Goal: Task Accomplishment & Management: Manage account settings

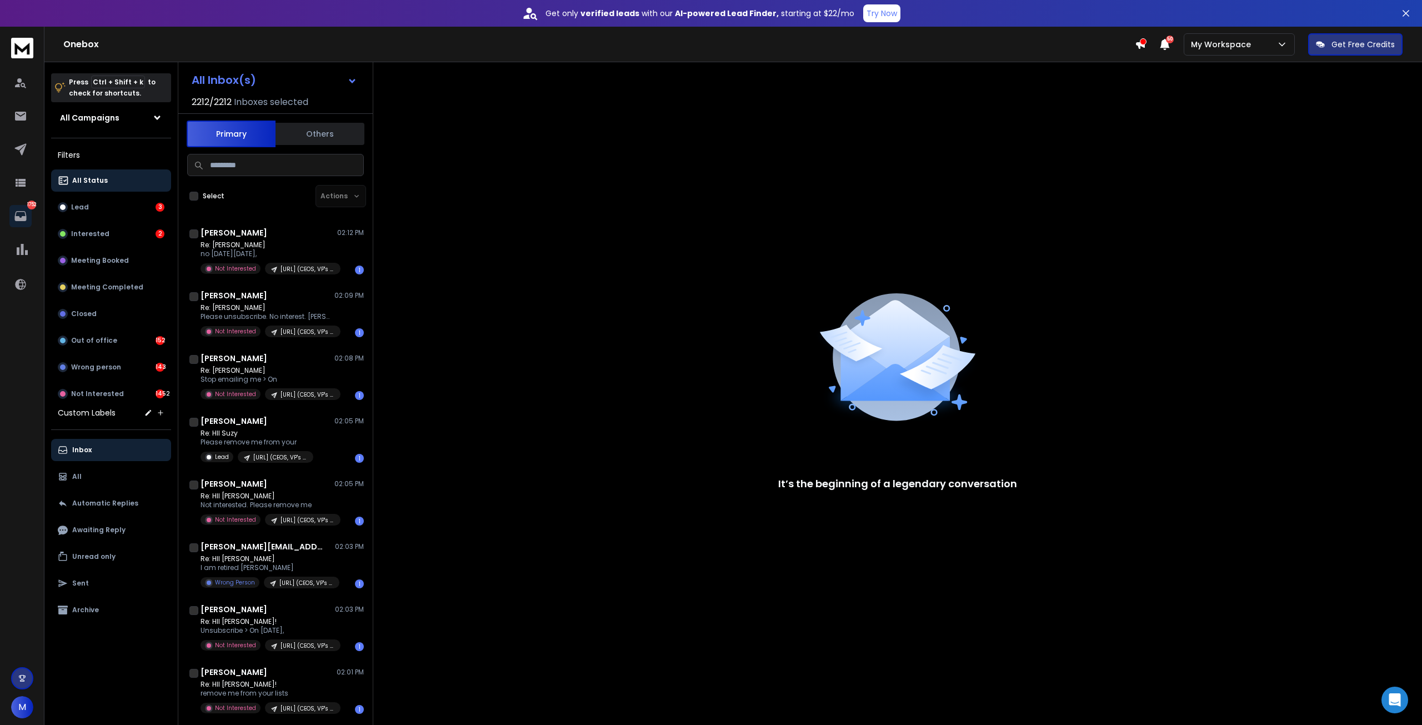
click at [322, 137] on button "Others" at bounding box center [320, 134] width 89 height 24
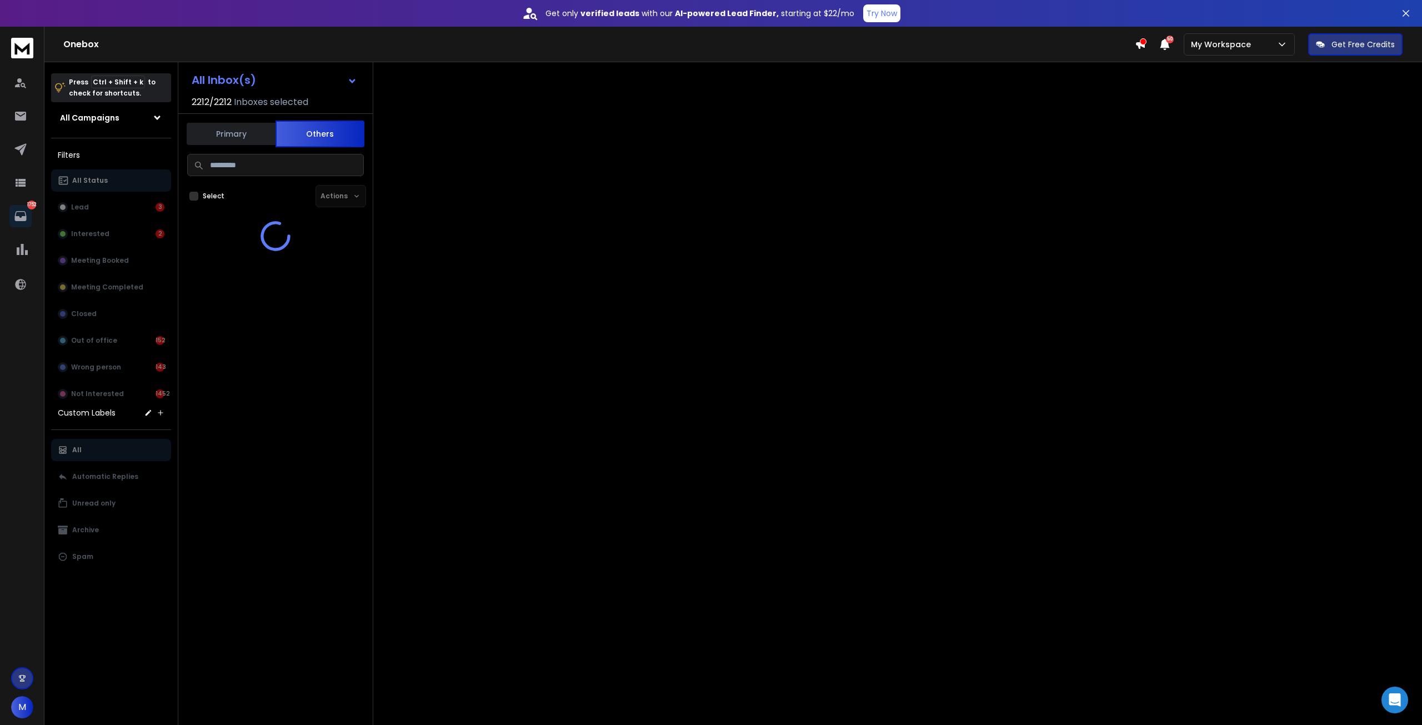
click at [299, 173] on input at bounding box center [275, 165] width 177 height 22
paste input "**********"
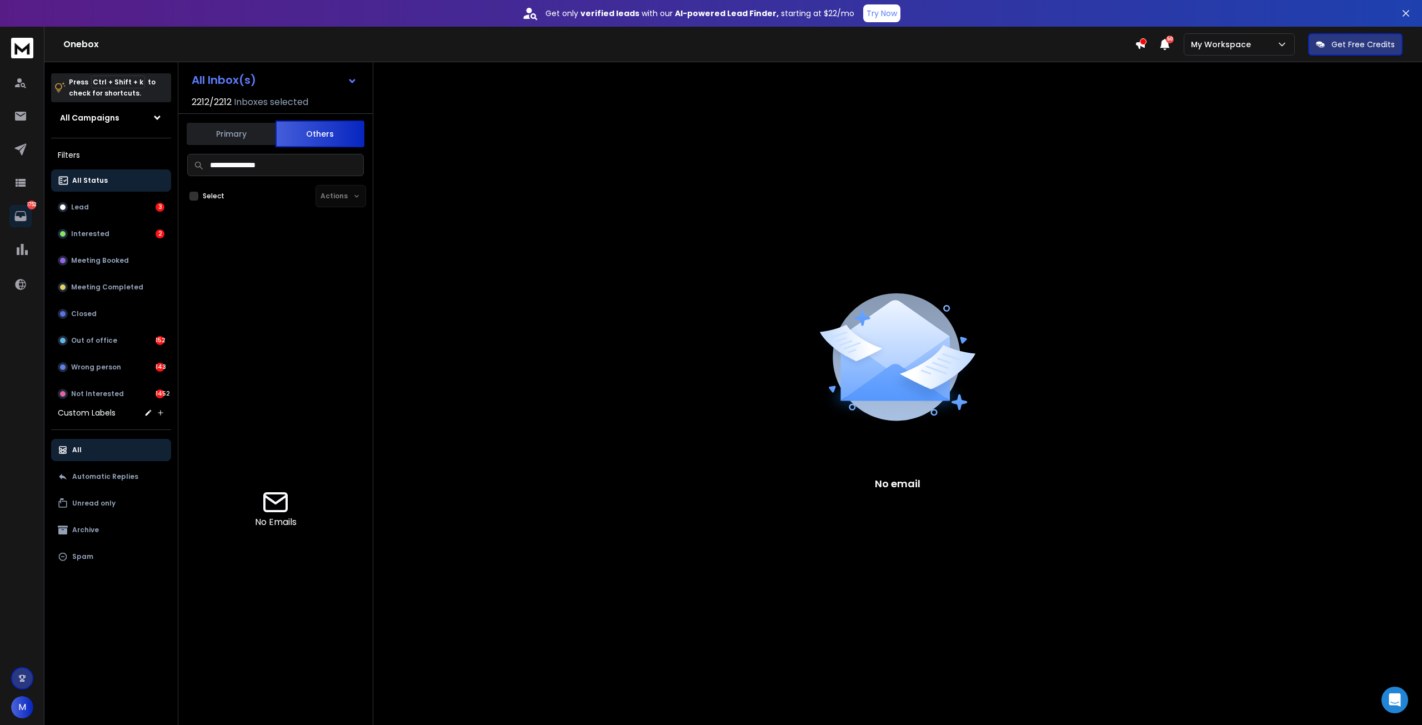
drag, startPoint x: 317, startPoint y: 173, endPoint x: 149, endPoint y: 173, distance: 167.8
click at [149, 173] on div "**********" at bounding box center [733, 424] width 1378 height 725
click at [310, 162] on input "**********" at bounding box center [275, 165] width 177 height 22
click at [309, 162] on input "**********" at bounding box center [275, 165] width 177 height 22
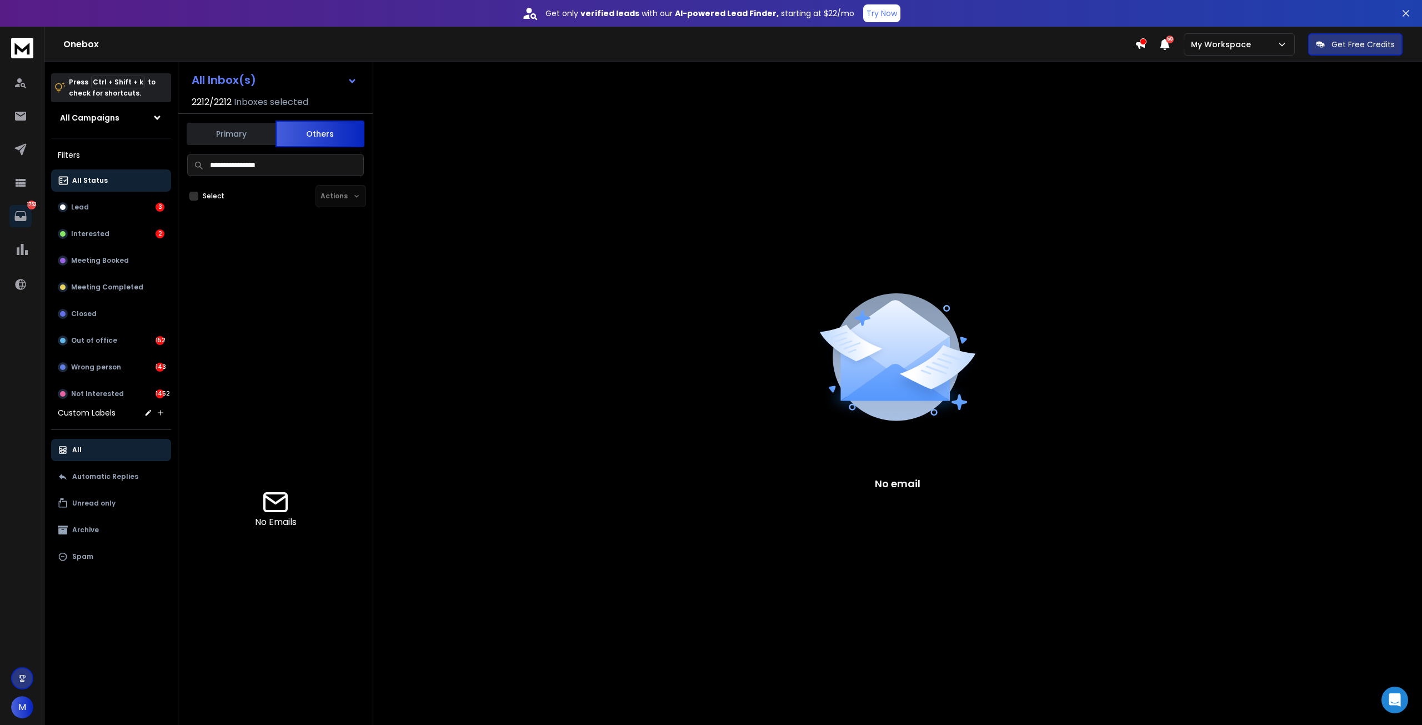
paste input
drag, startPoint x: 298, startPoint y: 164, endPoint x: 182, endPoint y: 176, distance: 116.7
click at [182, 176] on div "**********" at bounding box center [275, 452] width 194 height 606
paste input
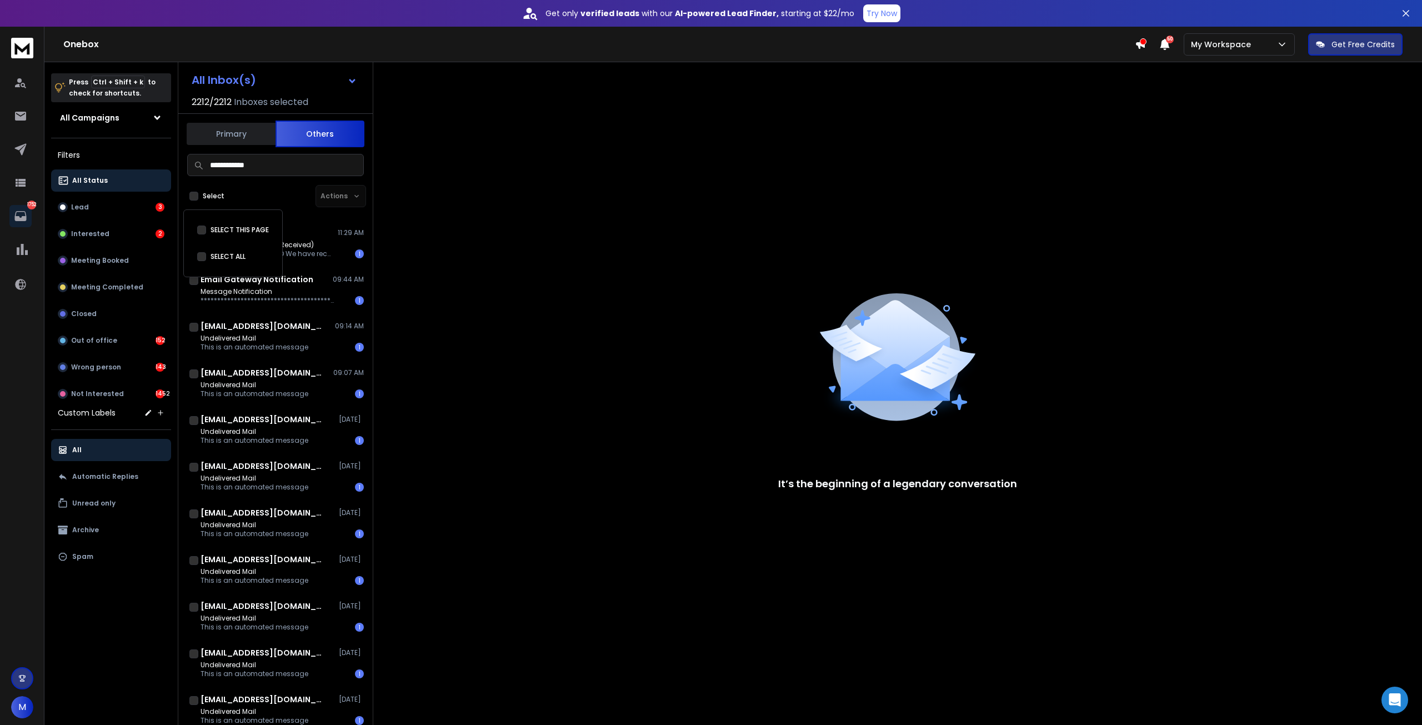
click at [203, 257] on button "SELECT THIS PAGE" at bounding box center [201, 256] width 9 height 9
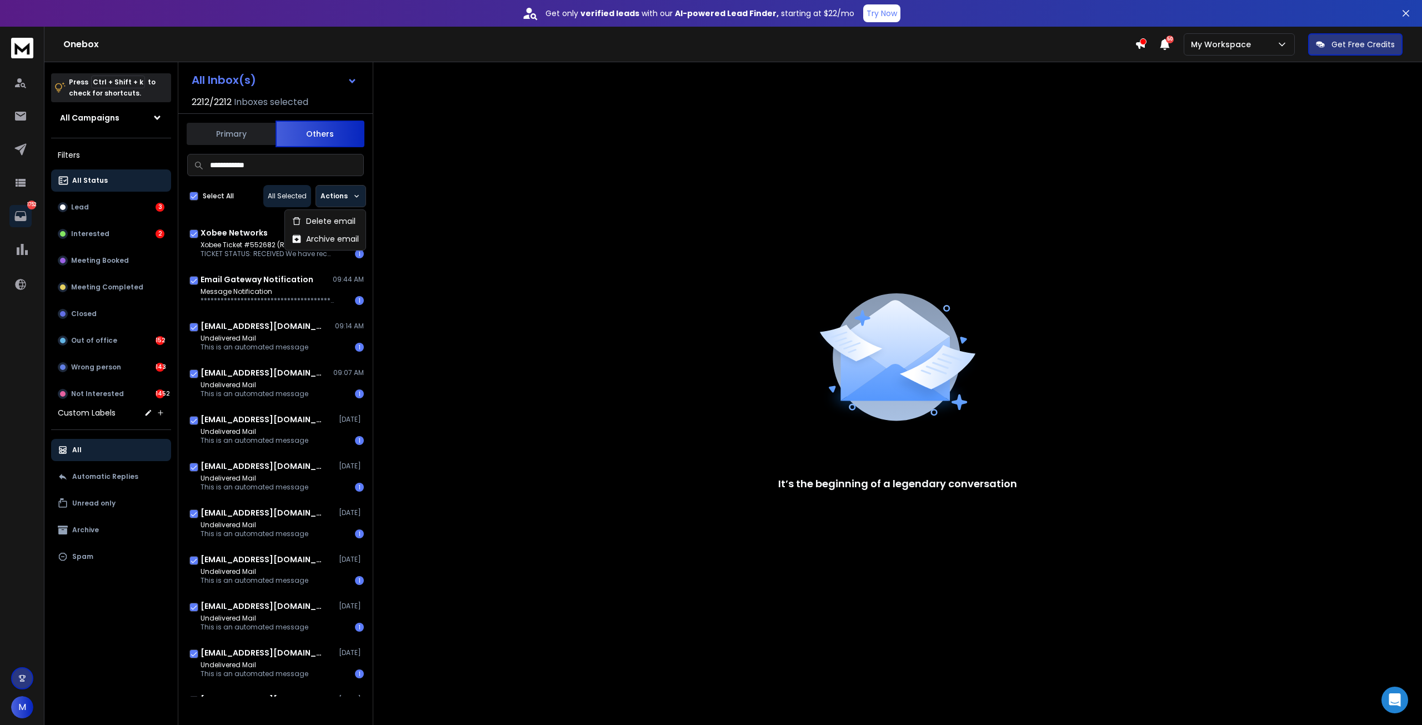
click at [348, 197] on button "Actions" at bounding box center [341, 196] width 51 height 22
click at [341, 219] on div "Delete email" at bounding box center [324, 221] width 64 height 11
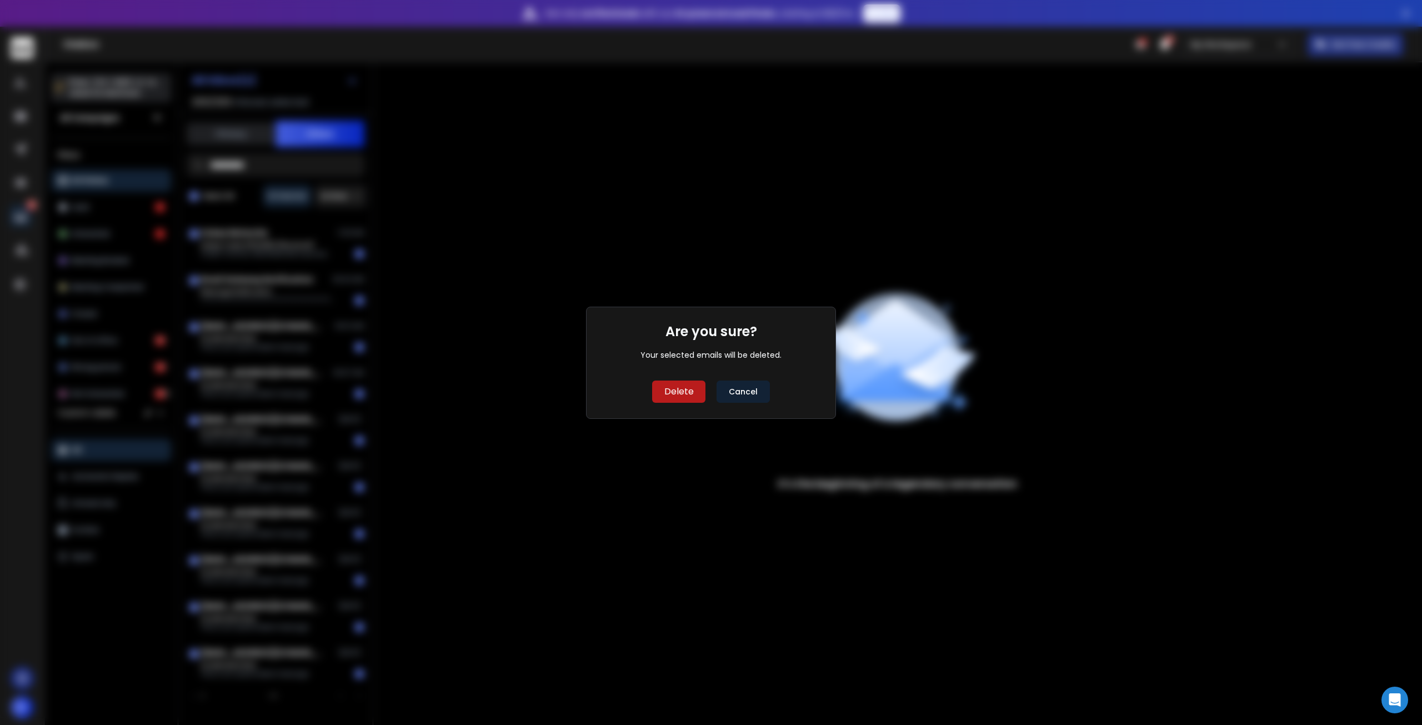
click at [677, 397] on button "Delete" at bounding box center [678, 392] width 53 height 22
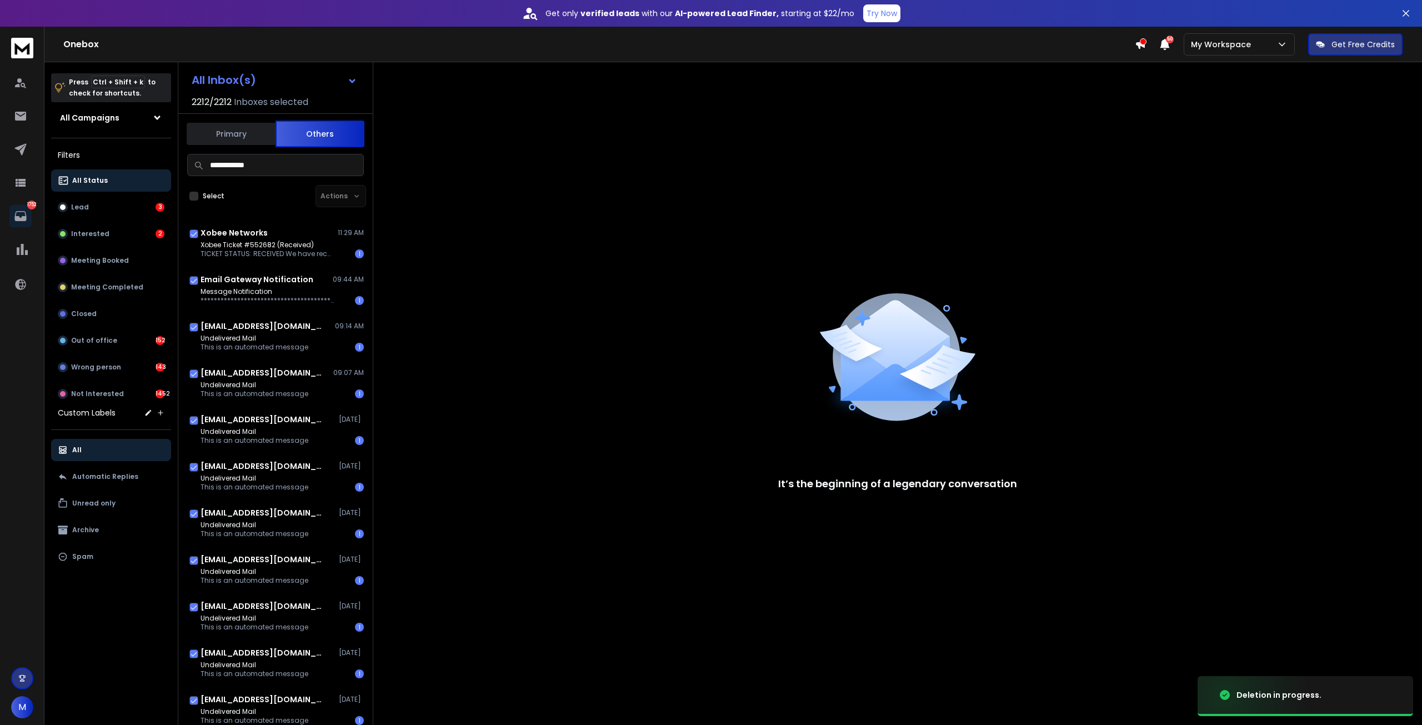
click at [311, 173] on input "**********" at bounding box center [275, 165] width 177 height 22
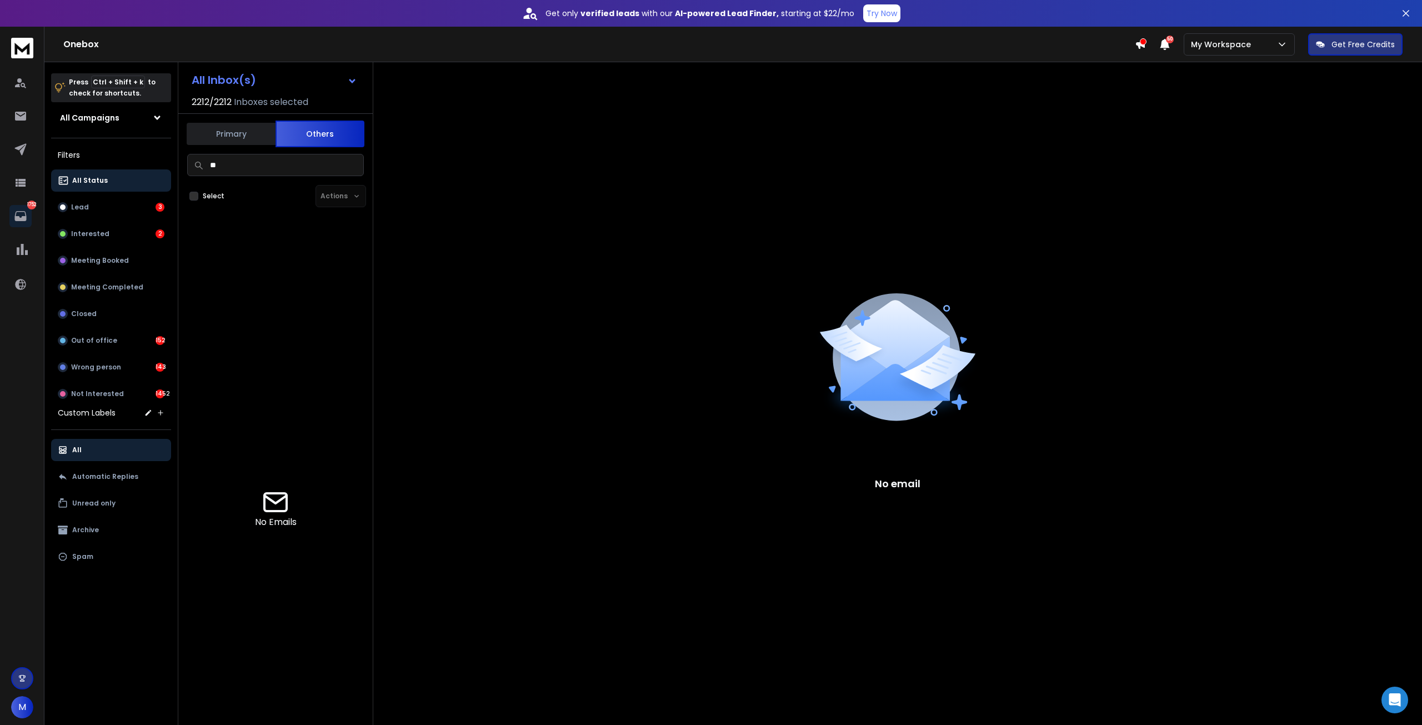
type input "*"
paste input "*****"
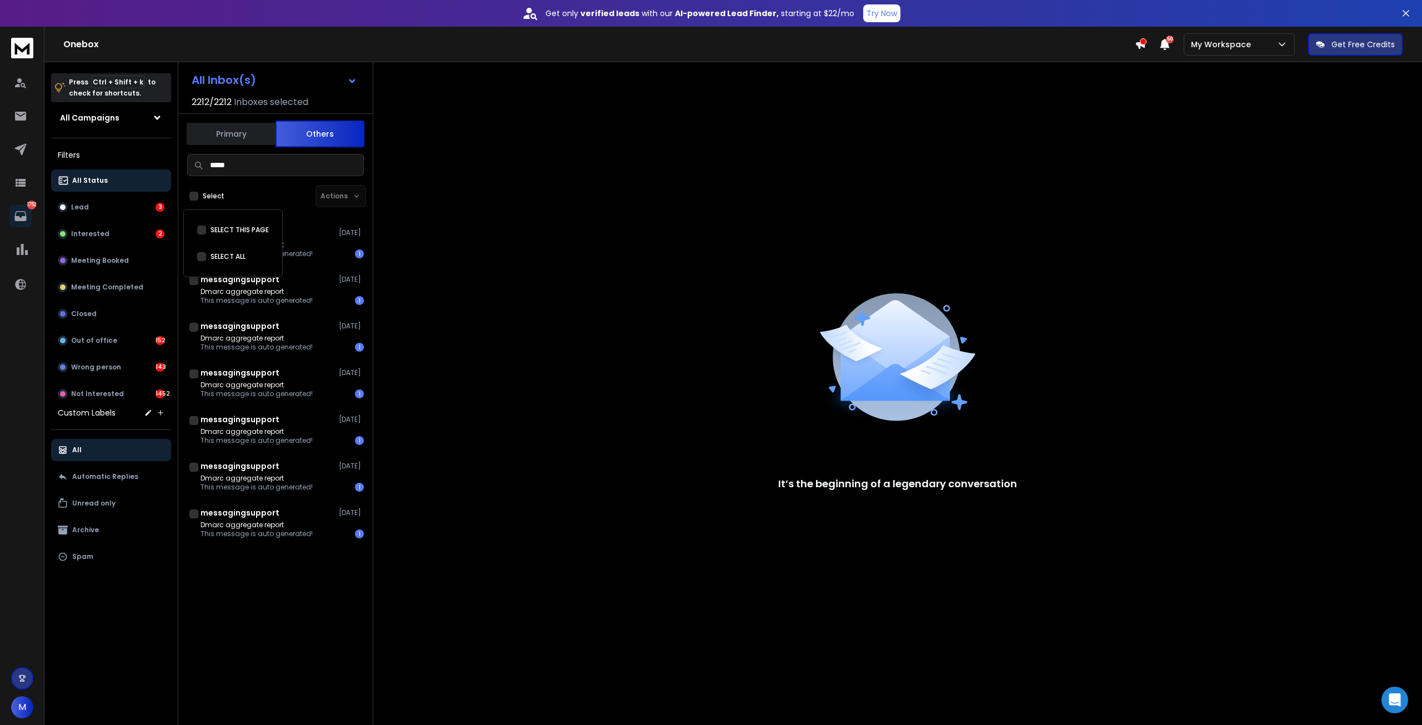
click at [199, 256] on button "SELECT THIS PAGE" at bounding box center [201, 256] width 9 height 9
click at [349, 186] on button "Actions" at bounding box center [341, 196] width 51 height 22
drag, startPoint x: 330, startPoint y: 243, endPoint x: 329, endPoint y: 217, distance: 26.7
click at [329, 217] on div "Delete email Archive email" at bounding box center [325, 229] width 82 height 41
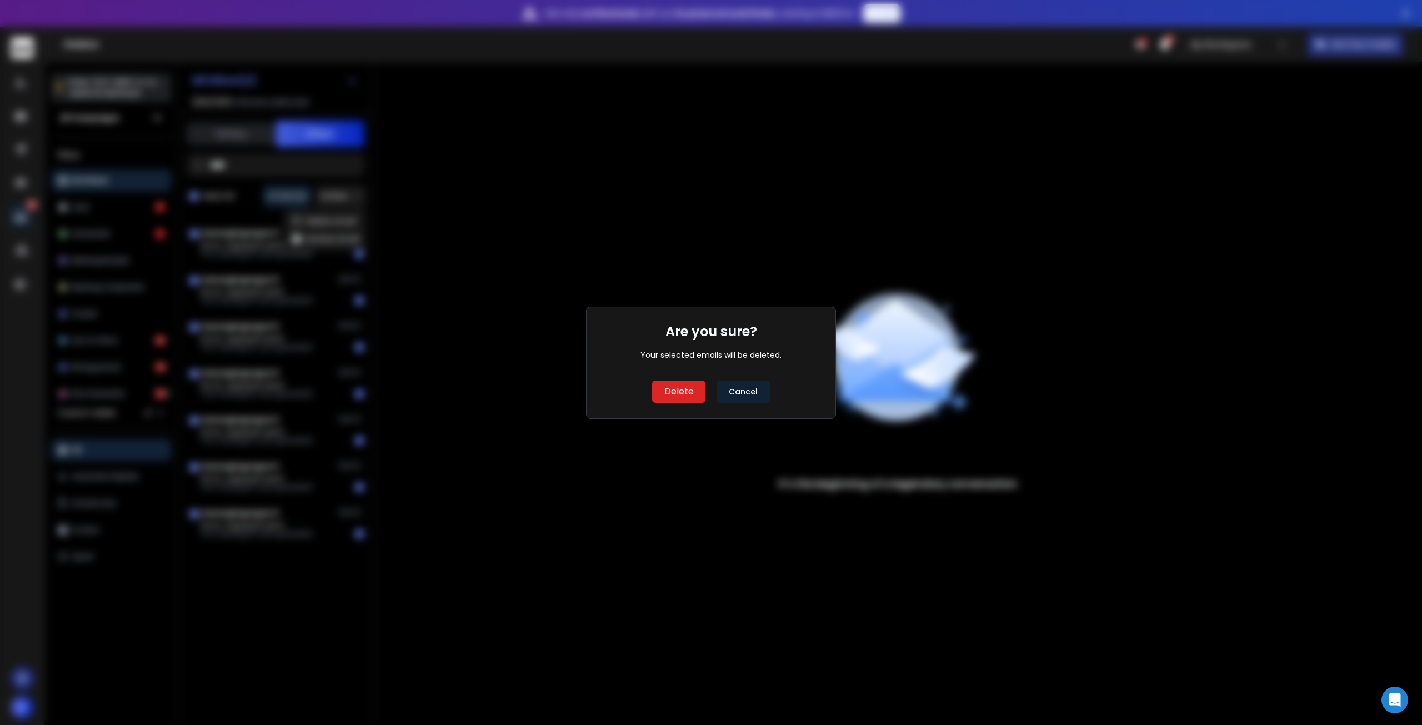
click at [329, 217] on div "Are you sure? Your selected emails will be deleted. Delete Cancel" at bounding box center [711, 362] width 1422 height 725
click at [670, 396] on button "Delete" at bounding box center [678, 392] width 53 height 22
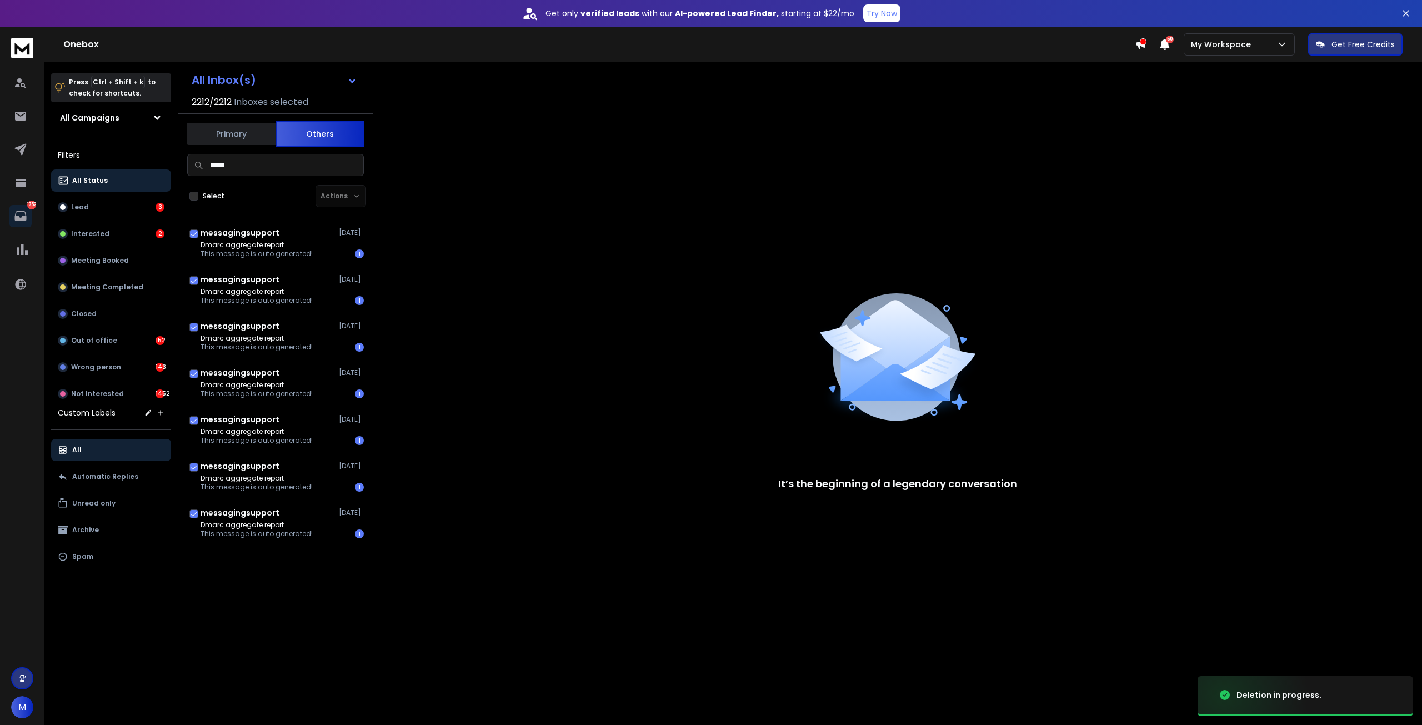
click at [277, 170] on input "*****" at bounding box center [275, 165] width 177 height 22
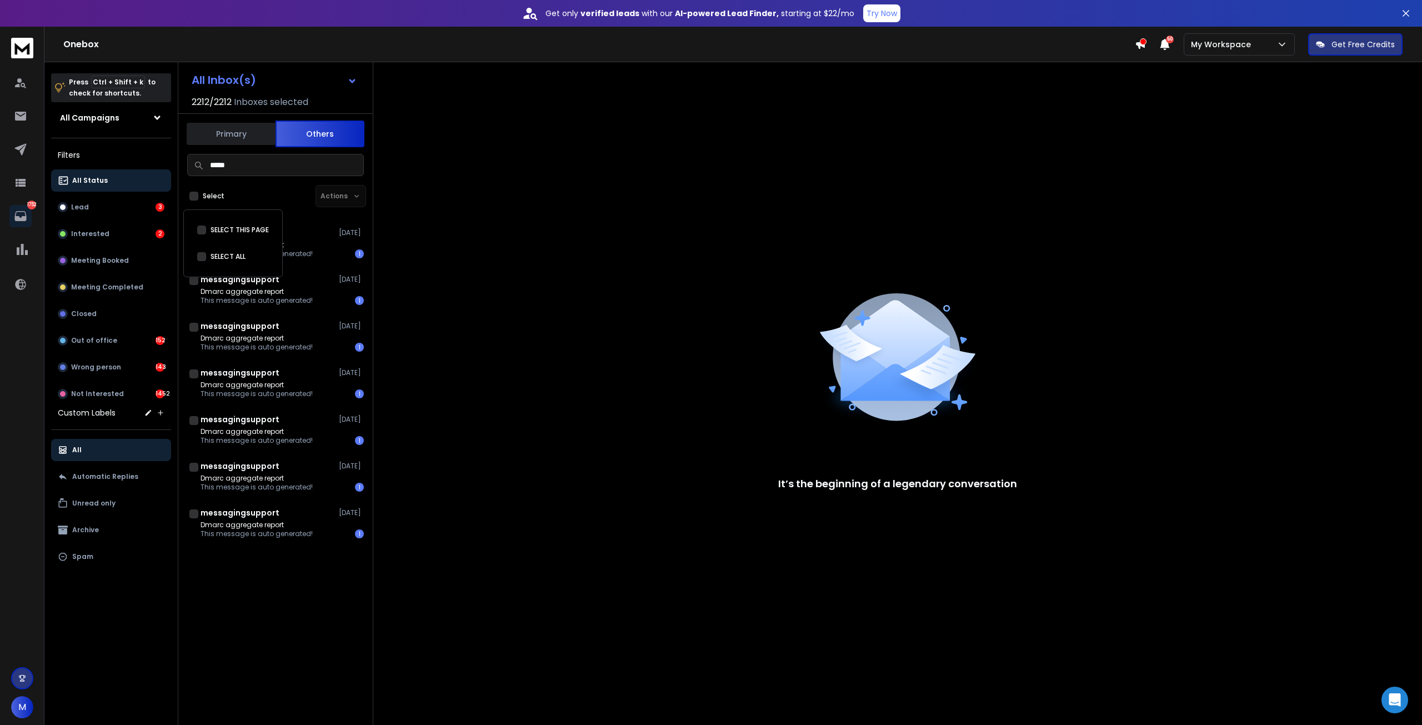
click at [198, 197] on button "SELECT THIS PAGE" at bounding box center [193, 196] width 9 height 9
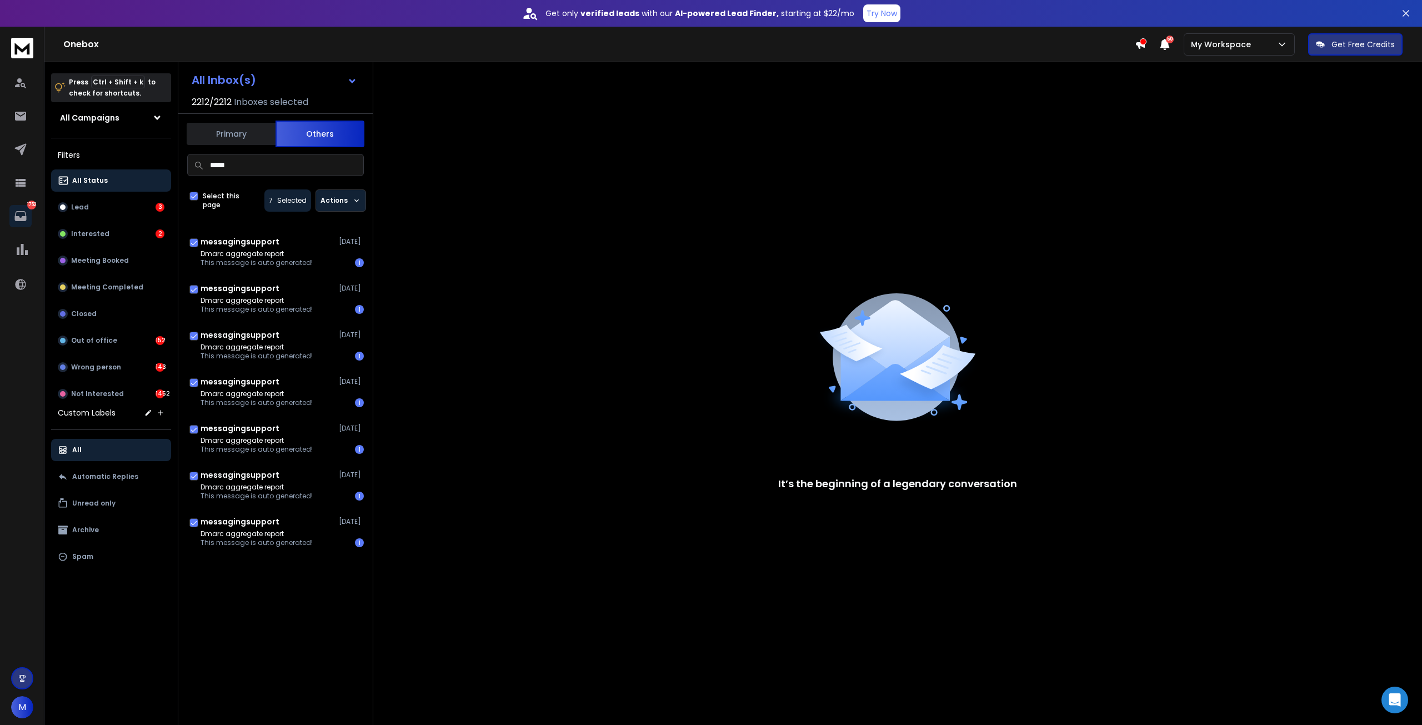
click at [338, 207] on button "Actions" at bounding box center [341, 200] width 51 height 22
click at [338, 224] on div "Delete email" at bounding box center [324, 225] width 64 height 11
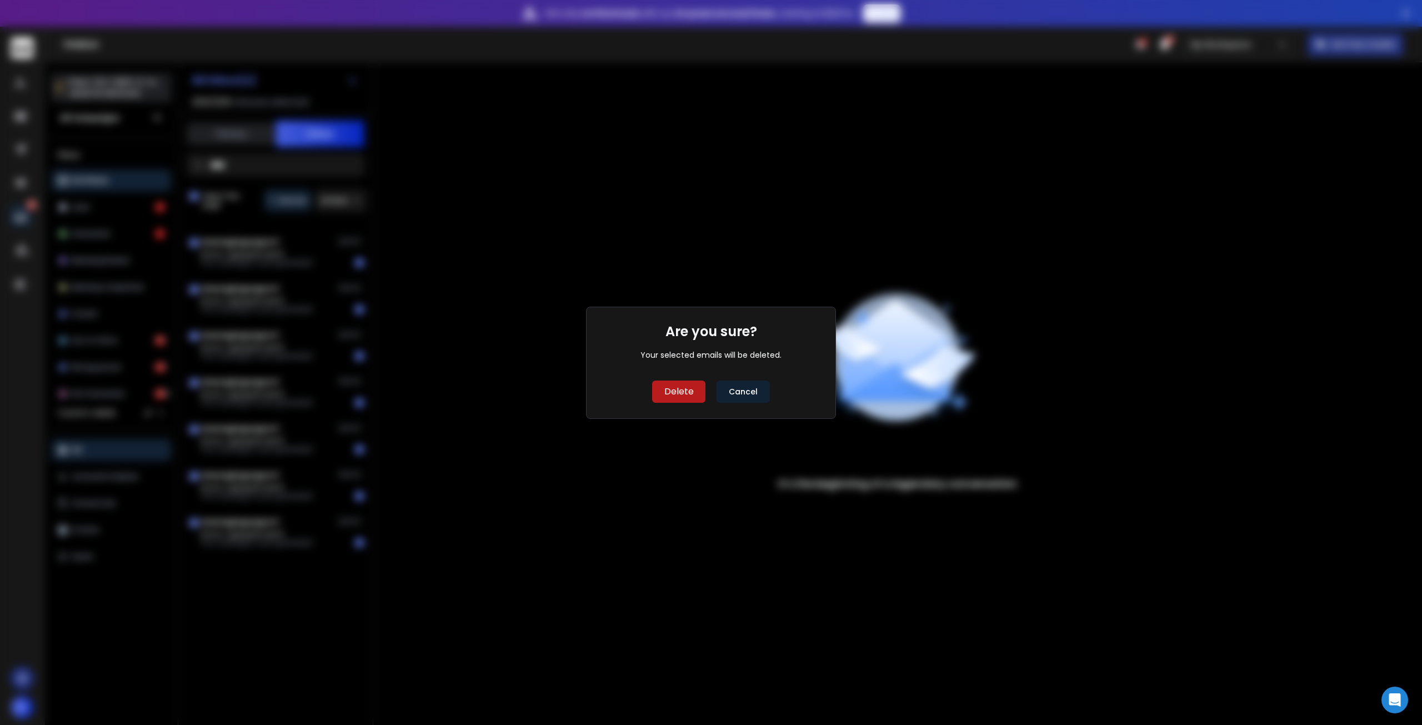
click at [663, 395] on button "Delete" at bounding box center [678, 392] width 53 height 22
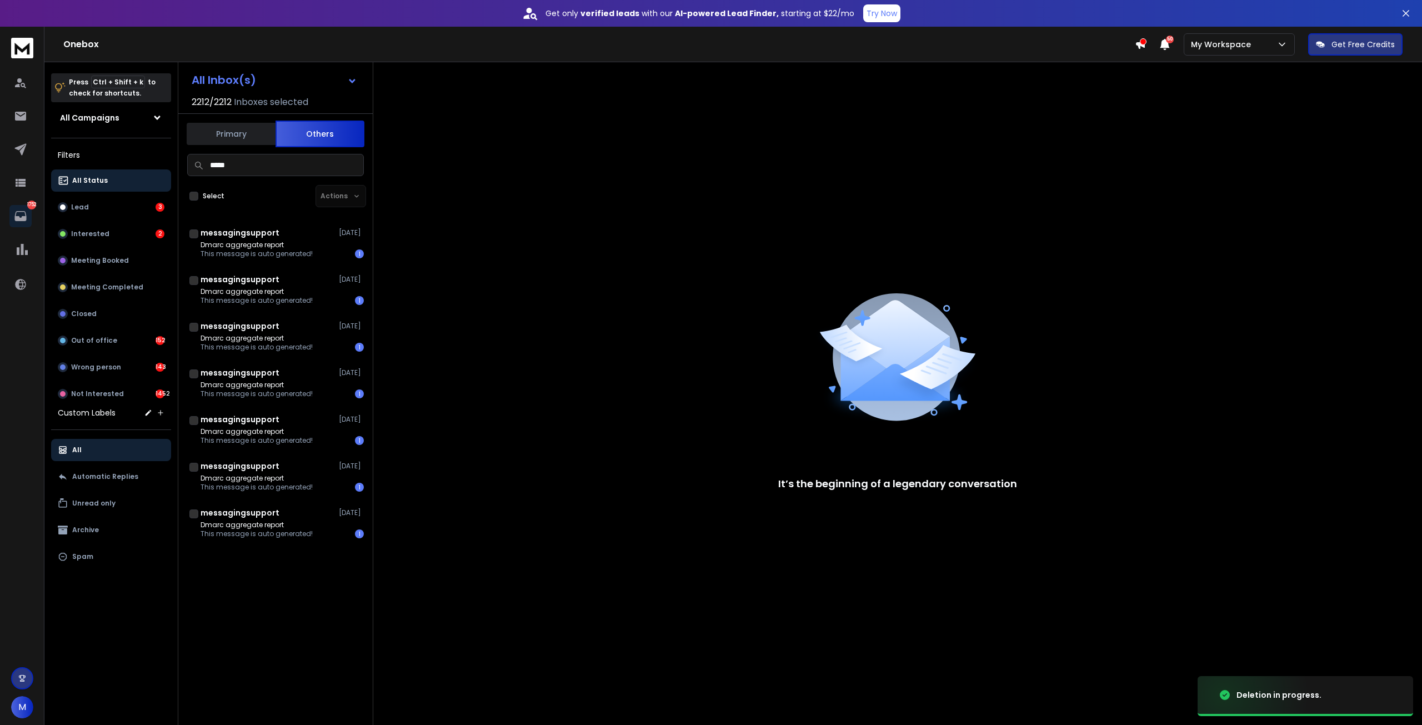
click at [271, 159] on input "*****" at bounding box center [275, 165] width 177 height 22
drag, startPoint x: 271, startPoint y: 159, endPoint x: 179, endPoint y: 168, distance: 92.1
click at [179, 168] on div "***** Select Actions messagingsupport [DATE] Dmarc aggregate report This messag…" at bounding box center [275, 405] width 194 height 513
click at [198, 197] on button "SELECT THIS PAGE" at bounding box center [193, 196] width 9 height 9
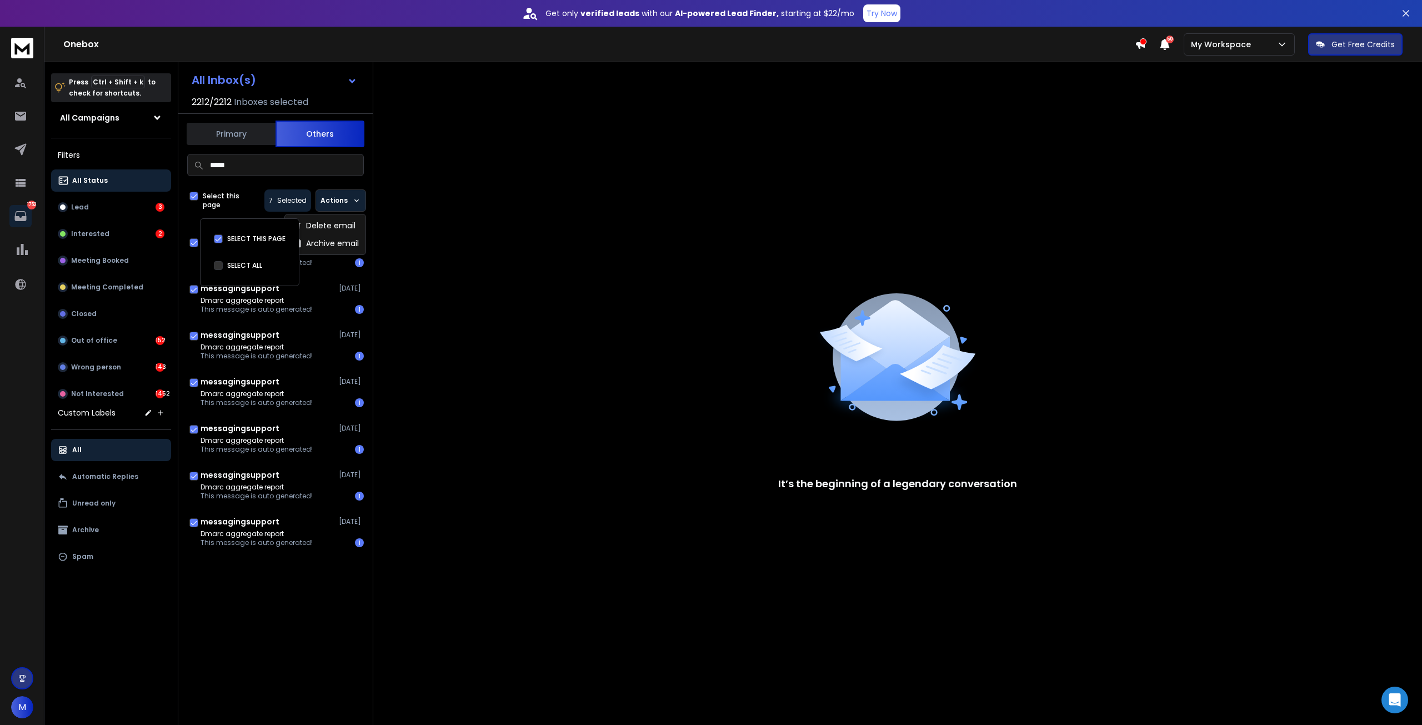
click at [353, 197] on icon "button" at bounding box center [356, 200] width 9 height 9
click at [343, 227] on div "Delete email" at bounding box center [324, 225] width 64 height 11
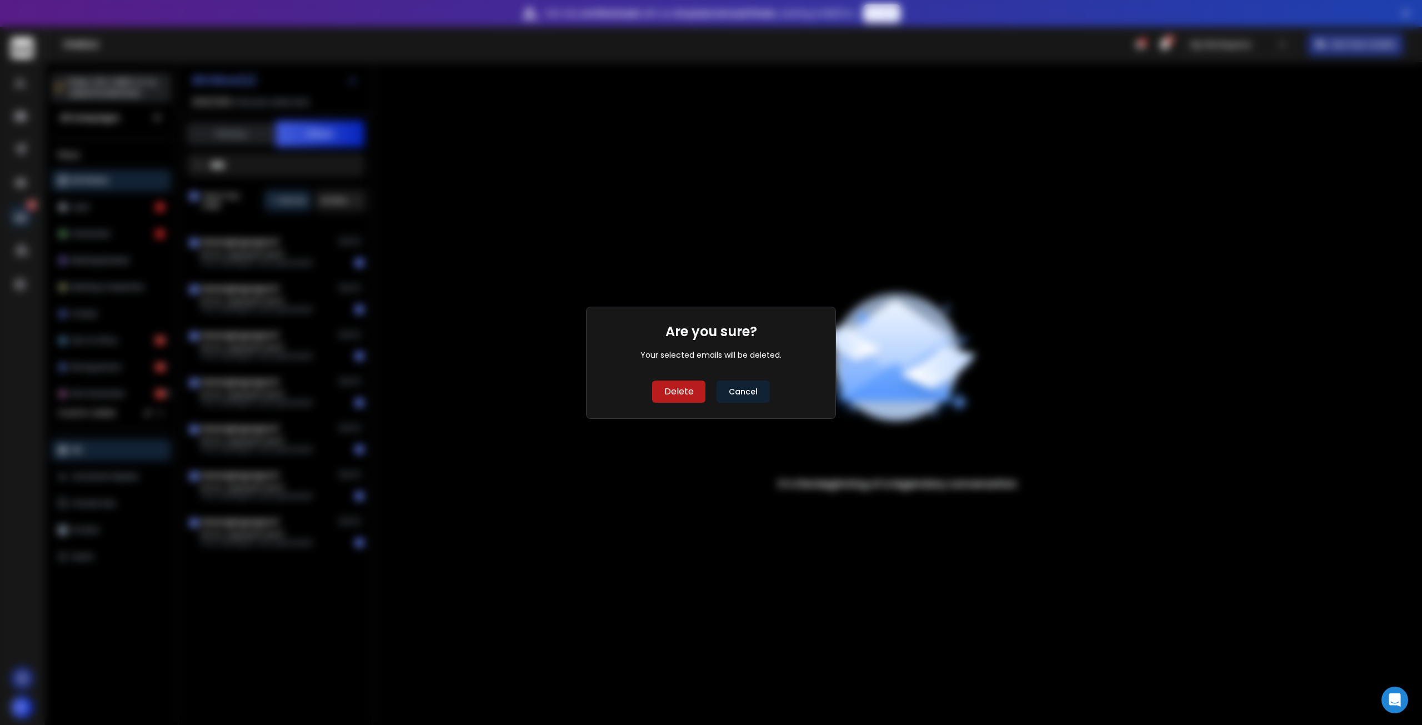
click at [692, 393] on button "Delete" at bounding box center [678, 392] width 53 height 22
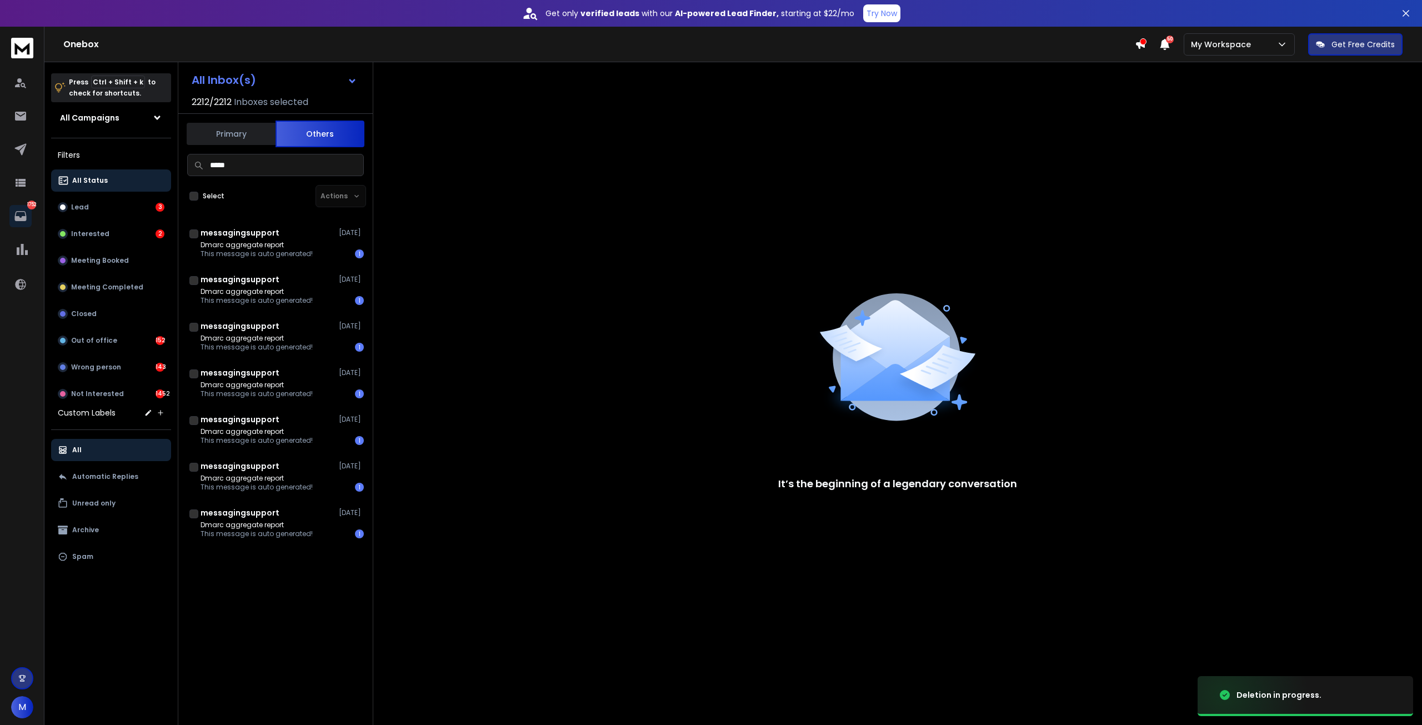
click at [273, 171] on input "*****" at bounding box center [275, 165] width 177 height 22
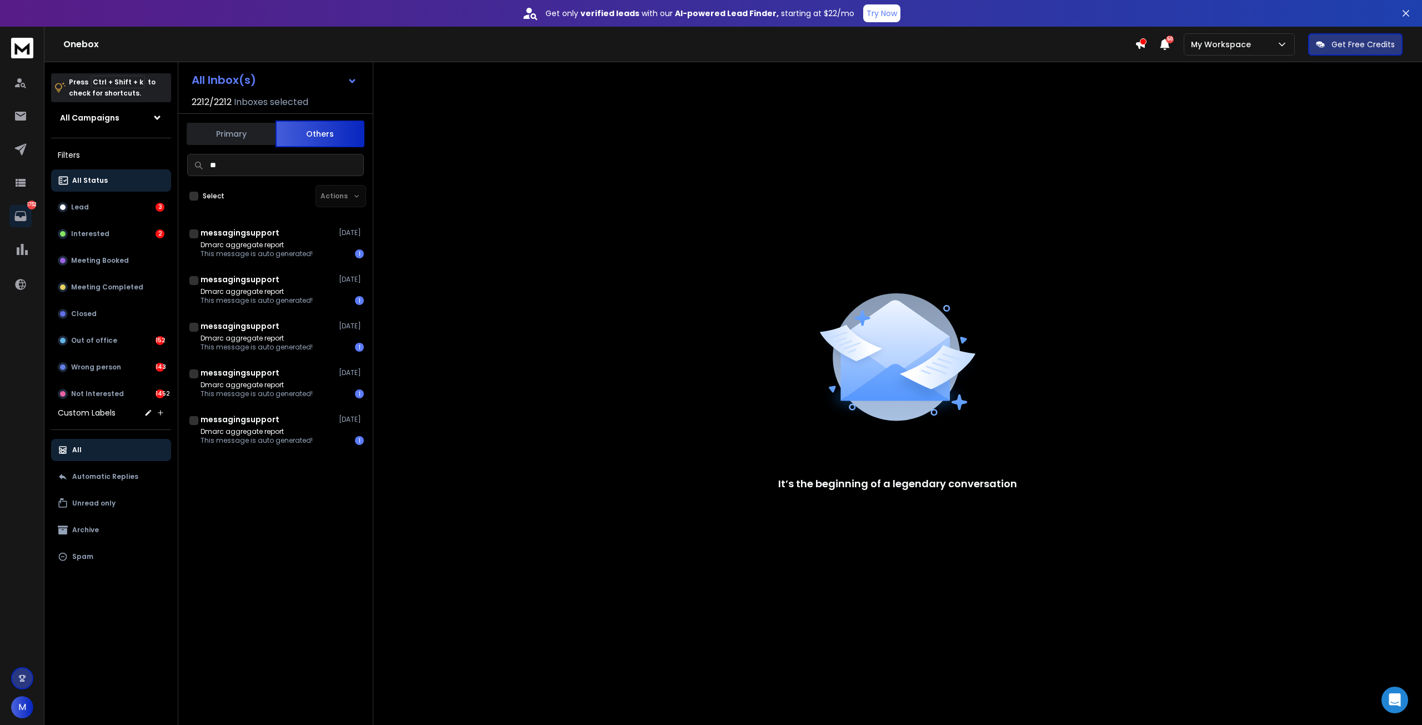
type input "*"
paste input "**********"
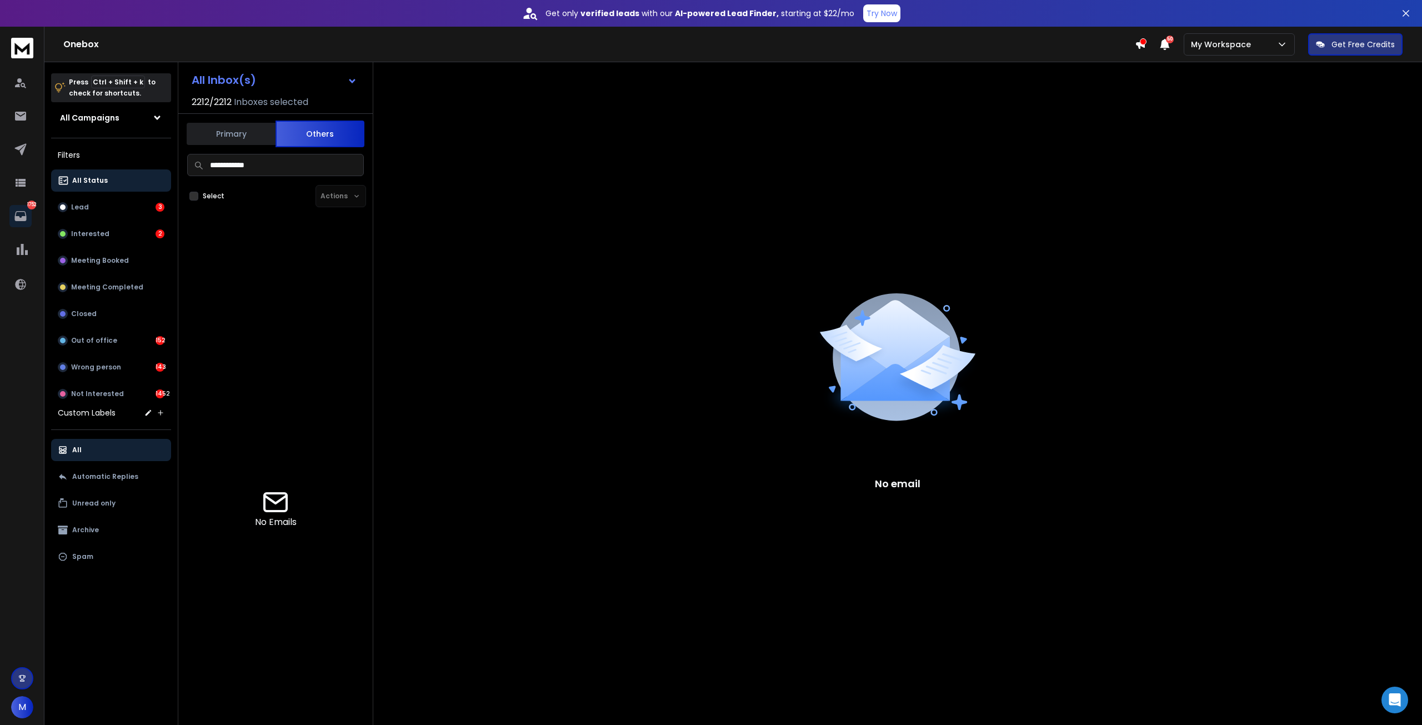
drag, startPoint x: 259, startPoint y: 166, endPoint x: 142, endPoint y: 185, distance: 118.2
click at [142, 185] on div "**********" at bounding box center [733, 424] width 1378 height 725
paste input
drag, startPoint x: 267, startPoint y: 172, endPoint x: 194, endPoint y: 168, distance: 73.4
click at [194, 168] on div "*****" at bounding box center [275, 165] width 177 height 22
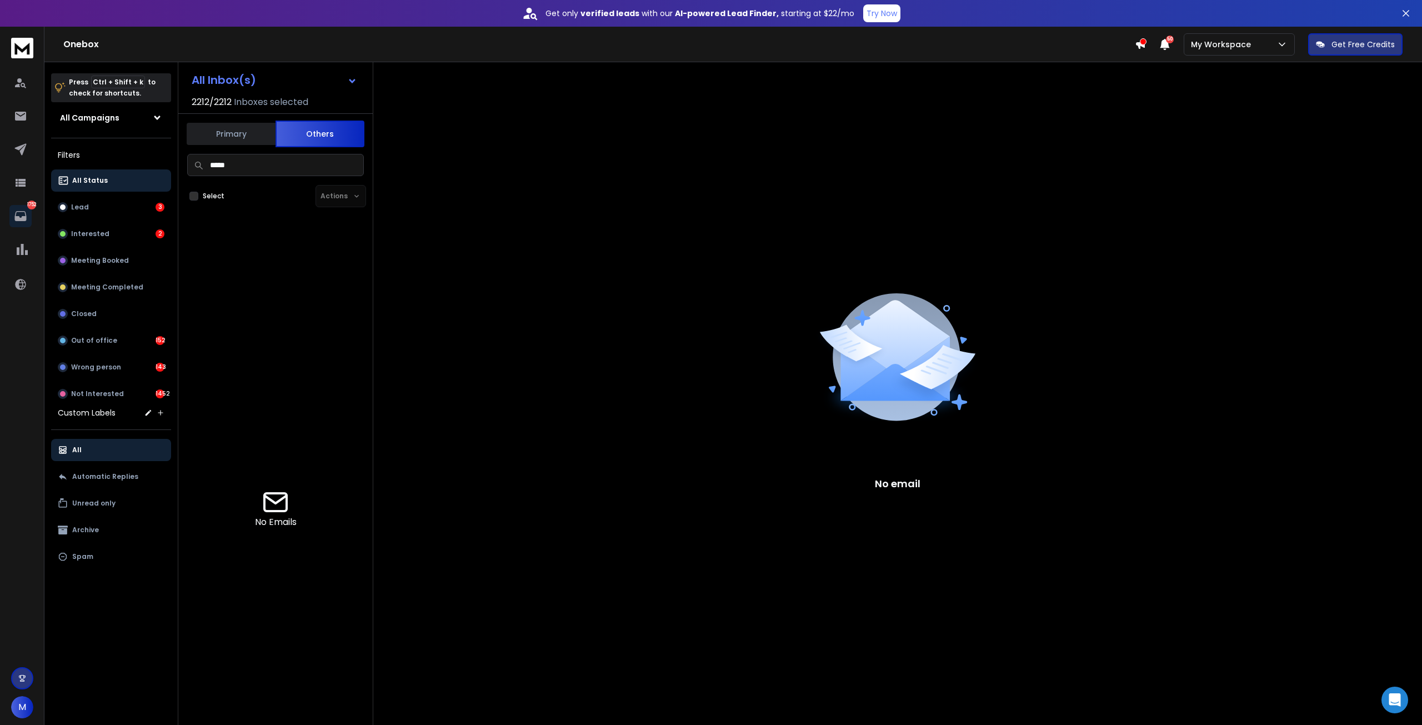
paste input "********"
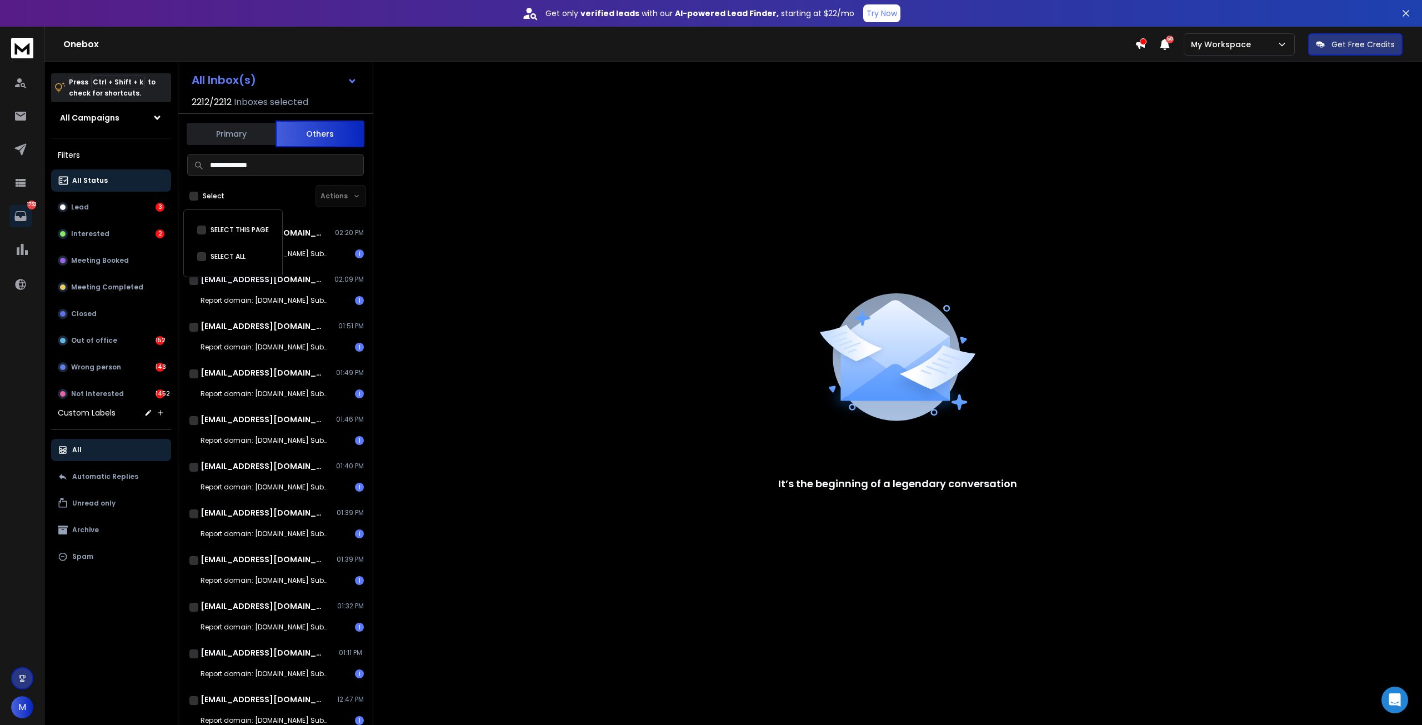
type input "**********"
click at [201, 256] on button "SELECT THIS PAGE" at bounding box center [201, 256] width 9 height 9
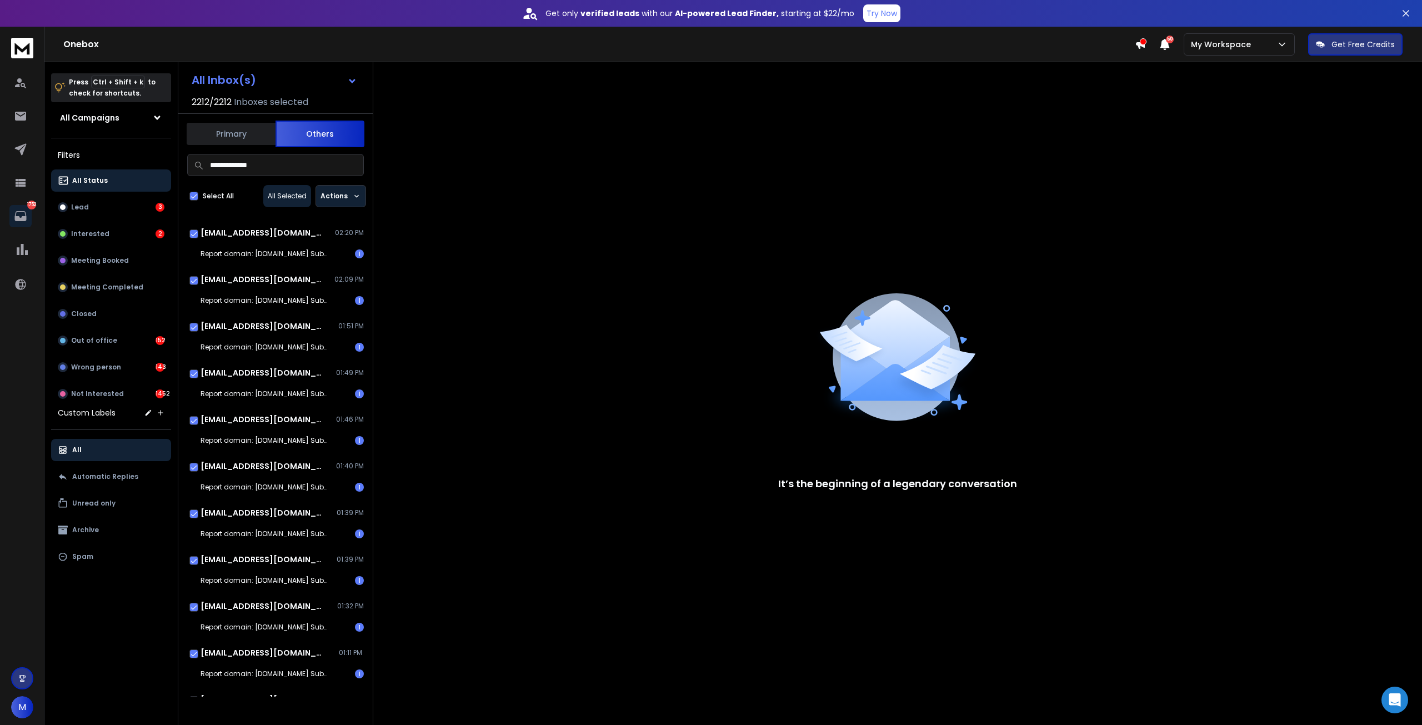
click at [345, 199] on p "Actions" at bounding box center [334, 196] width 27 height 9
click at [337, 216] on div "Delete email" at bounding box center [324, 221] width 64 height 11
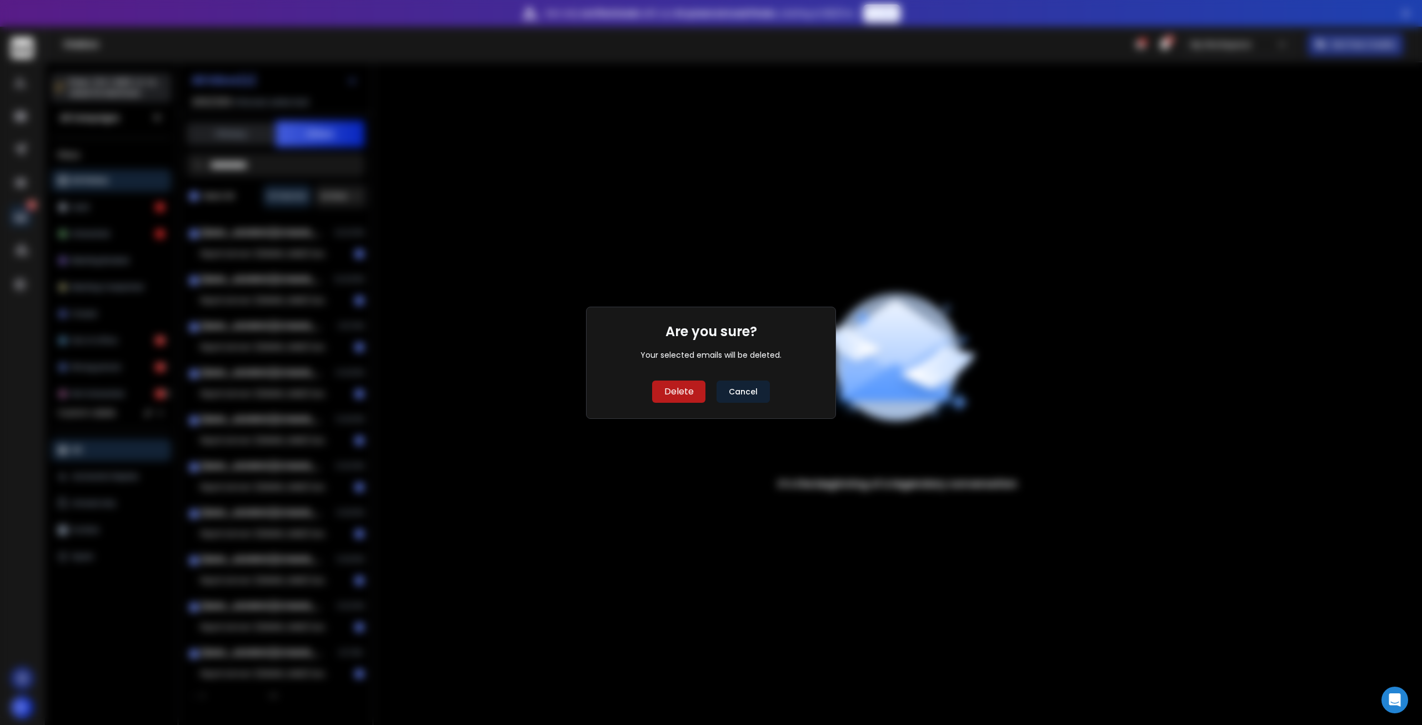
click at [671, 390] on button "Delete" at bounding box center [678, 392] width 53 height 22
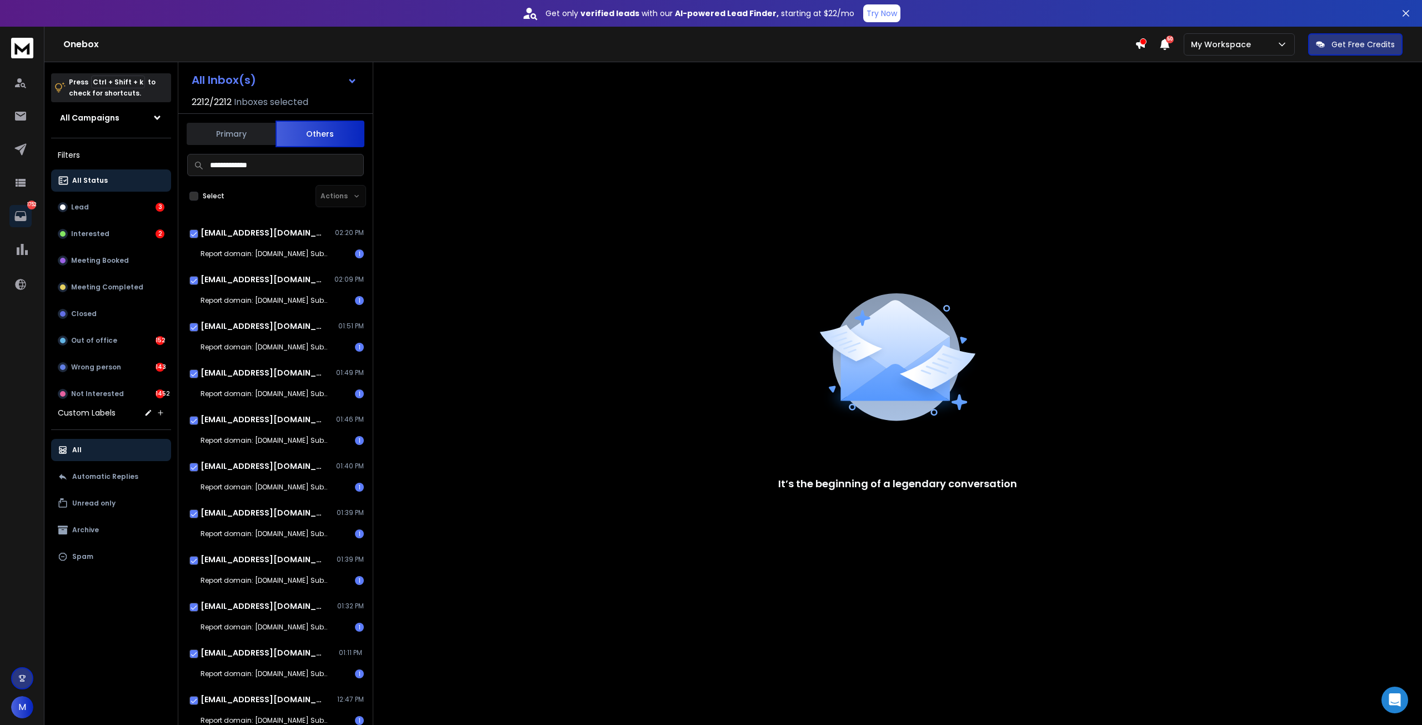
click at [277, 166] on input "**********" at bounding box center [275, 165] width 177 height 22
click at [203, 256] on button "SELECT THIS PAGE" at bounding box center [201, 256] width 9 height 9
click at [338, 202] on button "Actions" at bounding box center [341, 196] width 51 height 22
click at [342, 224] on div "Delete email" at bounding box center [324, 221] width 64 height 11
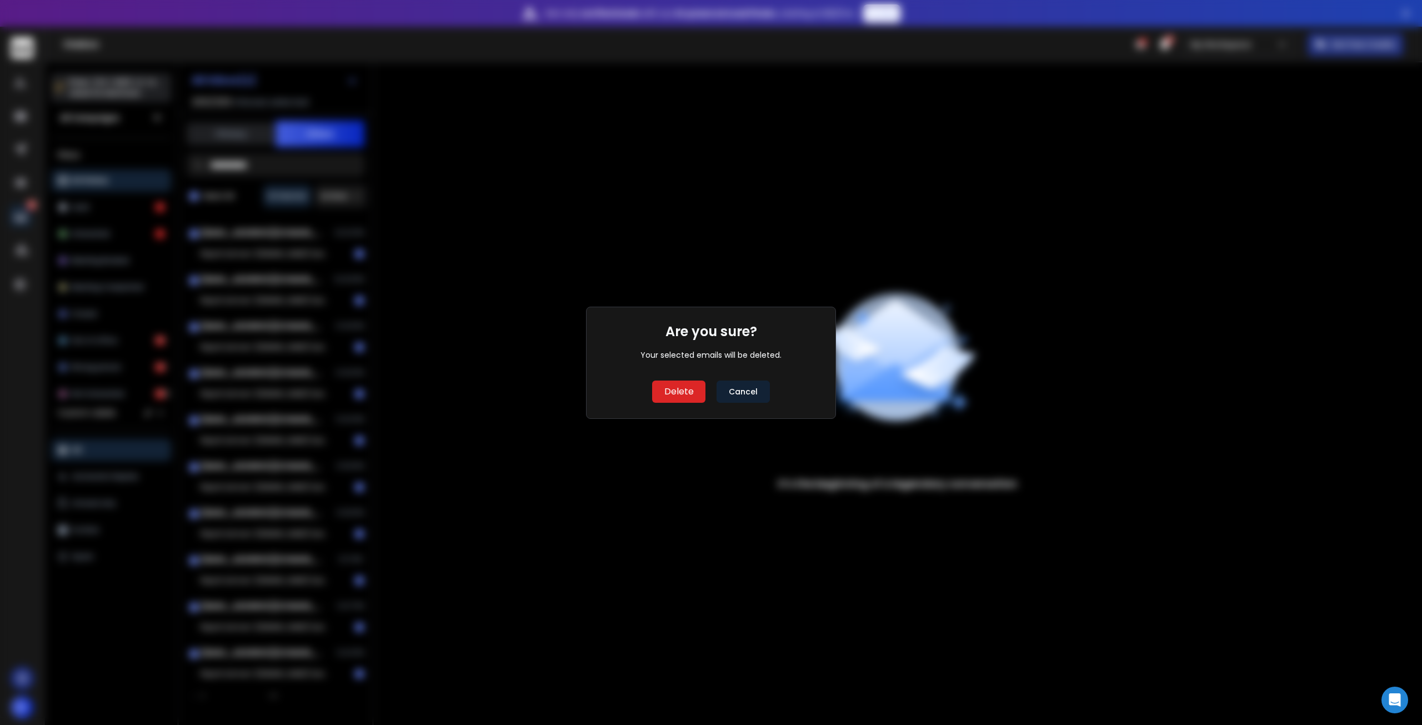
click at [666, 376] on div "Are you sure? Your selected emails will be deleted. Delete Cancel" at bounding box center [711, 363] width 218 height 80
drag, startPoint x: 666, startPoint y: 413, endPoint x: 664, endPoint y: 392, distance: 21.7
click at [664, 411] on div "Are you sure? Your selected emails will be deleted. Delete Cancel" at bounding box center [711, 363] width 250 height 112
click at [664, 392] on button "Delete" at bounding box center [678, 392] width 53 height 22
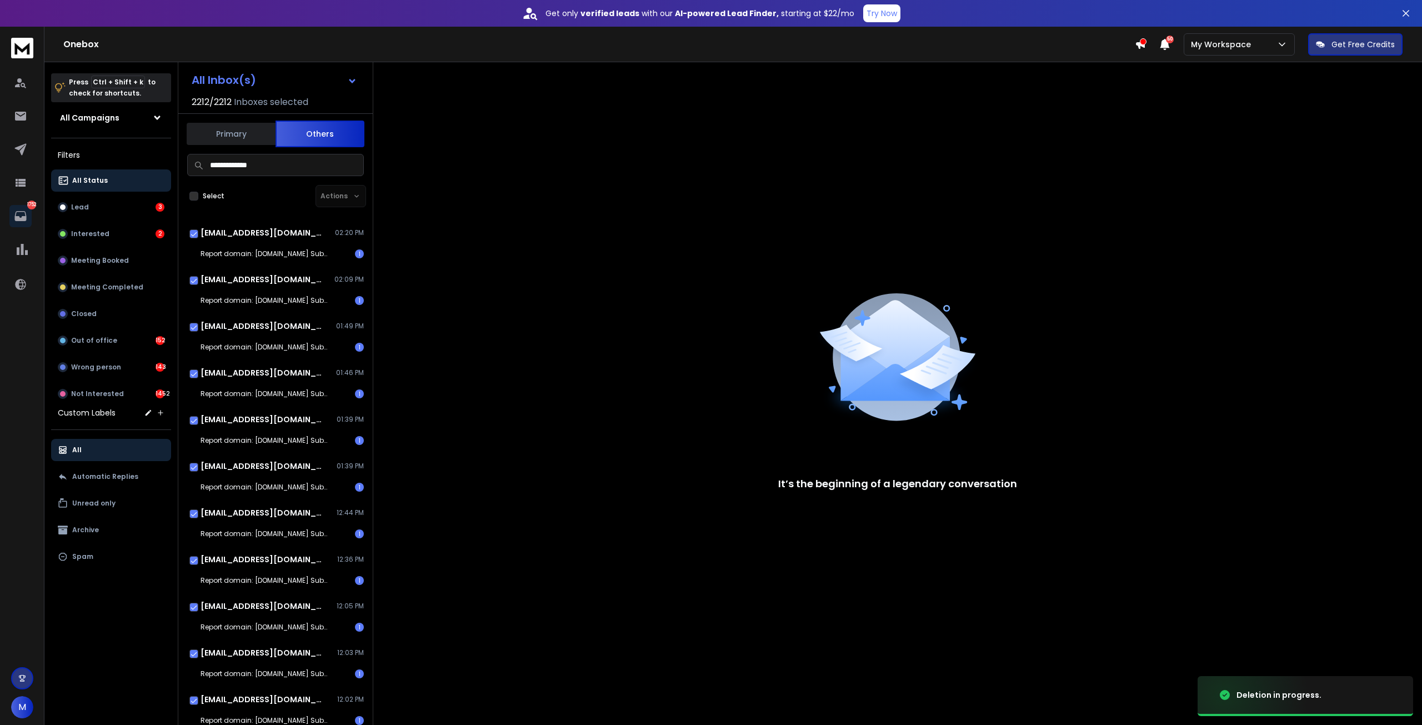
click at [272, 163] on input "**********" at bounding box center [275, 165] width 177 height 22
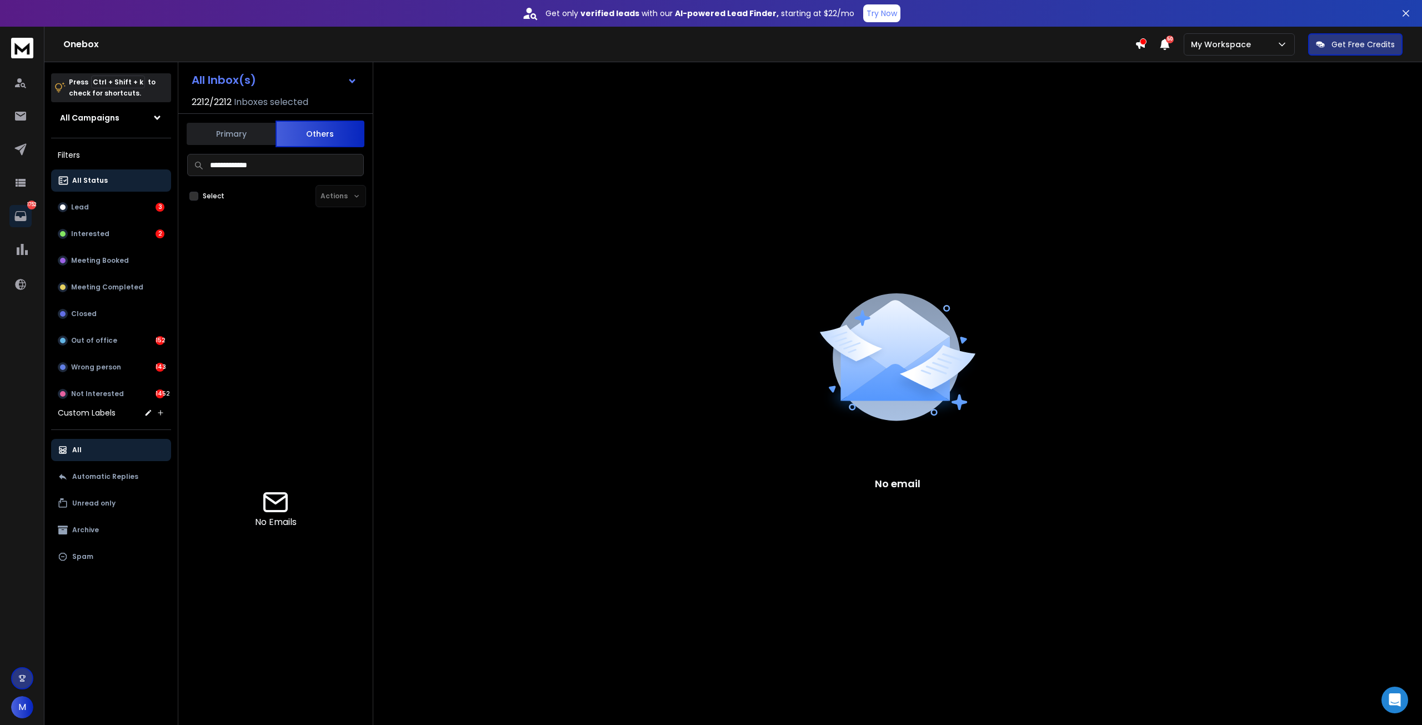
drag, startPoint x: 272, startPoint y: 163, endPoint x: 131, endPoint y: 174, distance: 141.0
click at [131, 174] on div "**********" at bounding box center [733, 424] width 1378 height 725
click at [273, 168] on input at bounding box center [275, 165] width 177 height 22
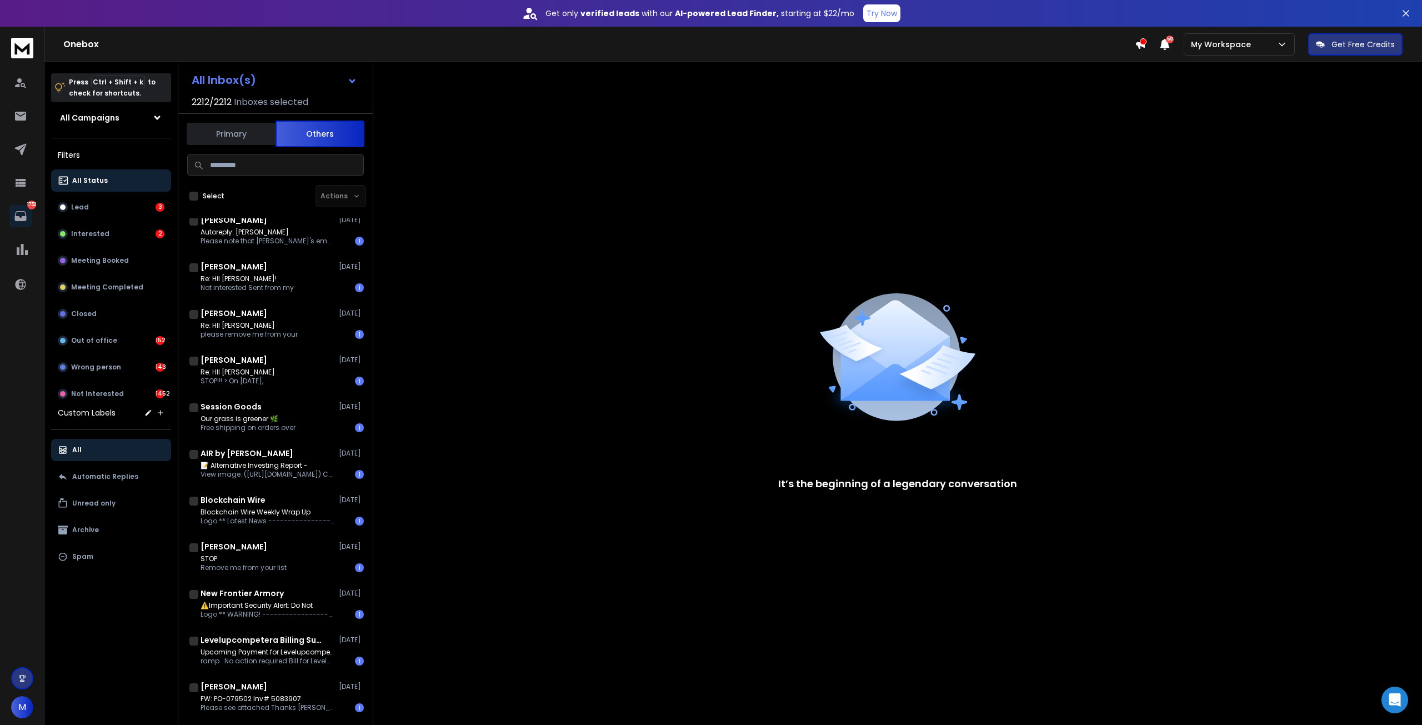
scroll to position [2661, 0]
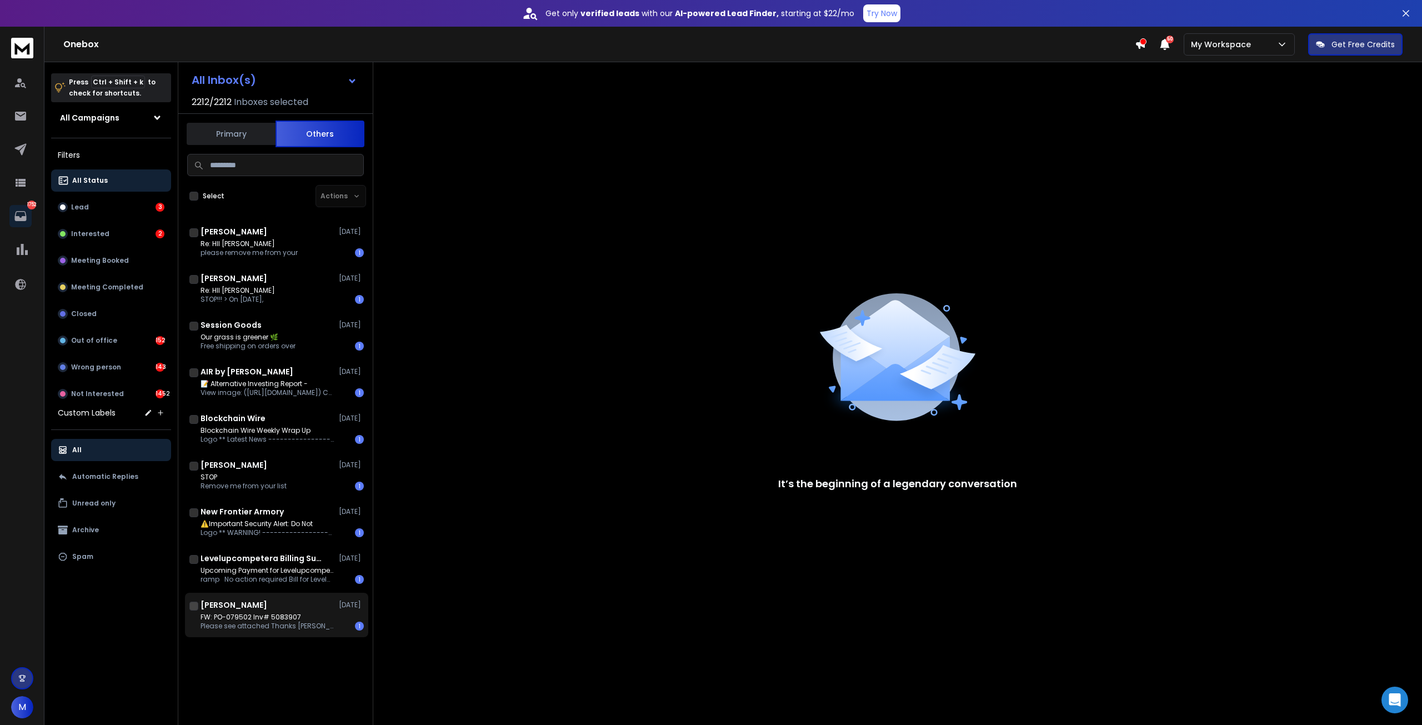
click at [272, 634] on div "[PERSON_NAME] [DATE] FW: PO-079502 Inv# 5083907 Please see attached Thanks [PER…" at bounding box center [276, 615] width 183 height 44
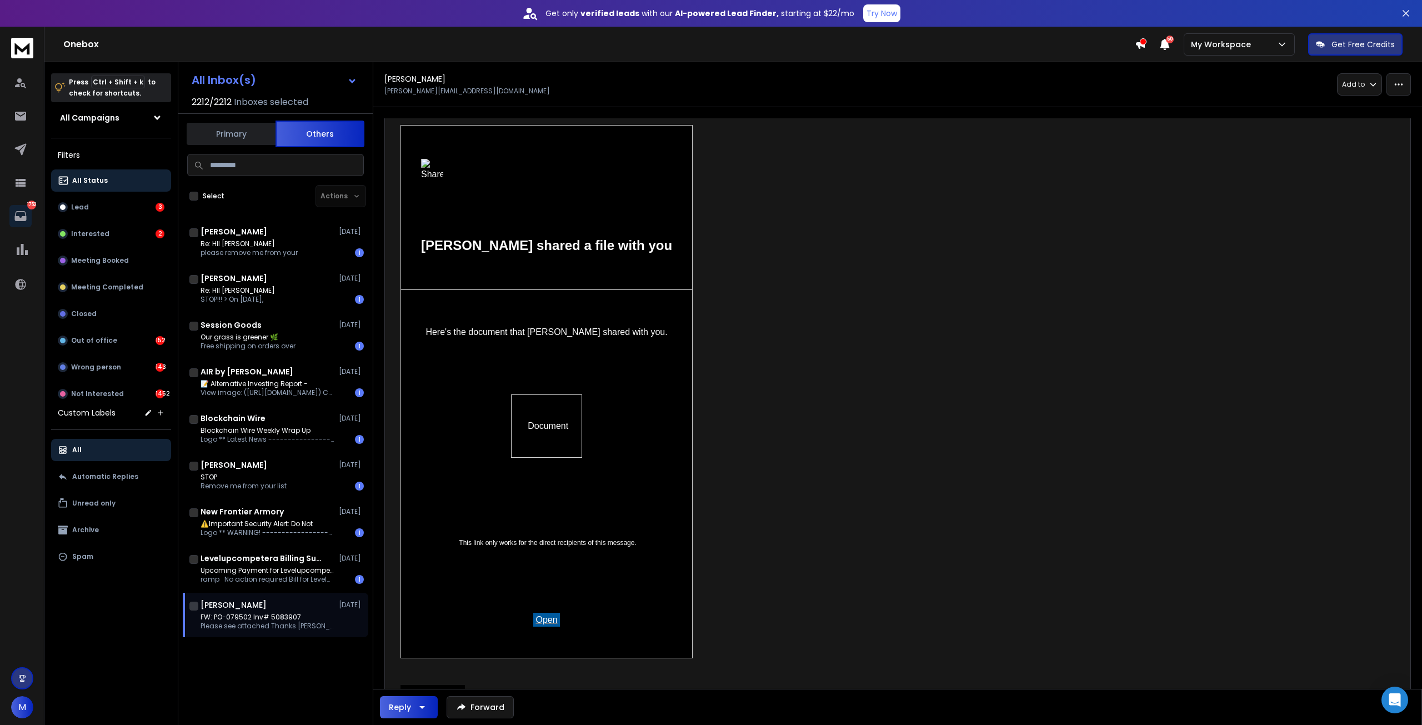
scroll to position [463, 0]
click at [279, 524] on p "⚠️Important Security Alert: Do Not" at bounding box center [267, 523] width 133 height 9
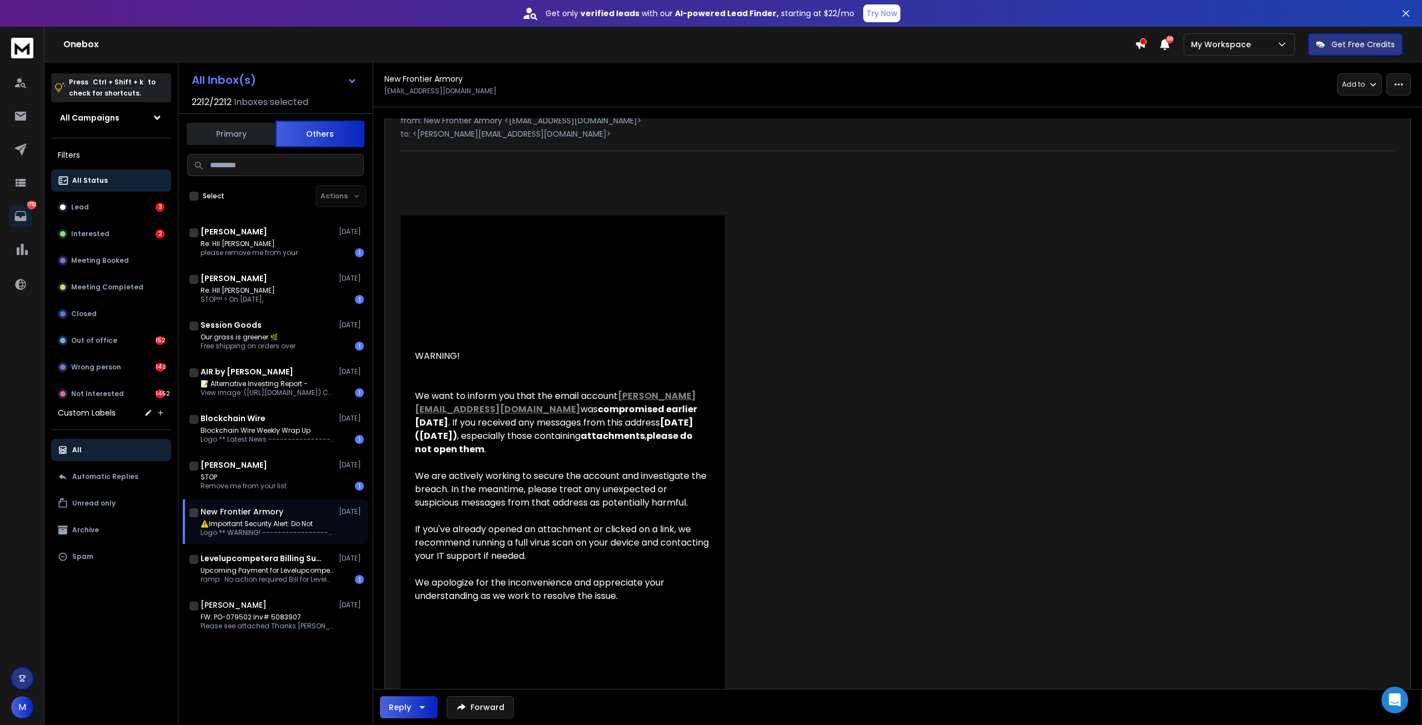
scroll to position [111, 0]
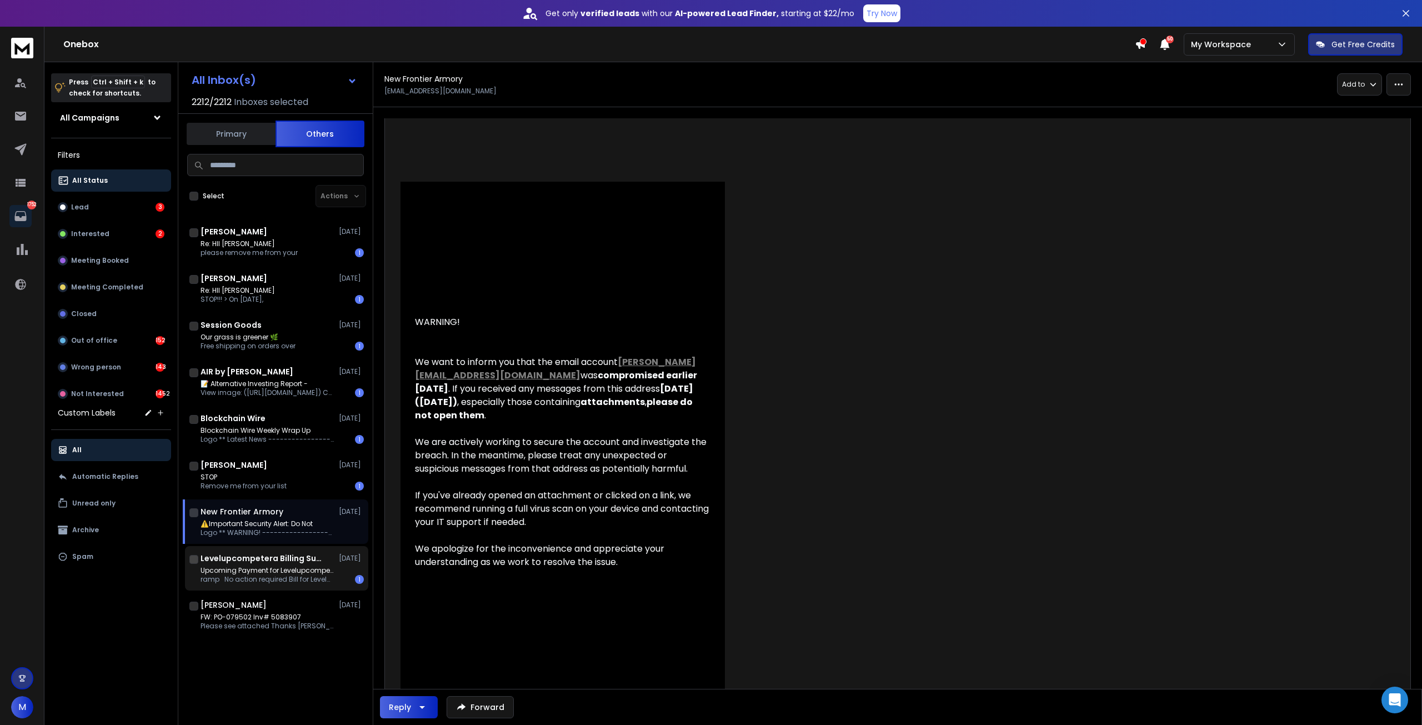
click at [304, 568] on p "Upcoming Payment for Levelupcompetera Invoice" at bounding box center [267, 570] width 133 height 9
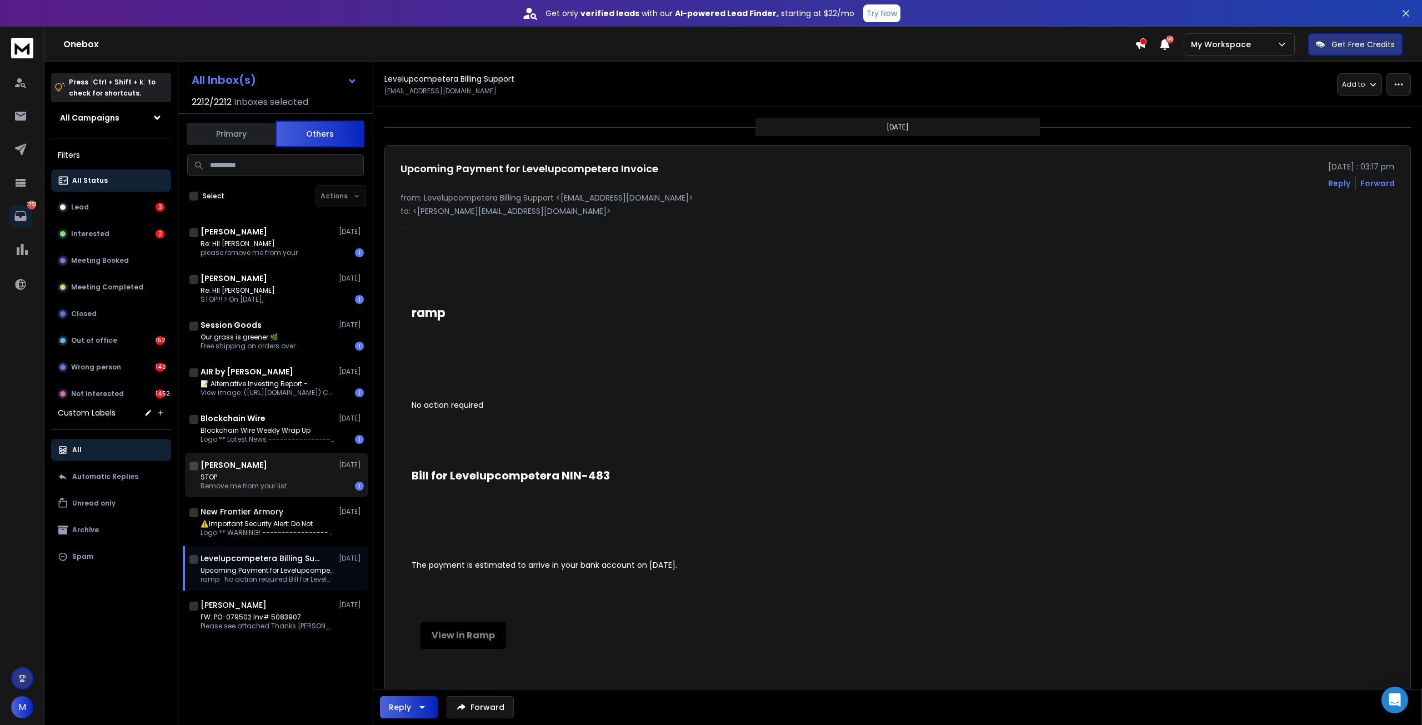
click at [241, 467] on div "[PERSON_NAME] [DATE]" at bounding box center [282, 464] width 163 height 11
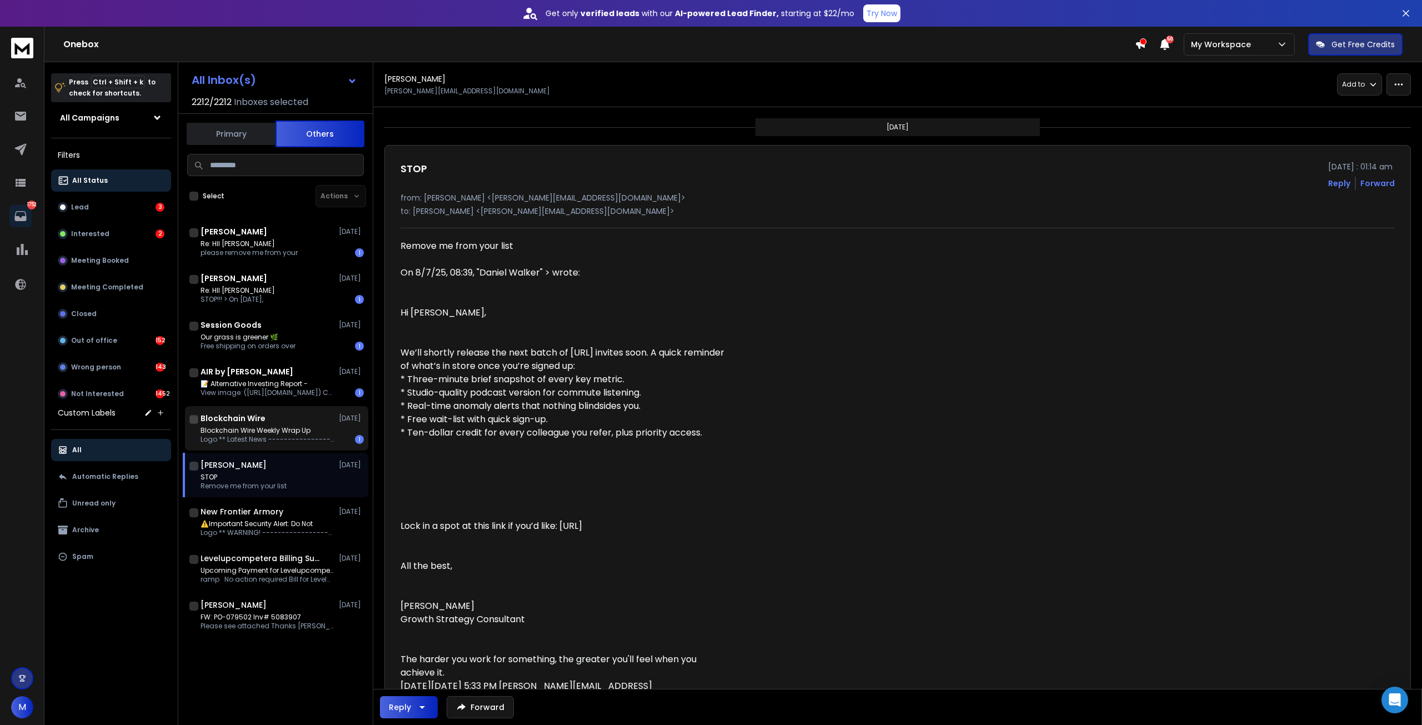
click at [230, 429] on p "Blockchain Wire Weekly Wrap Up" at bounding box center [267, 430] width 133 height 9
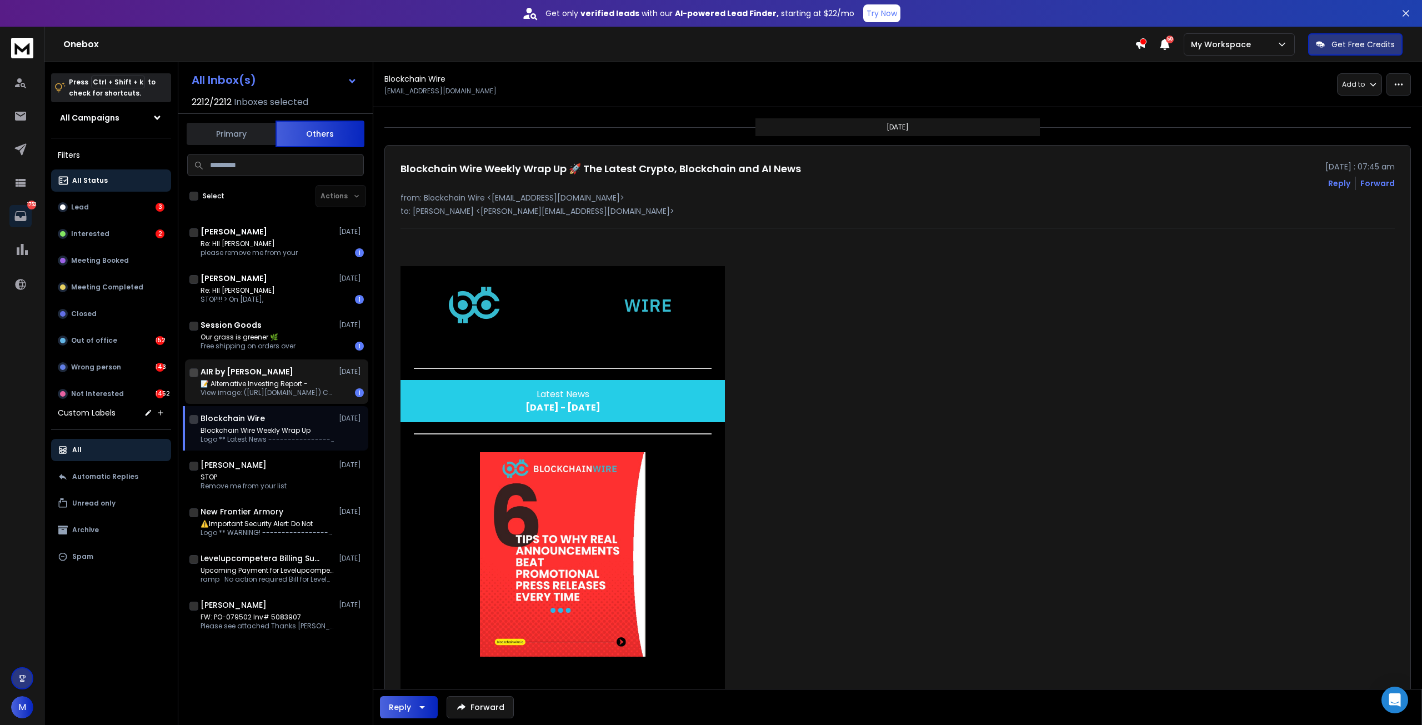
click at [252, 375] on h1 "AIR by [PERSON_NAME]" at bounding box center [247, 371] width 93 height 11
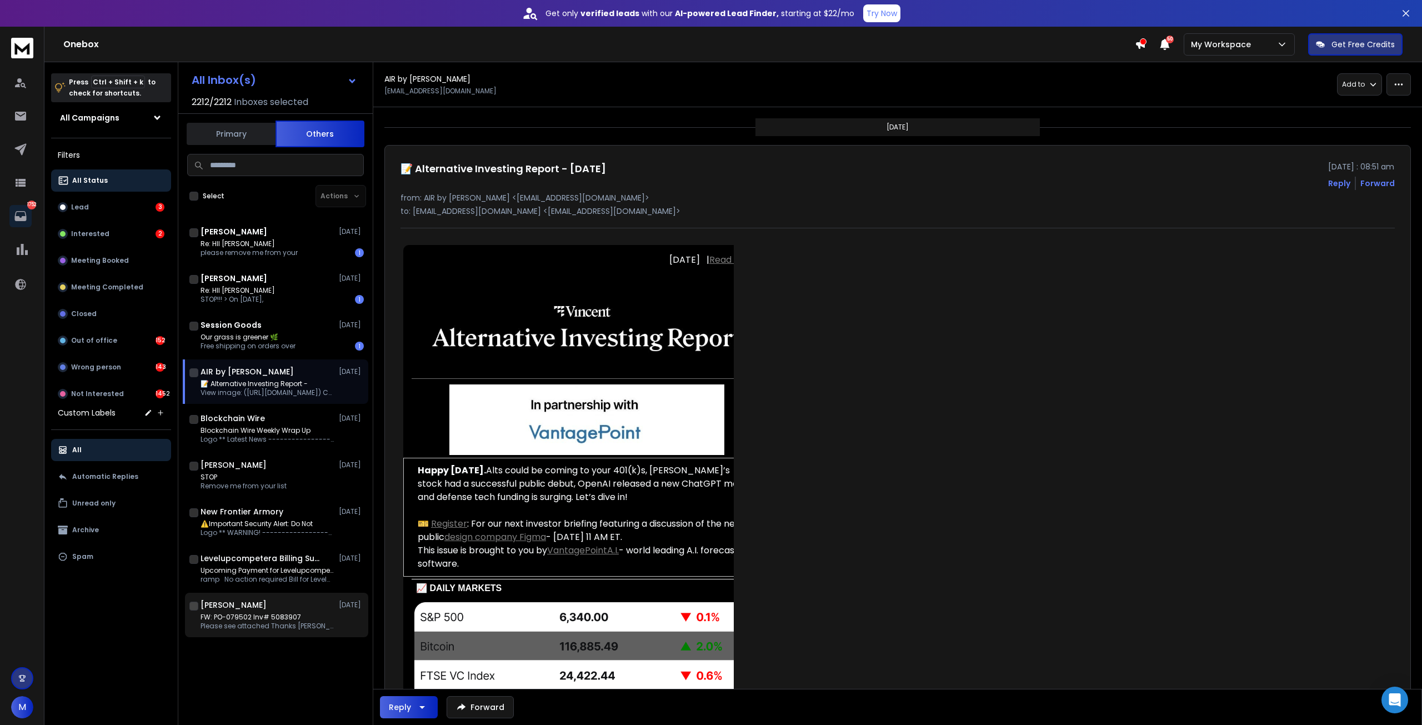
click at [196, 606] on button "button" at bounding box center [193, 606] width 9 height 9
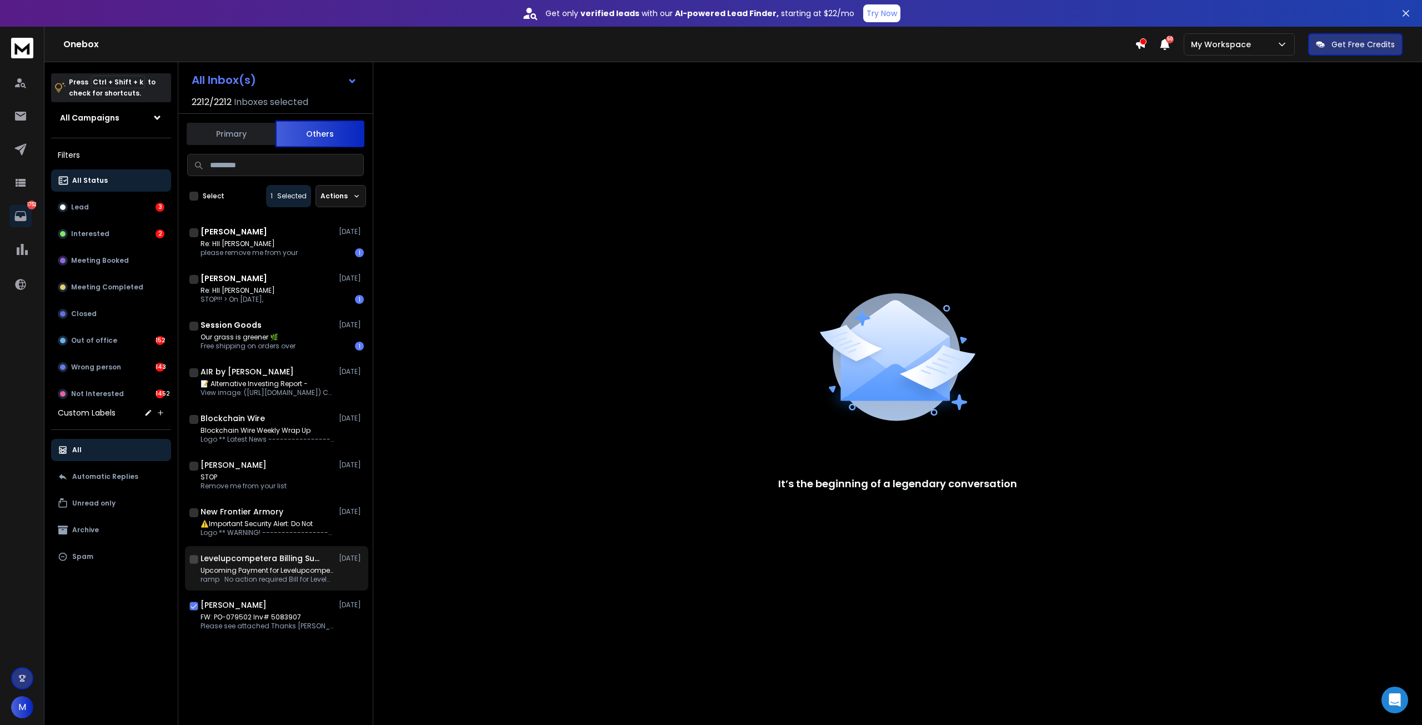
click at [196, 559] on button "button" at bounding box center [193, 559] width 9 height 9
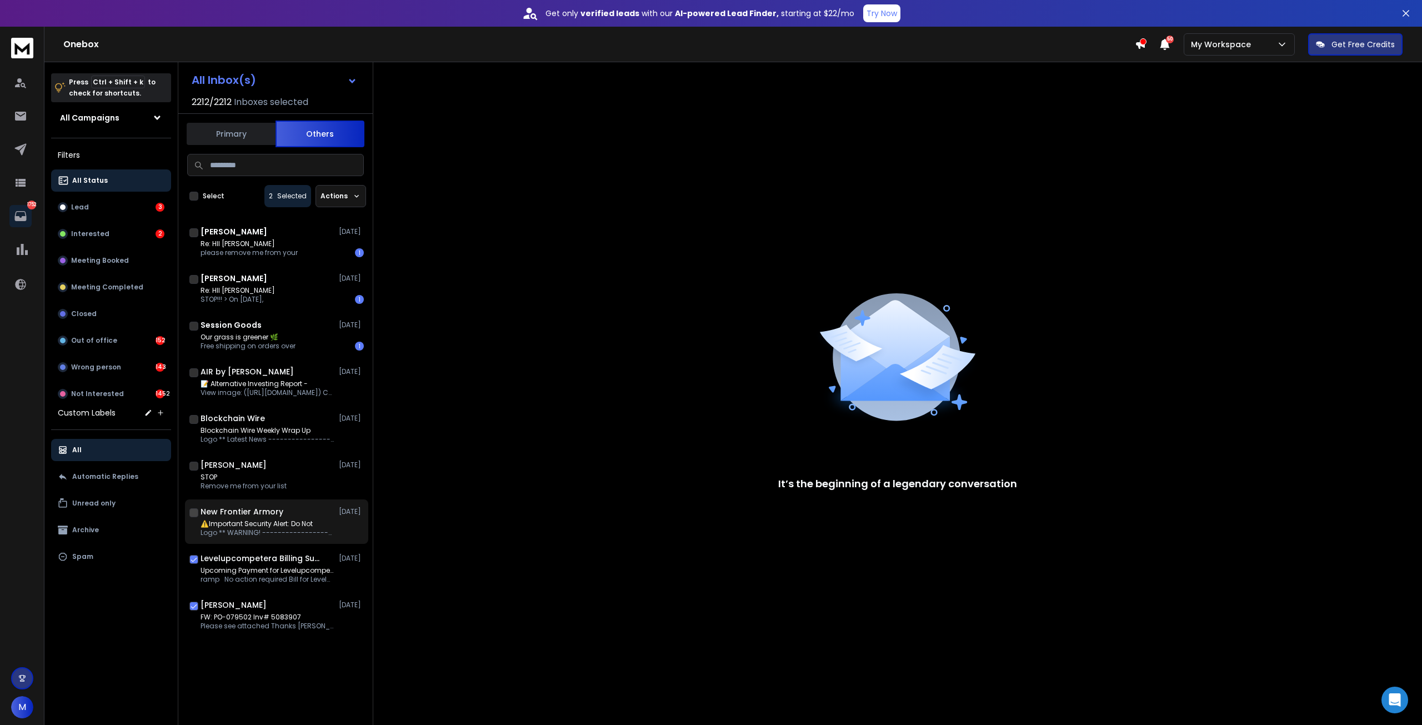
click at [189, 510] on div "New Frontier Armory [DATE] ⚠️Important Security Alert: Do Not Logo ** WARNING! …" at bounding box center [276, 521] width 183 height 44
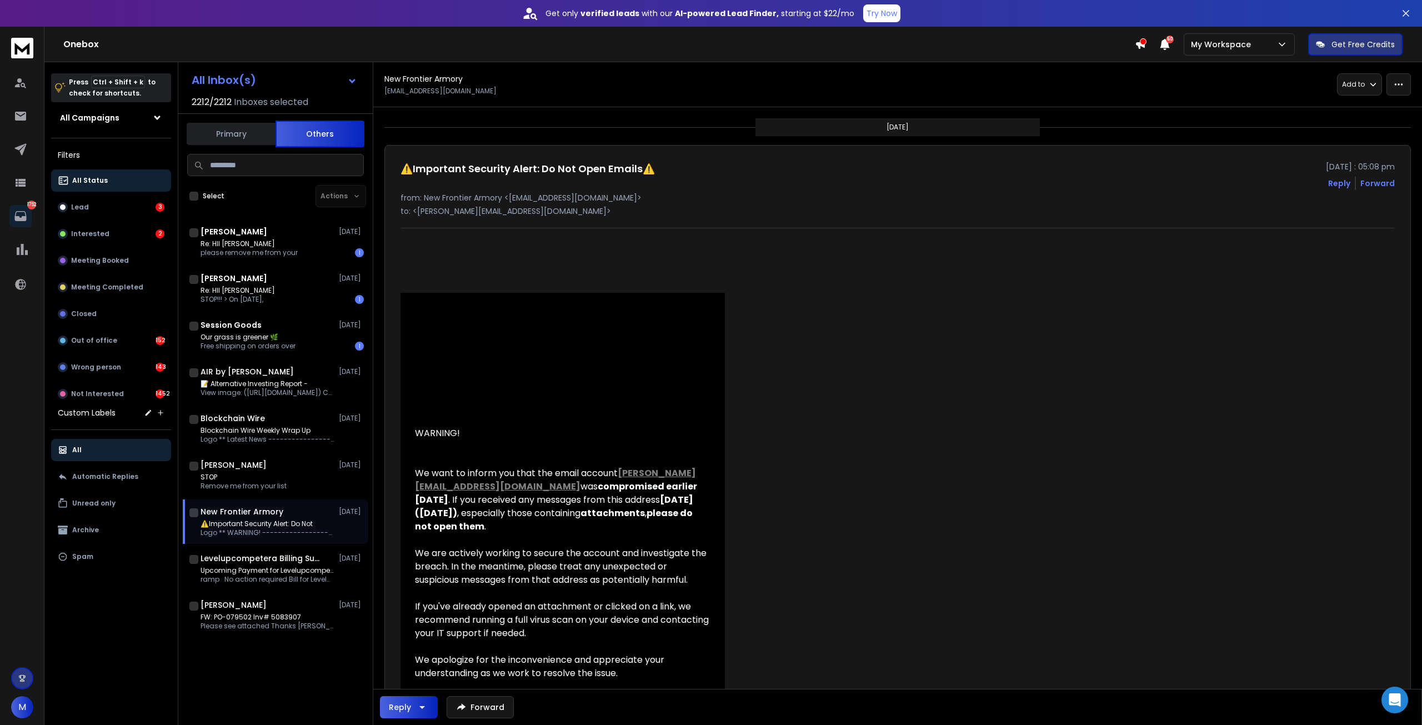
click at [193, 512] on button "button" at bounding box center [193, 512] width 9 height 9
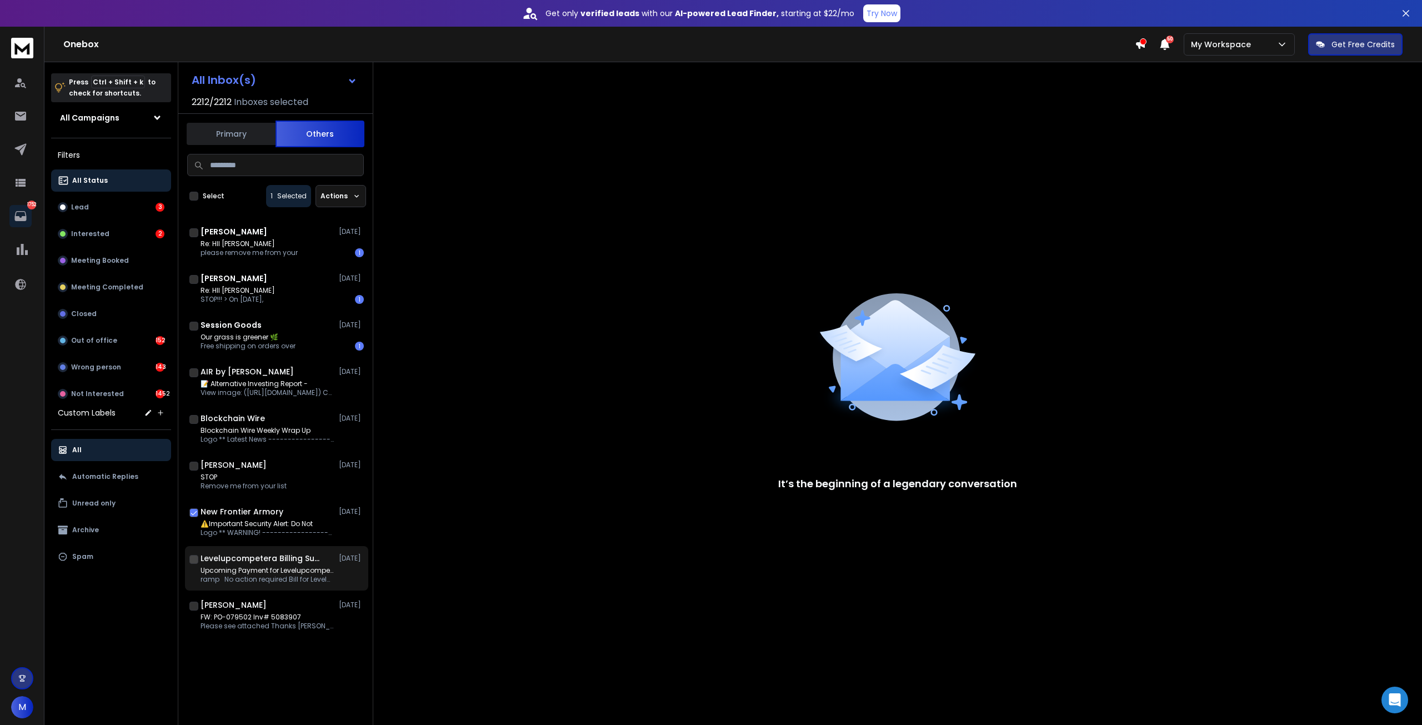
click at [190, 556] on button "button" at bounding box center [193, 559] width 9 height 9
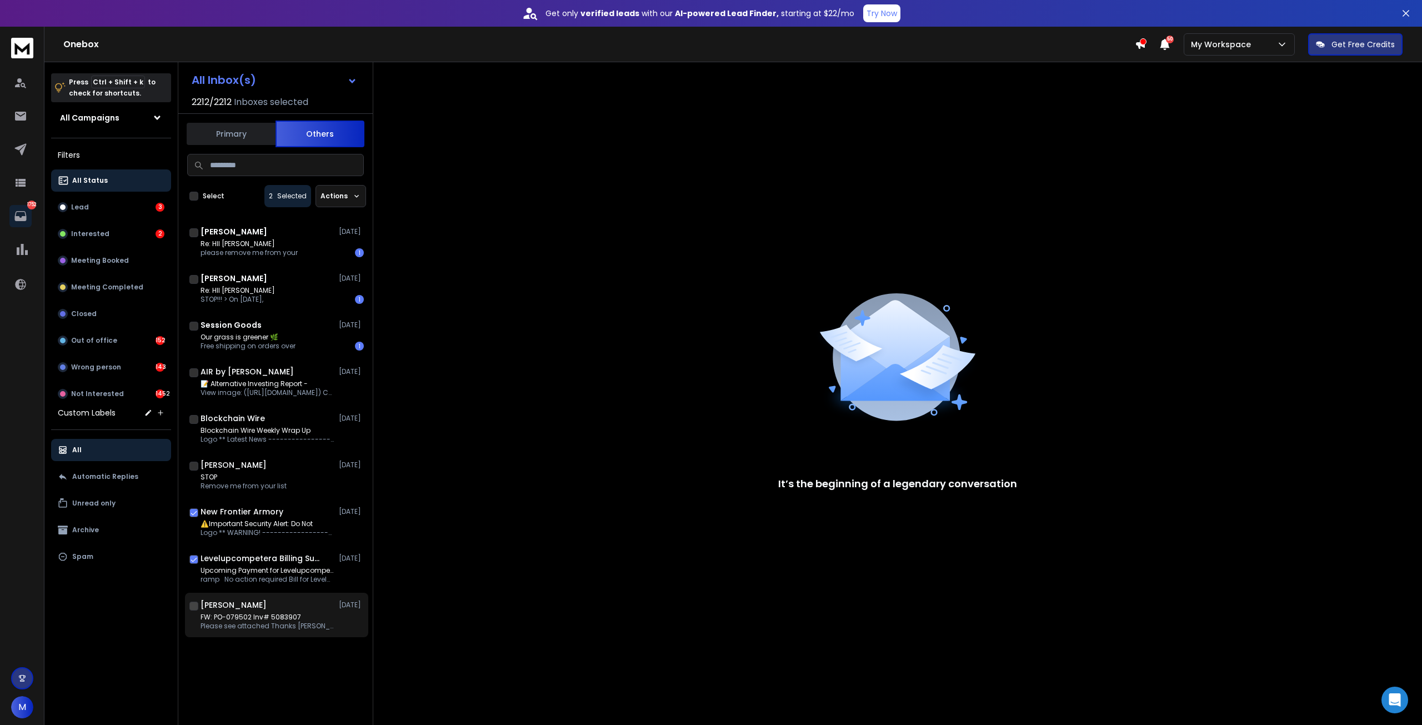
click at [193, 606] on button "button" at bounding box center [193, 606] width 9 height 9
click at [333, 204] on button "Actions" at bounding box center [341, 196] width 51 height 22
click at [336, 221] on div "Delete email" at bounding box center [324, 221] width 64 height 11
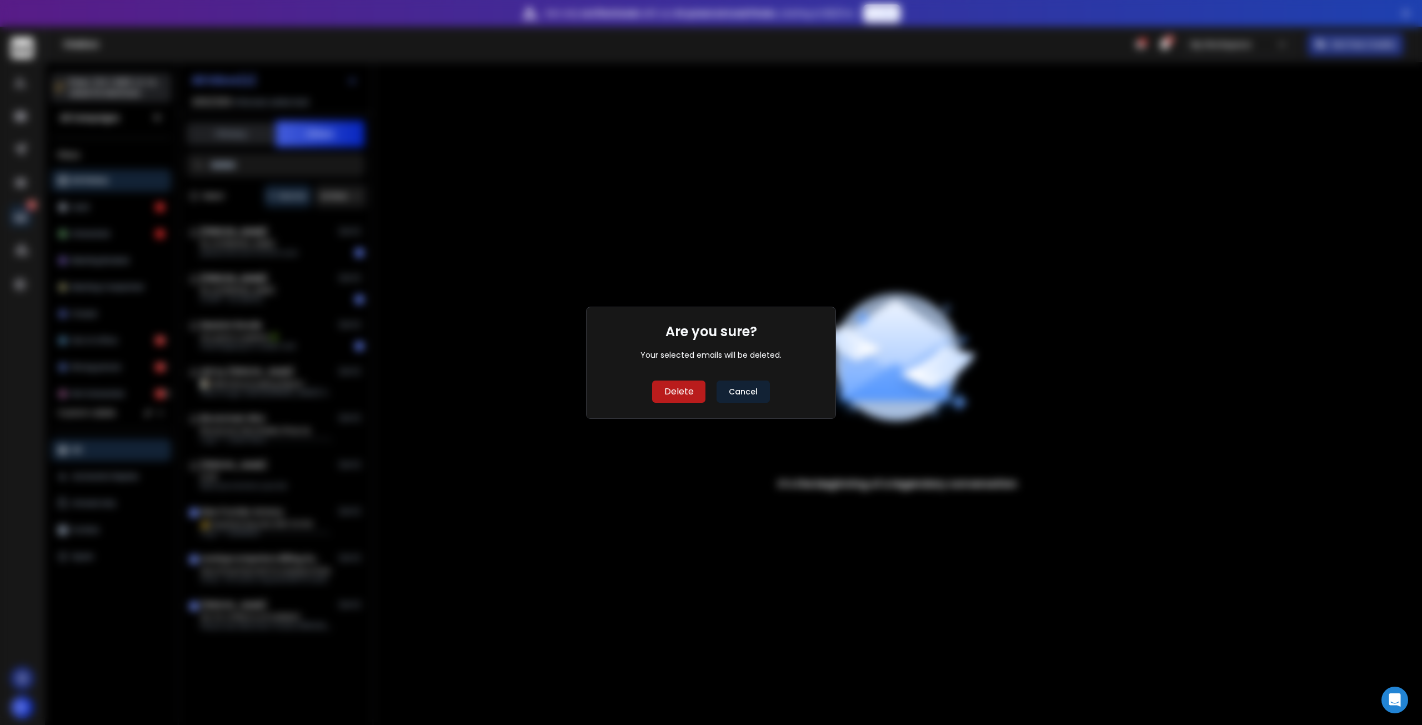
click at [668, 398] on button "Delete" at bounding box center [678, 392] width 53 height 22
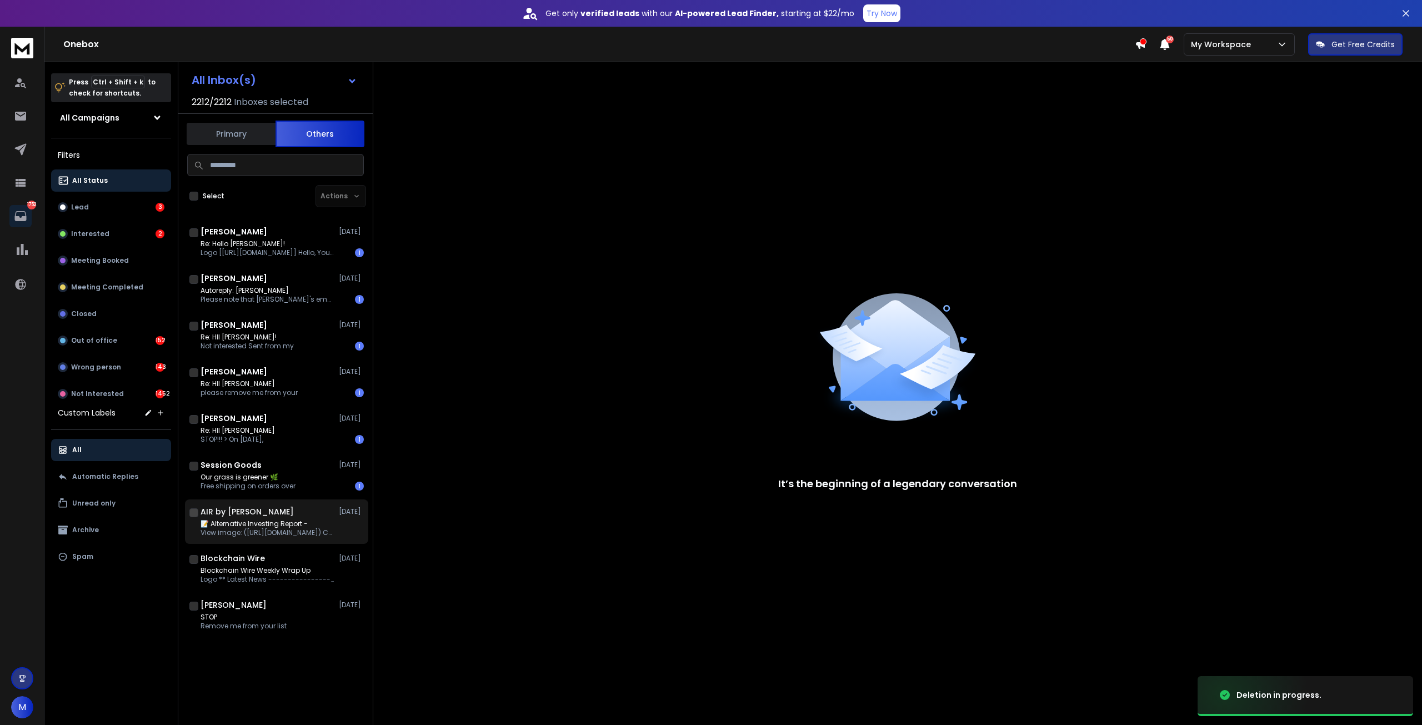
scroll to position [2521, 0]
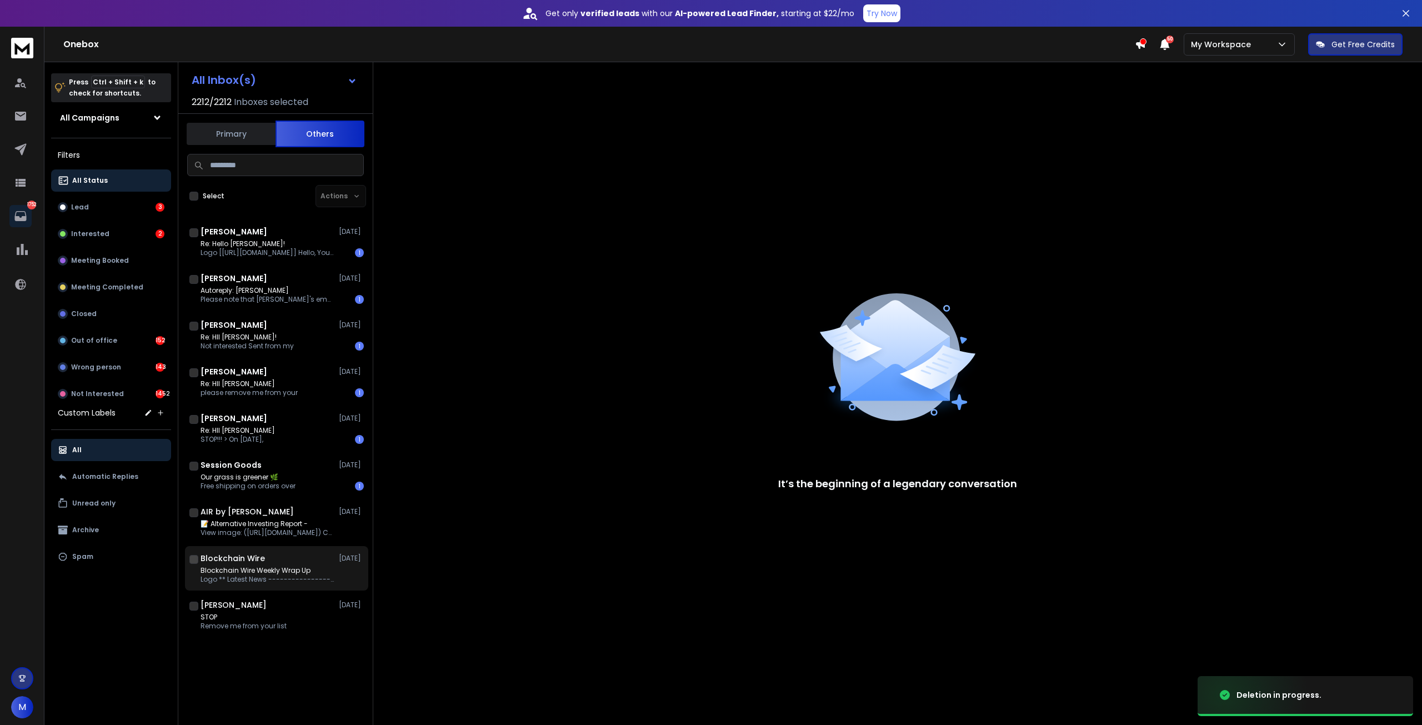
click at [219, 563] on h1 "Blockchain Wire" at bounding box center [233, 558] width 64 height 11
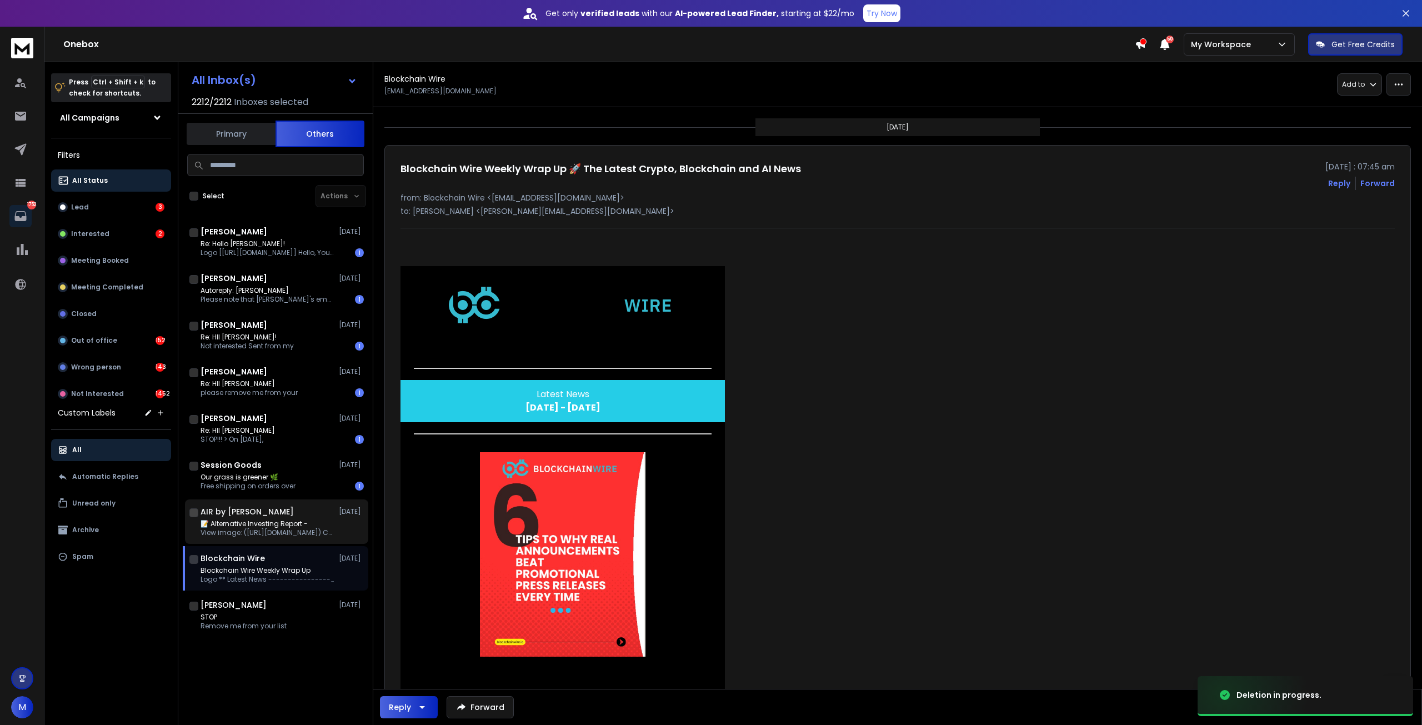
click at [242, 522] on p "📝 Alternative Investing Report -" at bounding box center [267, 523] width 133 height 9
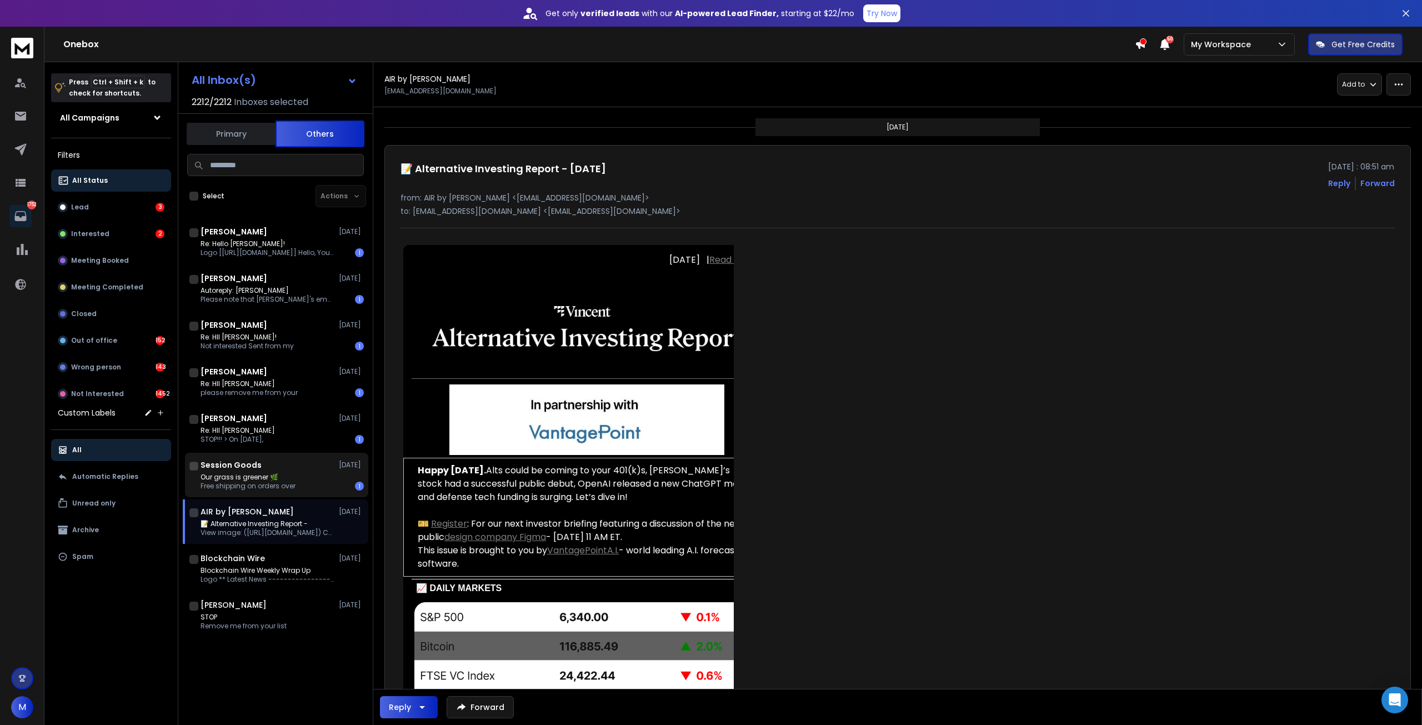
click at [287, 468] on div "Session Goods [DATE]" at bounding box center [282, 464] width 163 height 11
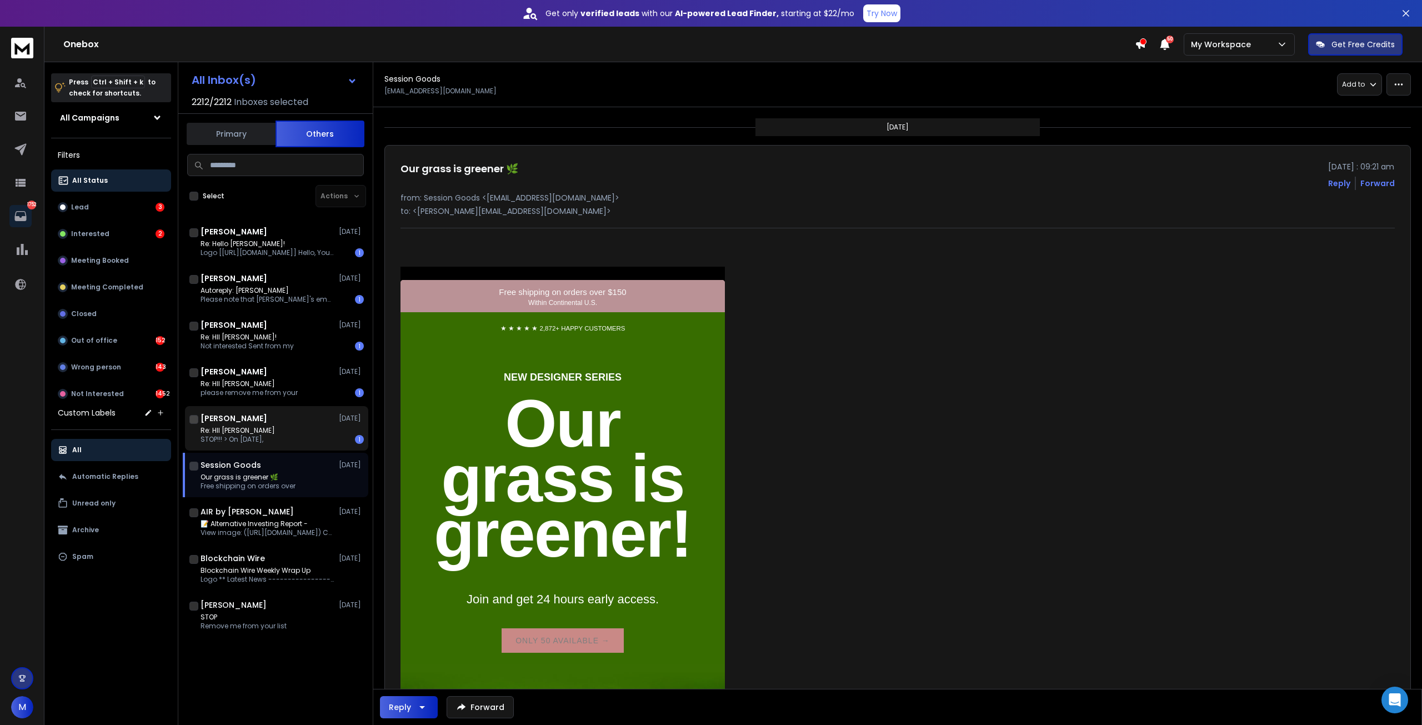
click at [277, 431] on div "Re: HII [PERSON_NAME] STOP!!! > On [DATE], 1" at bounding box center [282, 435] width 163 height 18
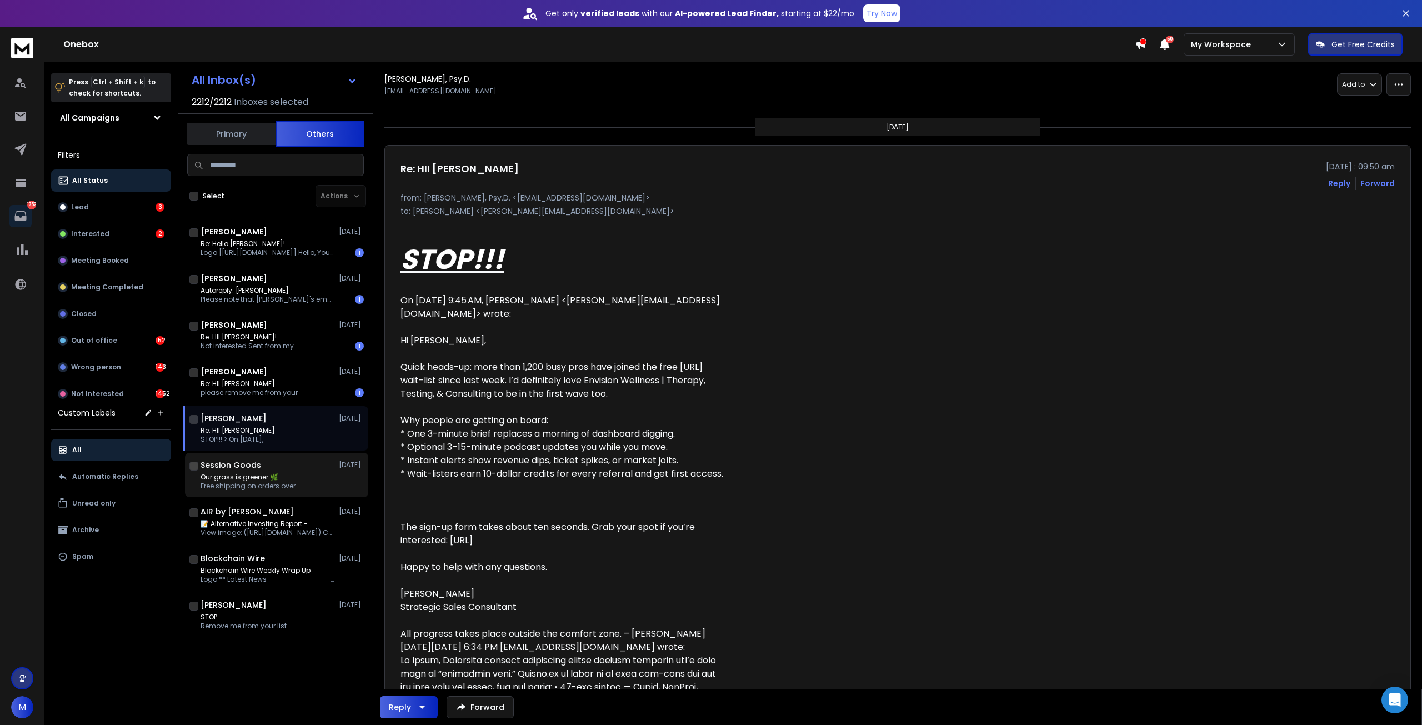
click at [190, 467] on button "button" at bounding box center [193, 466] width 9 height 9
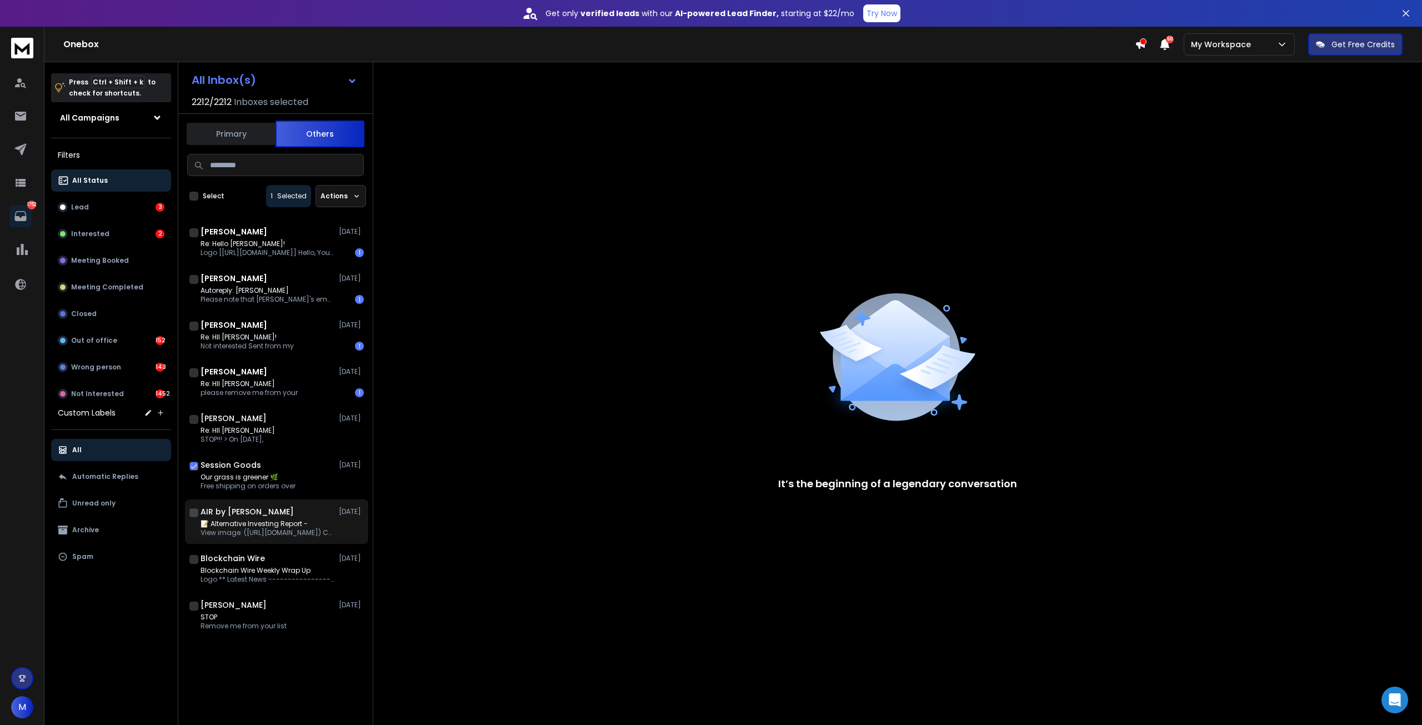
click at [191, 514] on button "button" at bounding box center [193, 512] width 9 height 9
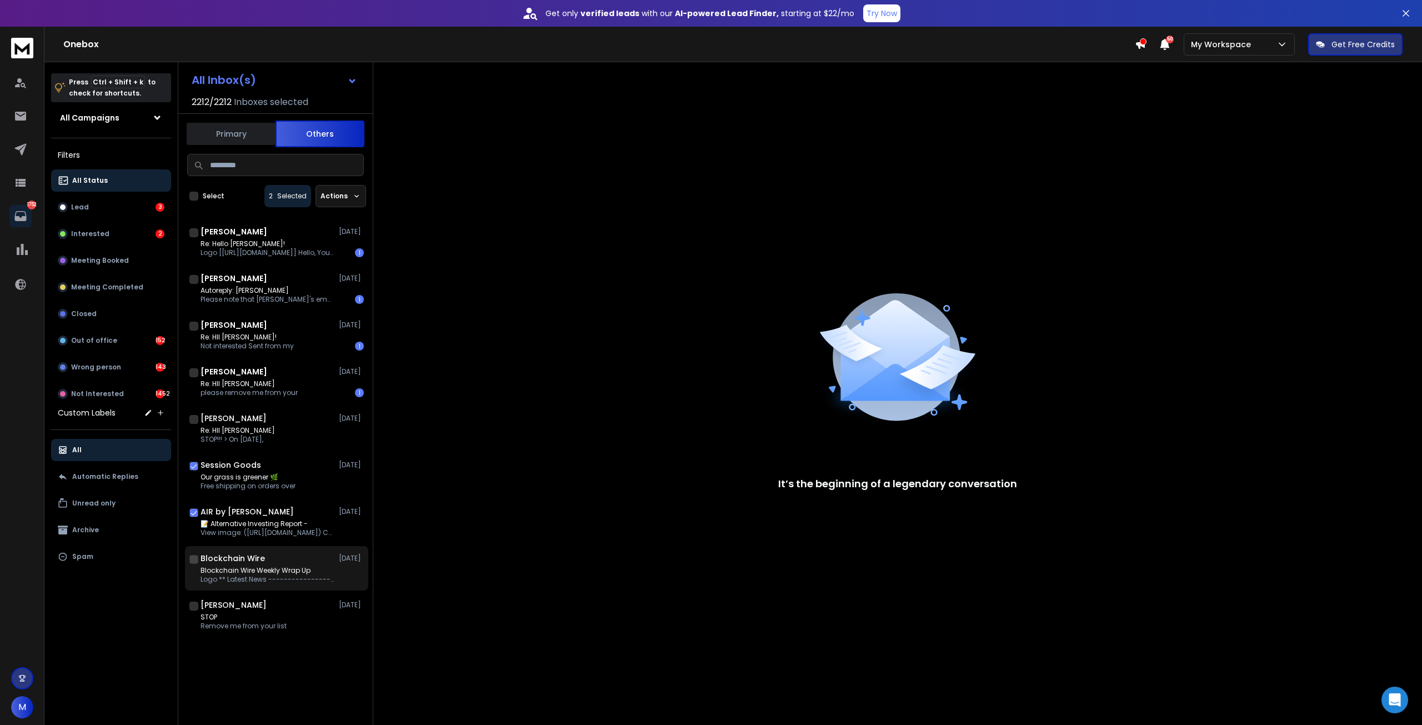
click at [192, 554] on div "Blockchain Wire [DATE] Blockchain Wire Weekly Wrap Up Logo ** Latest News -----…" at bounding box center [276, 568] width 183 height 44
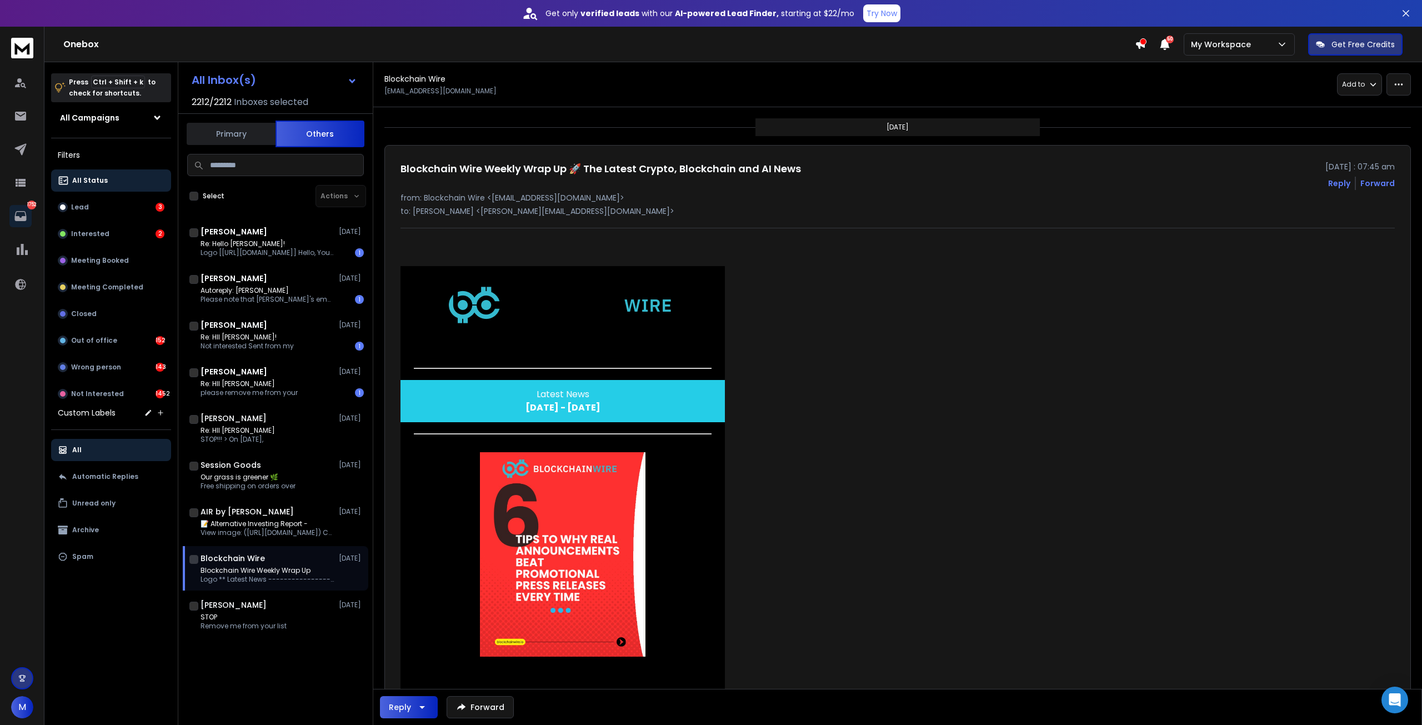
click at [193, 560] on button "button" at bounding box center [193, 559] width 9 height 9
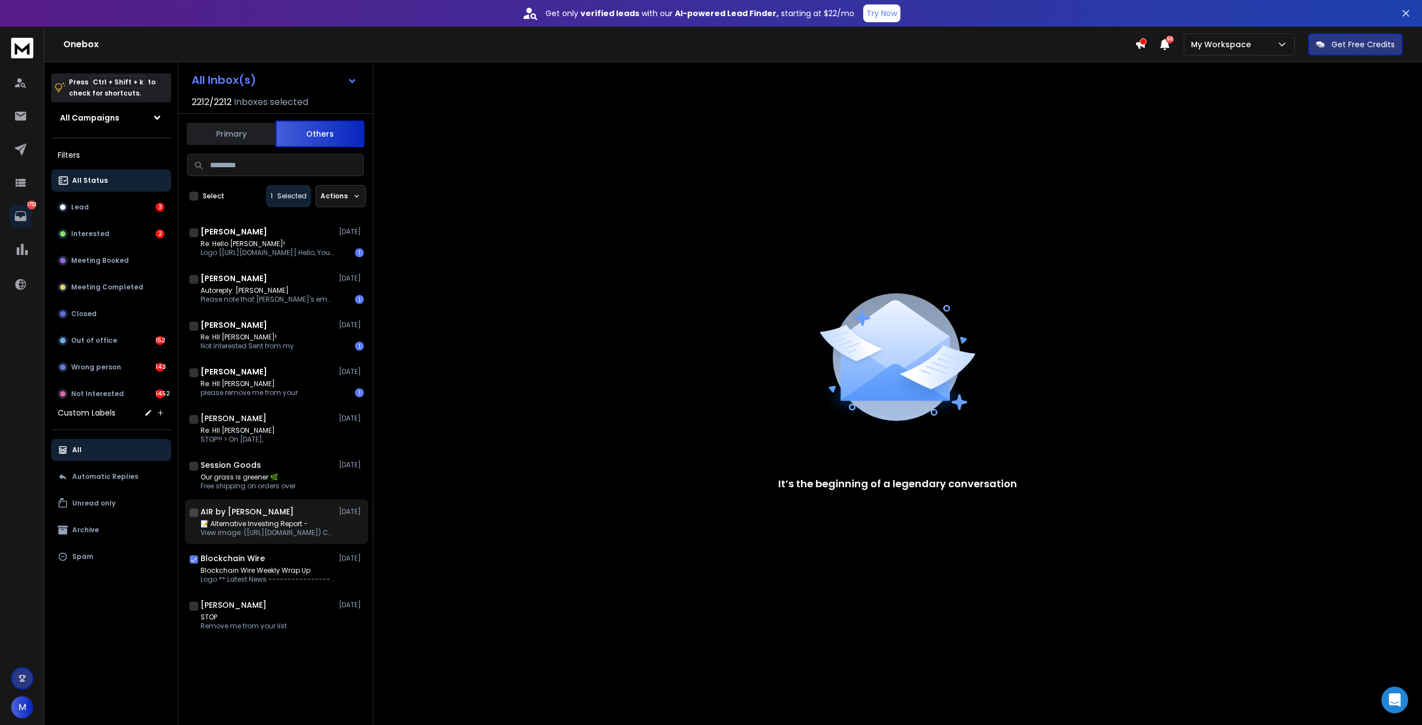
click at [193, 513] on button "button" at bounding box center [193, 512] width 9 height 9
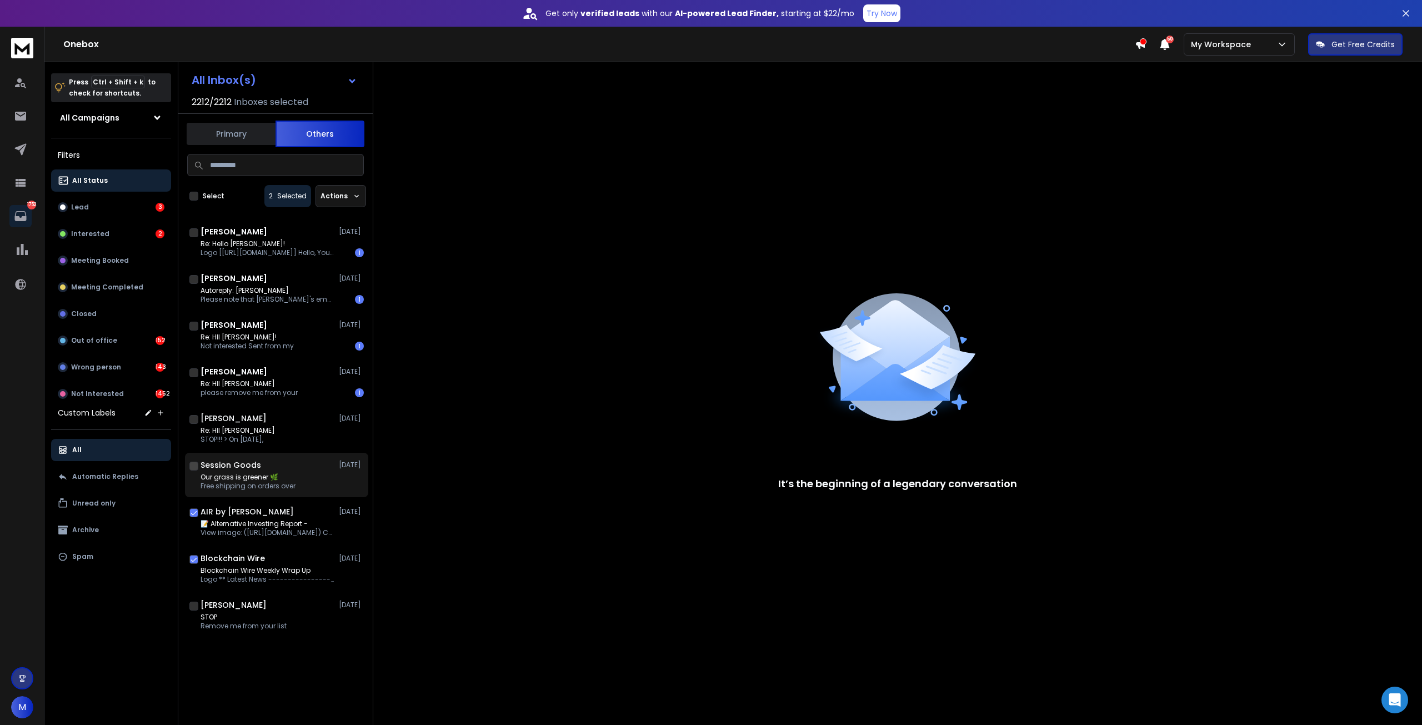
click at [192, 466] on button "button" at bounding box center [193, 466] width 9 height 9
click at [337, 191] on button "Actions" at bounding box center [341, 196] width 51 height 22
click at [334, 216] on div "Delete email" at bounding box center [324, 221] width 64 height 11
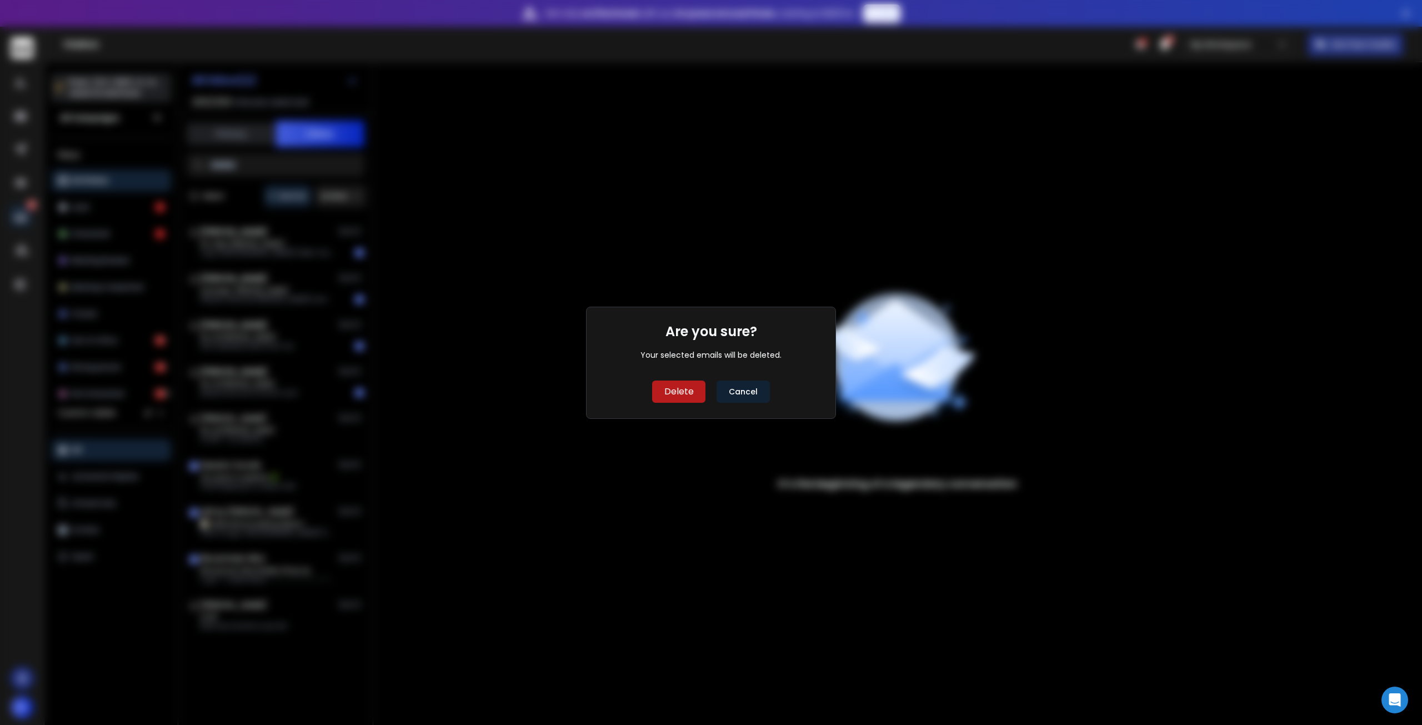
click at [681, 388] on button "Delete" at bounding box center [678, 392] width 53 height 22
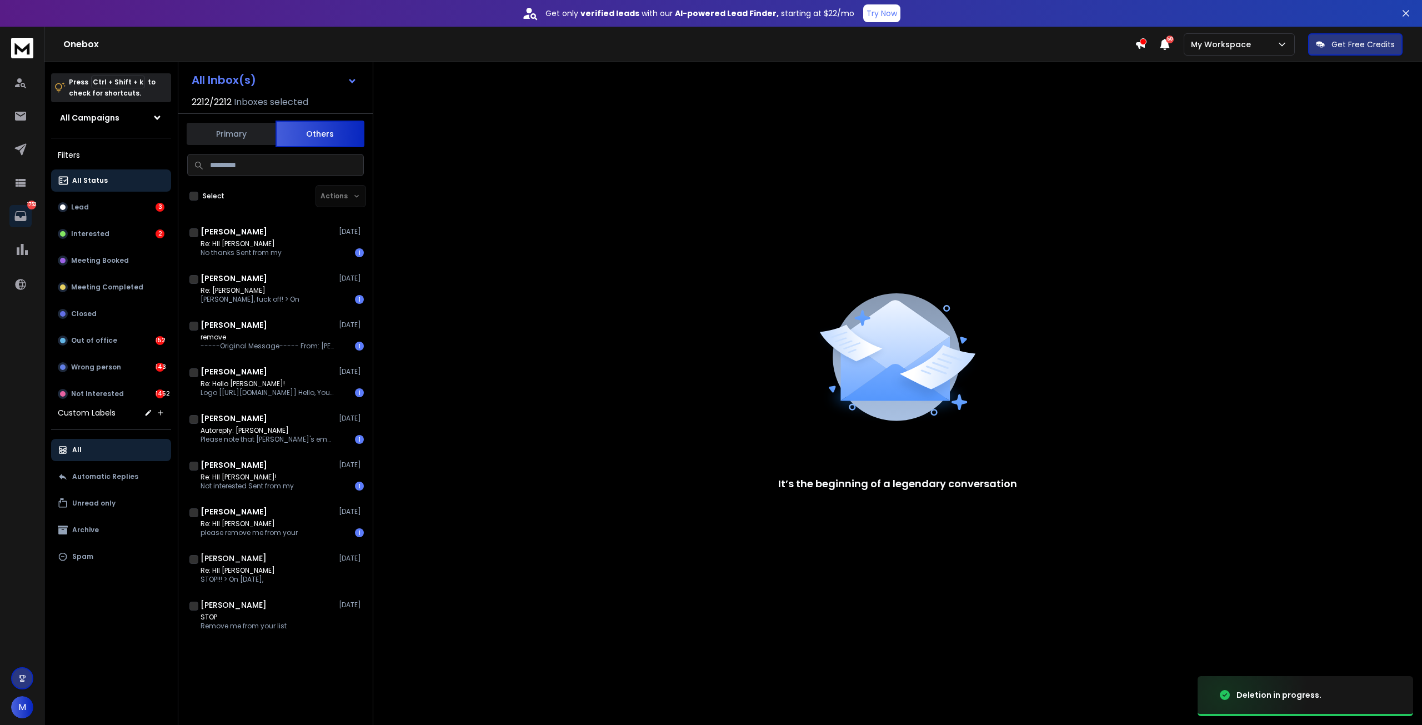
scroll to position [2381, 0]
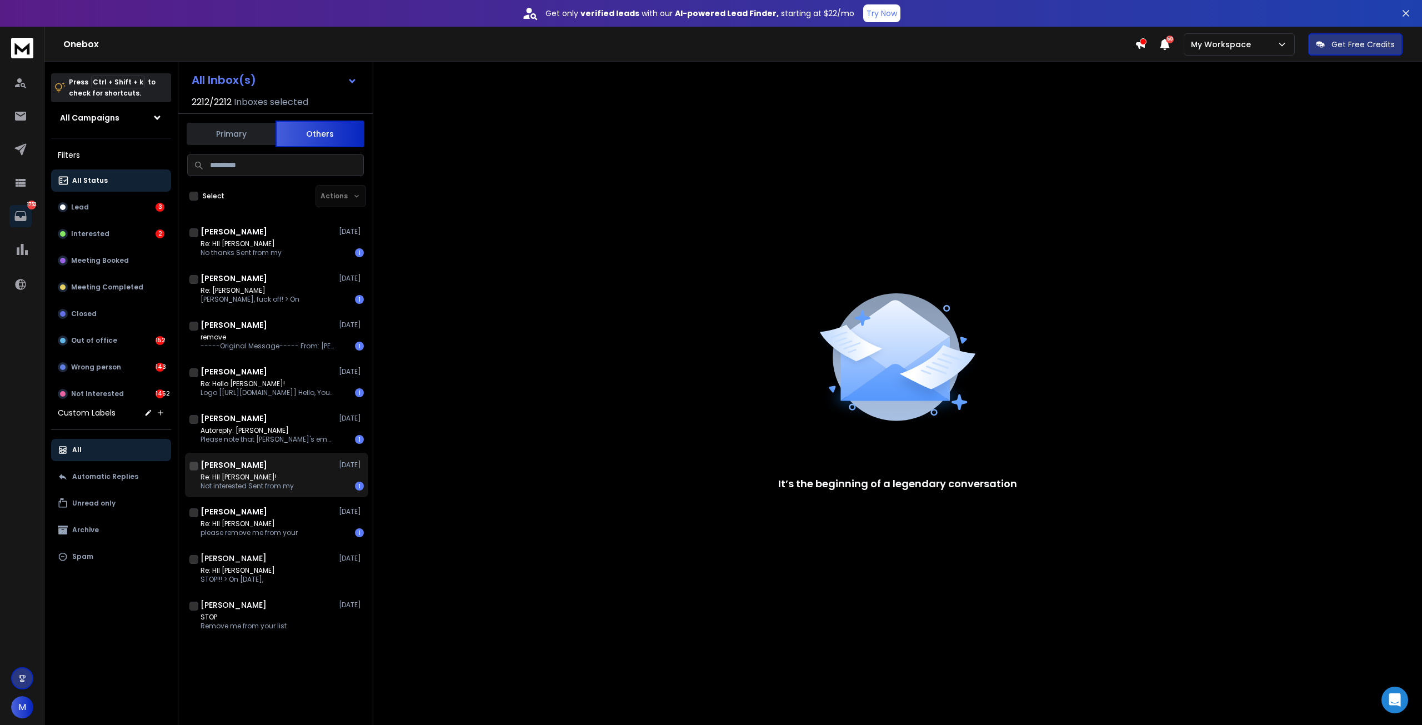
click at [244, 497] on div "[PERSON_NAME] [DATE] Re: HII [PERSON_NAME]! Not interested Sent from my 1" at bounding box center [276, 475] width 183 height 44
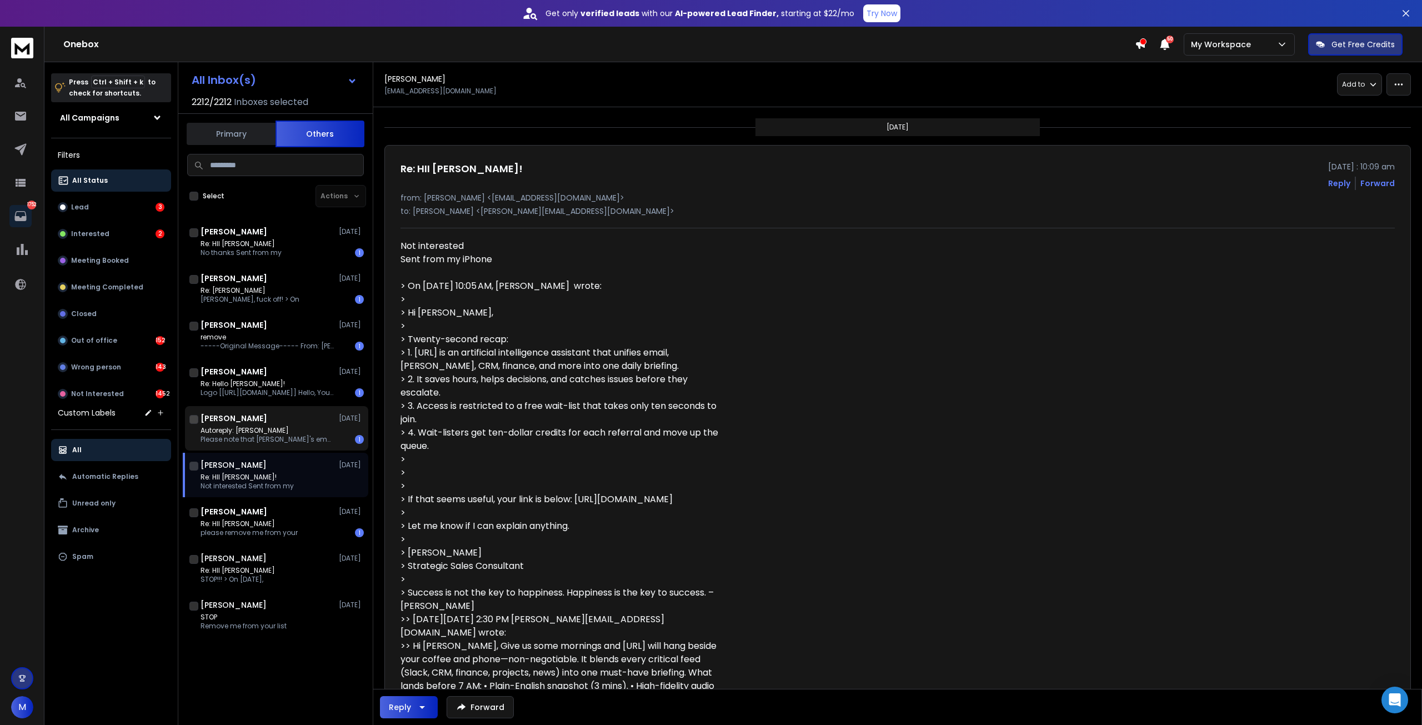
click at [249, 436] on p "Please note that [PERSON_NAME]'s email" at bounding box center [267, 439] width 133 height 9
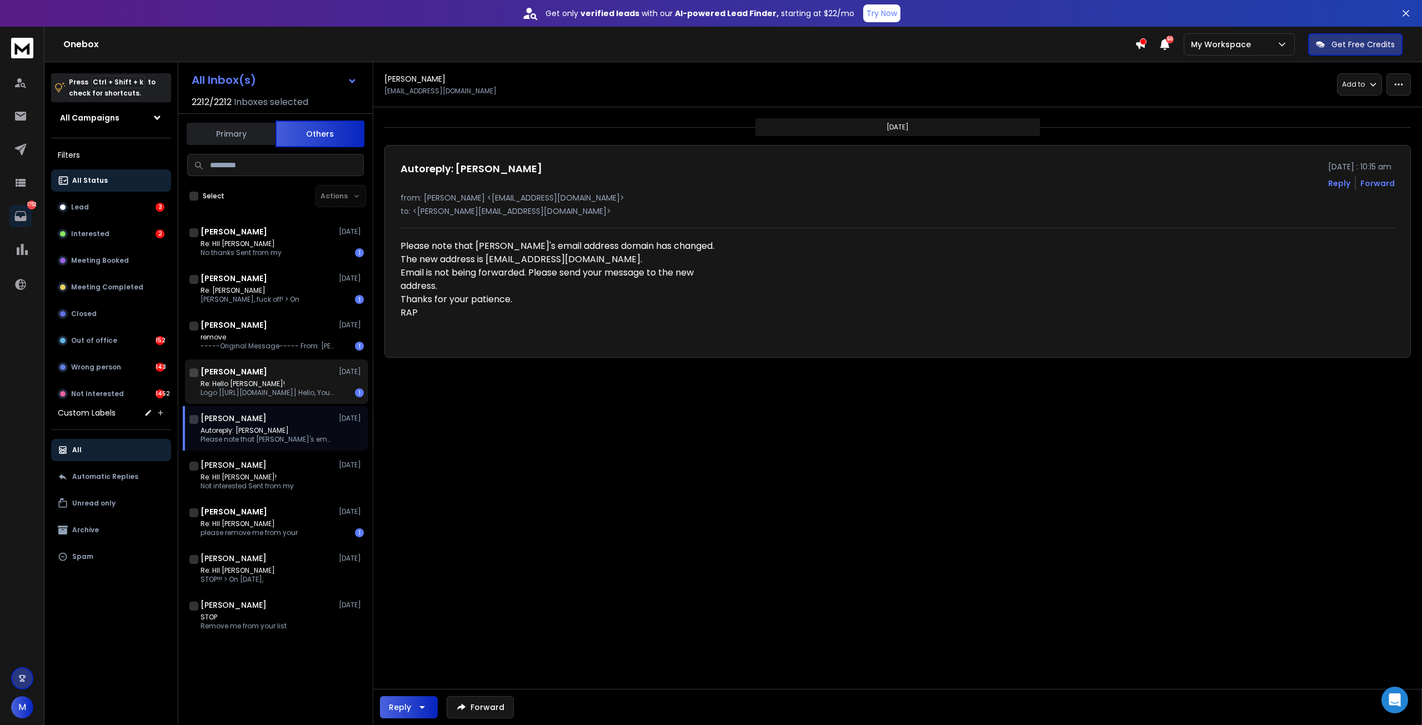
click at [214, 381] on p "Re: Hello [PERSON_NAME]!" at bounding box center [267, 383] width 133 height 9
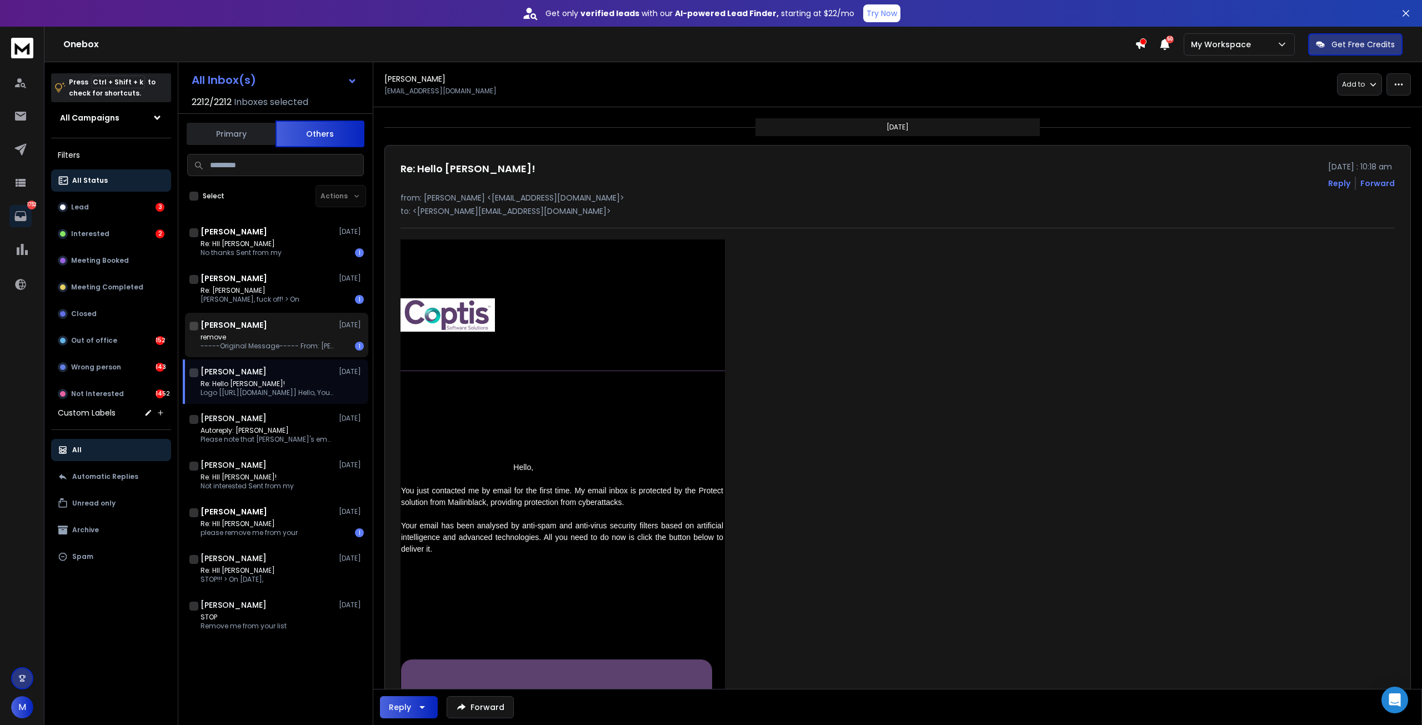
click at [224, 347] on p "-----Original Message----- From: [PERSON_NAME]" at bounding box center [267, 346] width 133 height 9
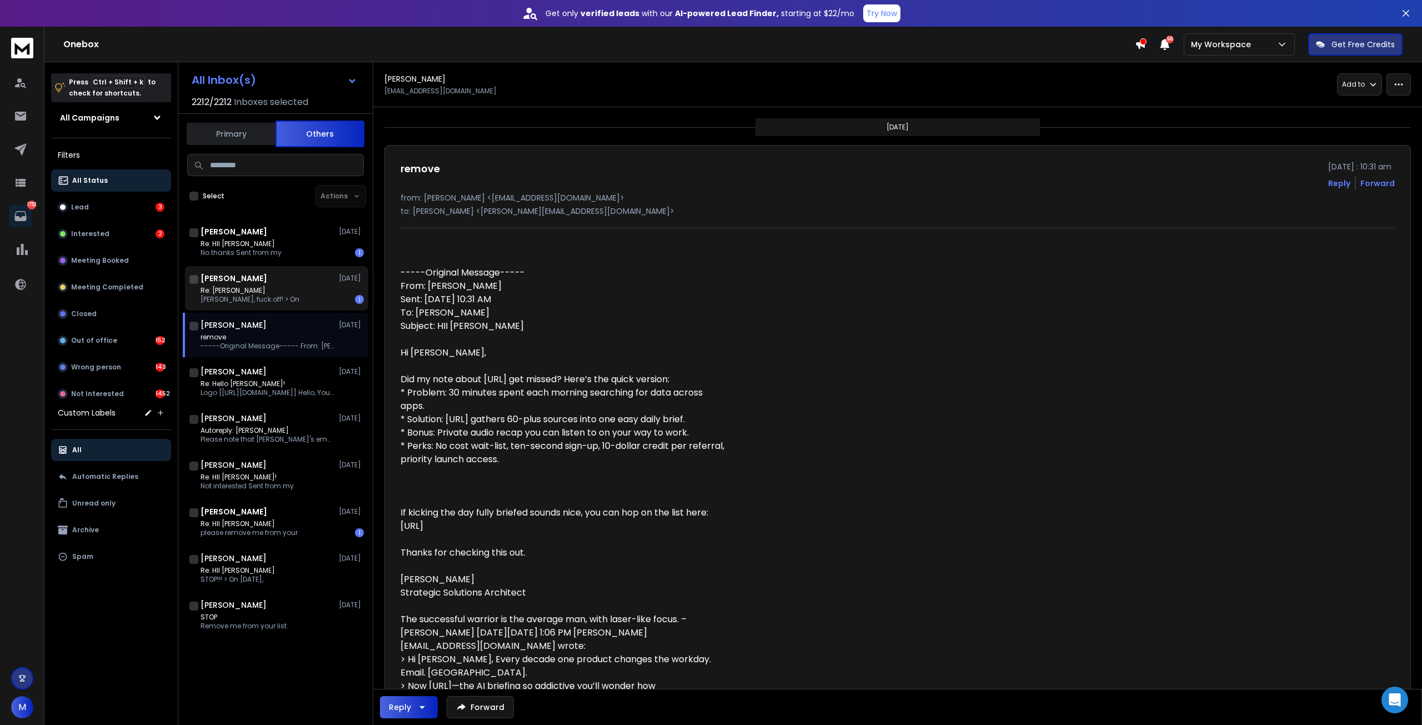
click at [231, 293] on p "Re: [PERSON_NAME]" at bounding box center [250, 290] width 99 height 9
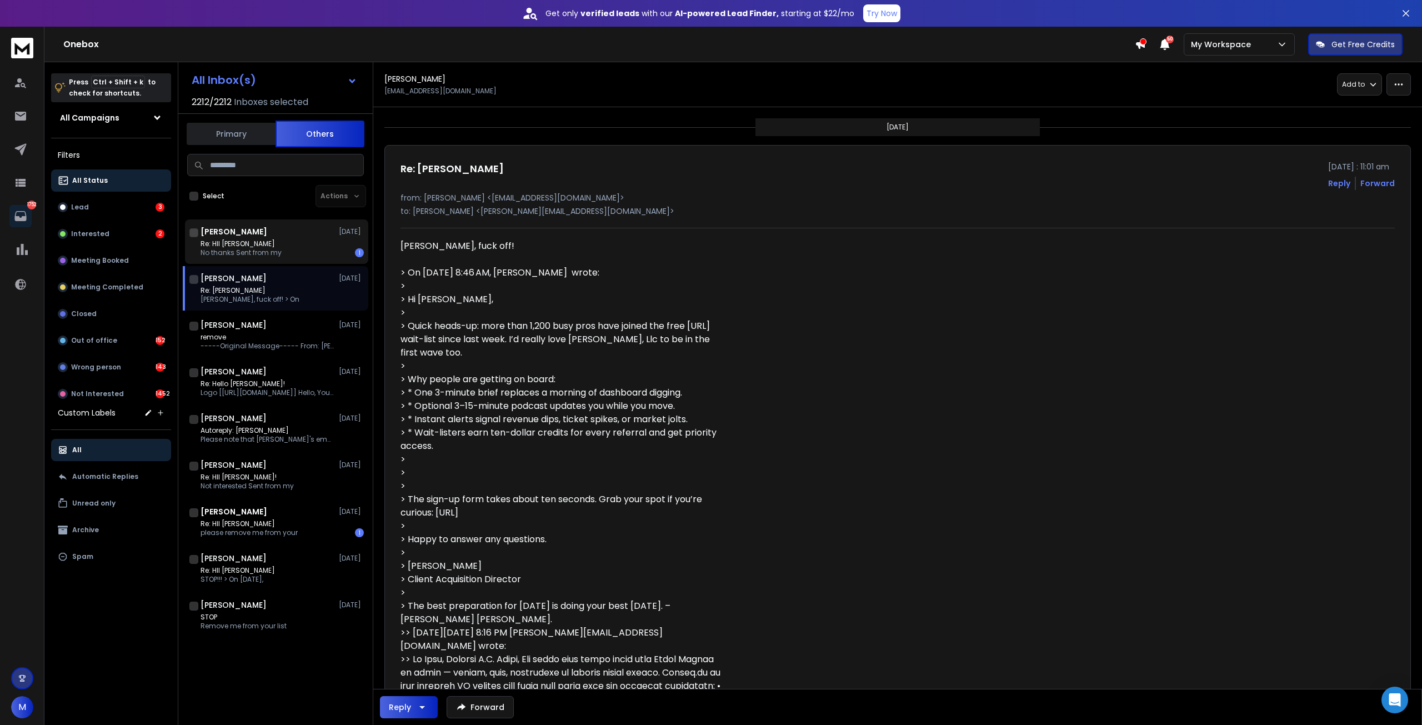
click at [249, 237] on div "[PERSON_NAME] [DATE]" at bounding box center [282, 231] width 163 height 11
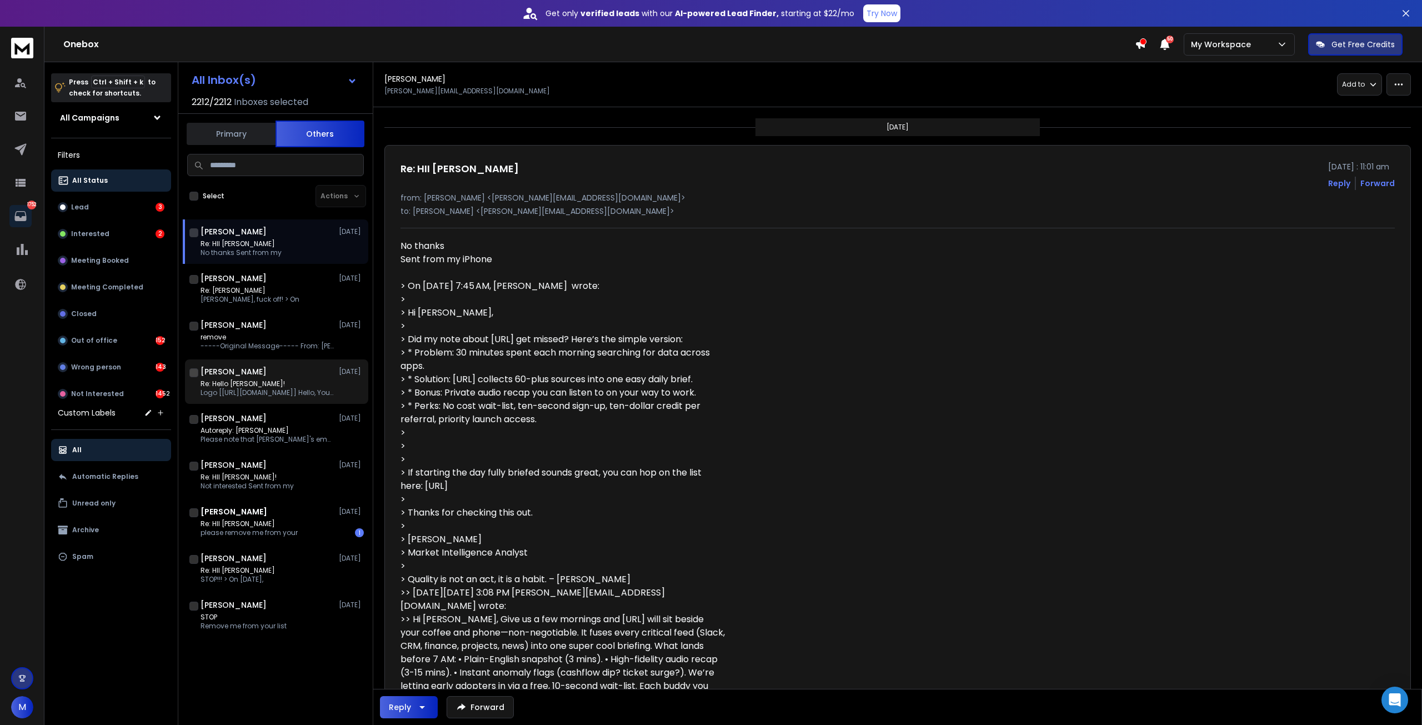
click at [191, 374] on button "button" at bounding box center [193, 372] width 9 height 9
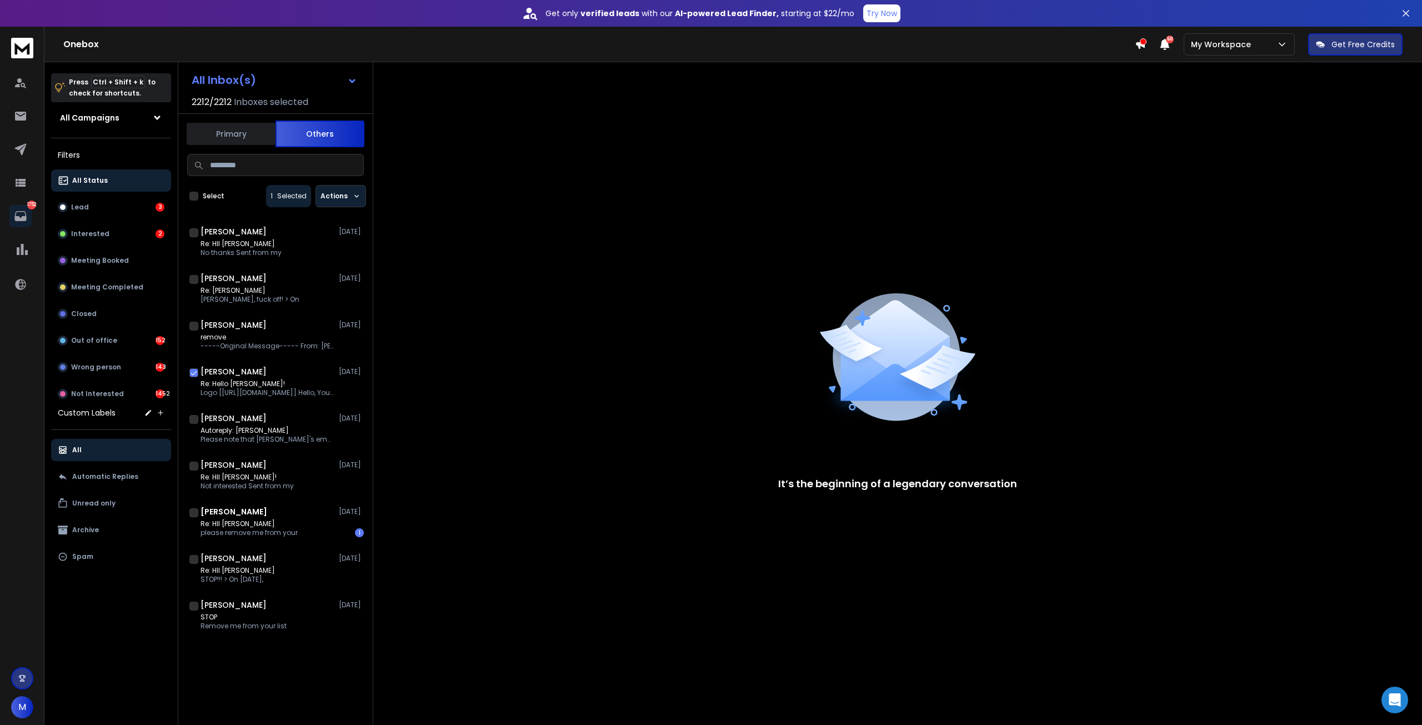
click at [338, 196] on p "Actions" at bounding box center [334, 196] width 27 height 9
click at [340, 219] on div "Delete email" at bounding box center [324, 221] width 64 height 11
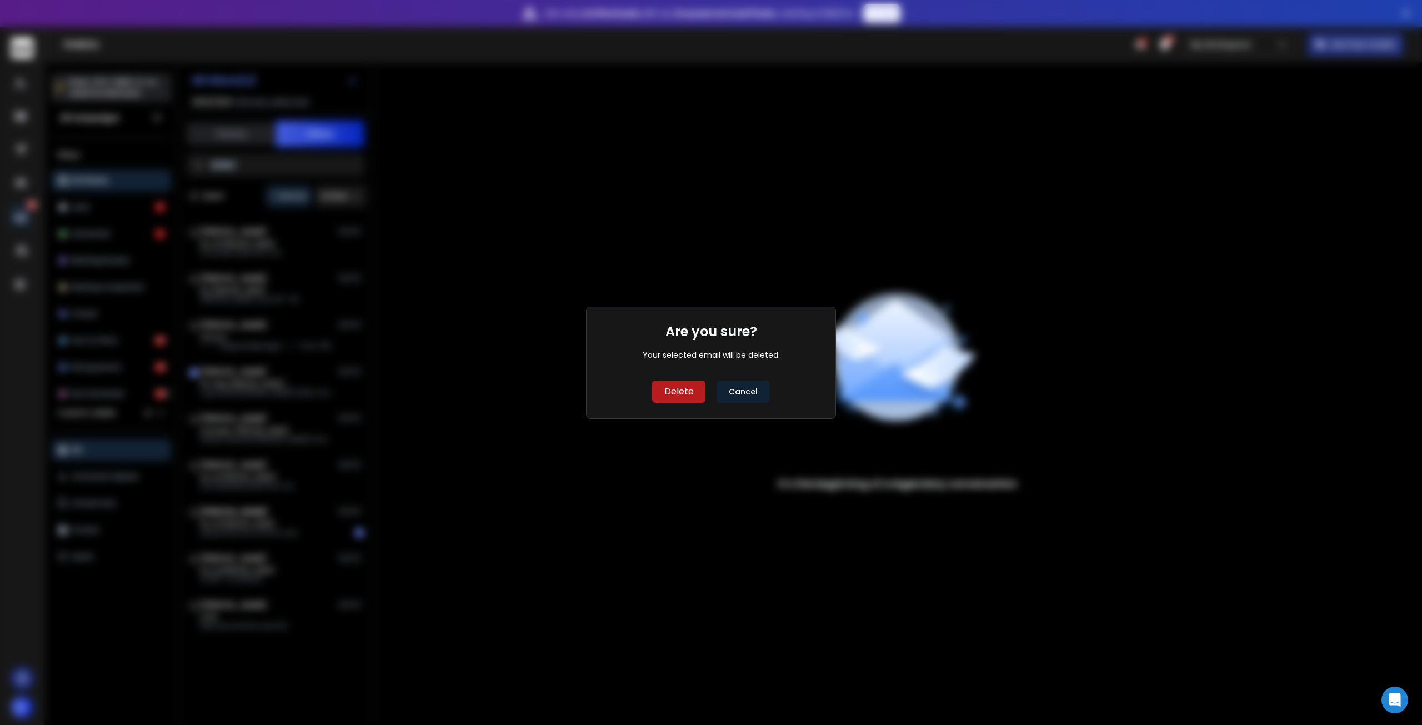
click at [655, 393] on button "Delete" at bounding box center [678, 392] width 53 height 22
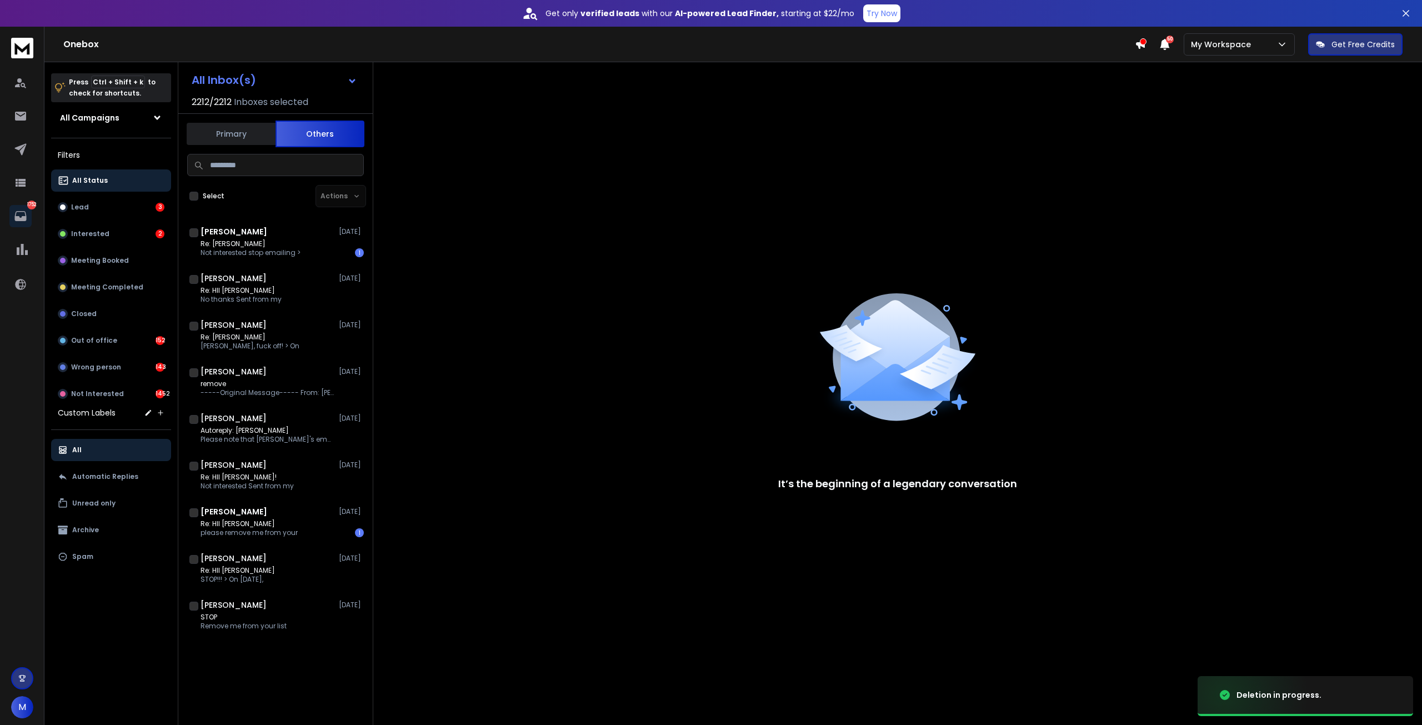
scroll to position [2335, 0]
click at [224, 434] on p "Autoreply: [PERSON_NAME]" at bounding box center [267, 430] width 133 height 9
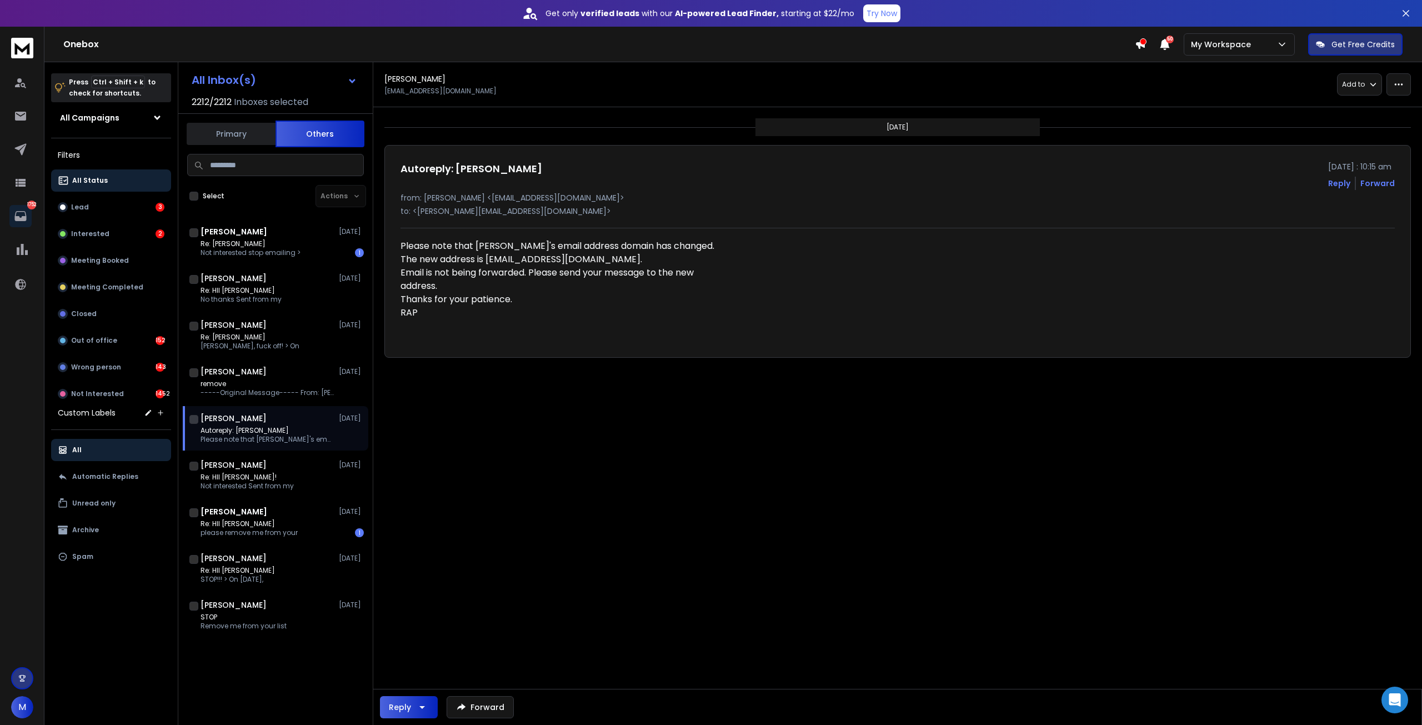
click at [194, 423] on button "button" at bounding box center [193, 419] width 9 height 9
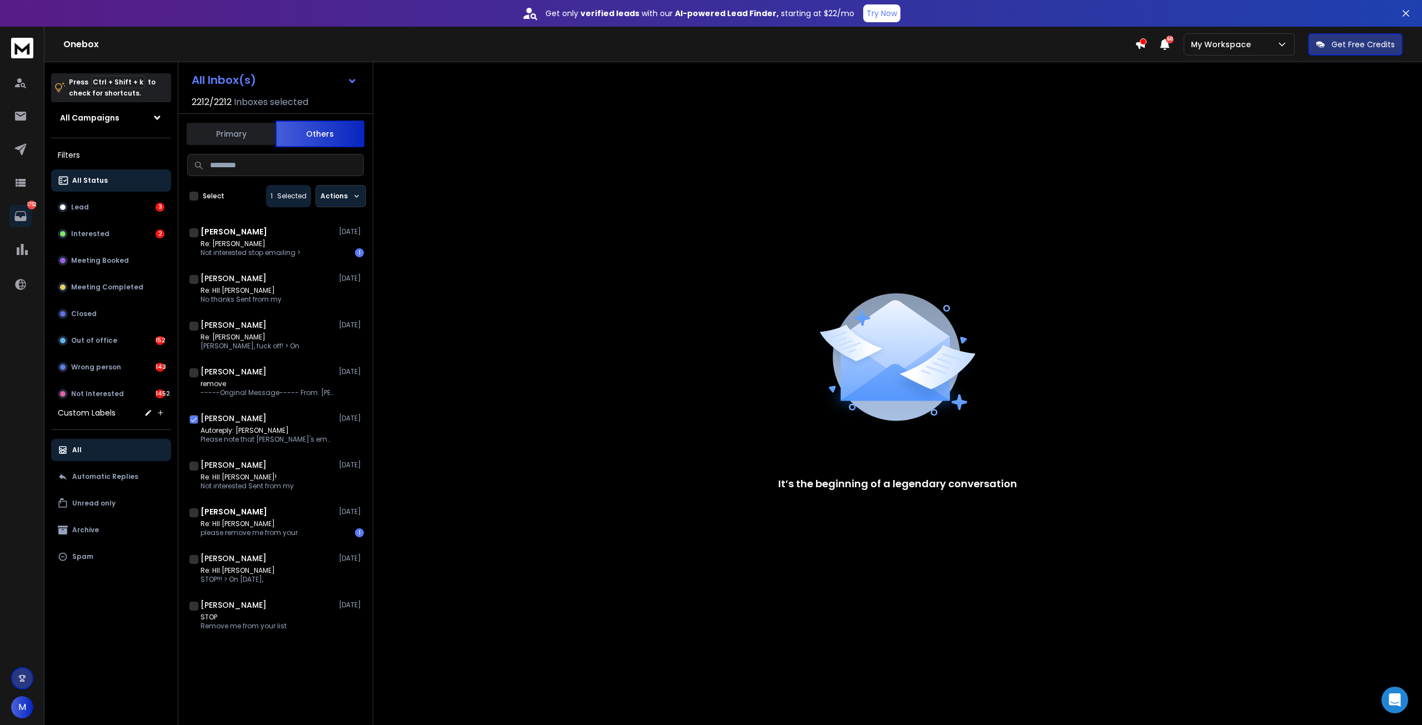
click at [338, 192] on p "Actions" at bounding box center [334, 196] width 27 height 9
click at [349, 223] on div "Delete email" at bounding box center [324, 221] width 64 height 11
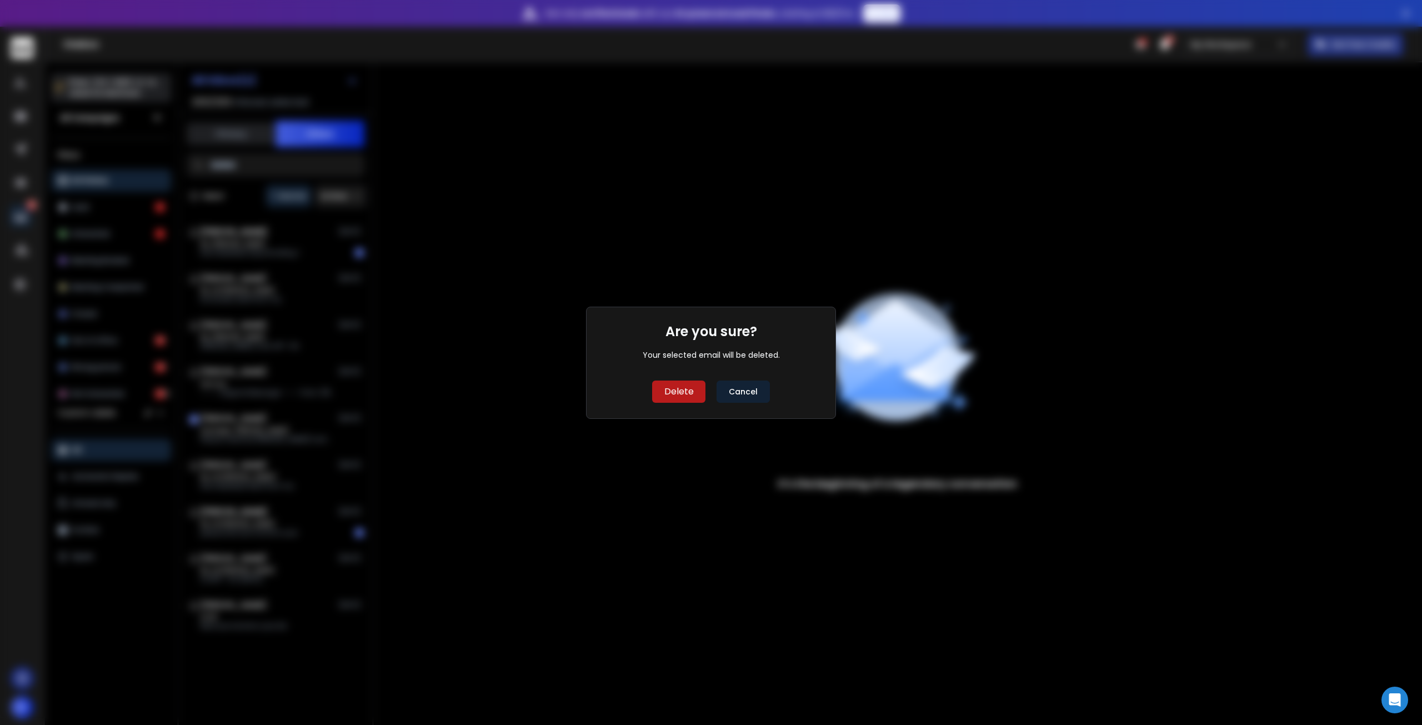
click at [668, 392] on button "Delete" at bounding box center [678, 392] width 53 height 22
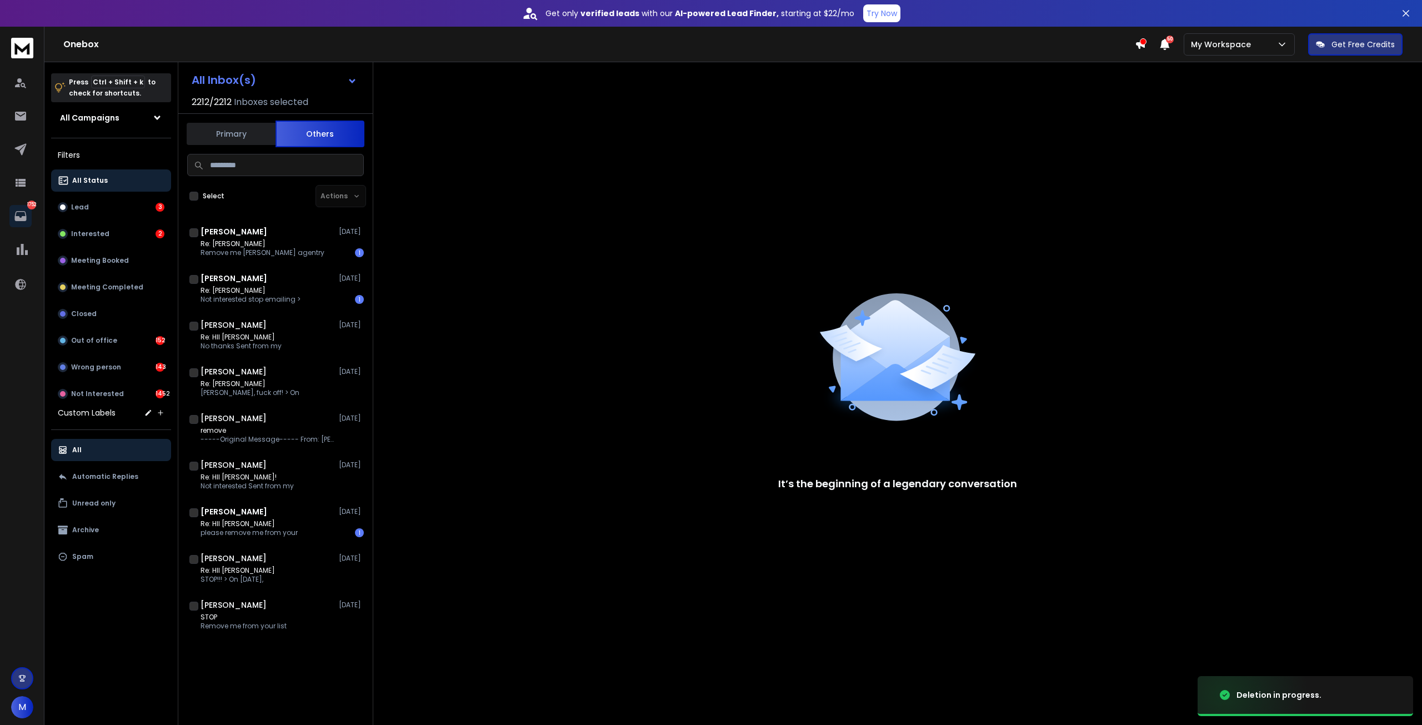
scroll to position [2288, 0]
click at [278, 251] on p "Remove me [PERSON_NAME] agentry" at bounding box center [263, 252] width 124 height 9
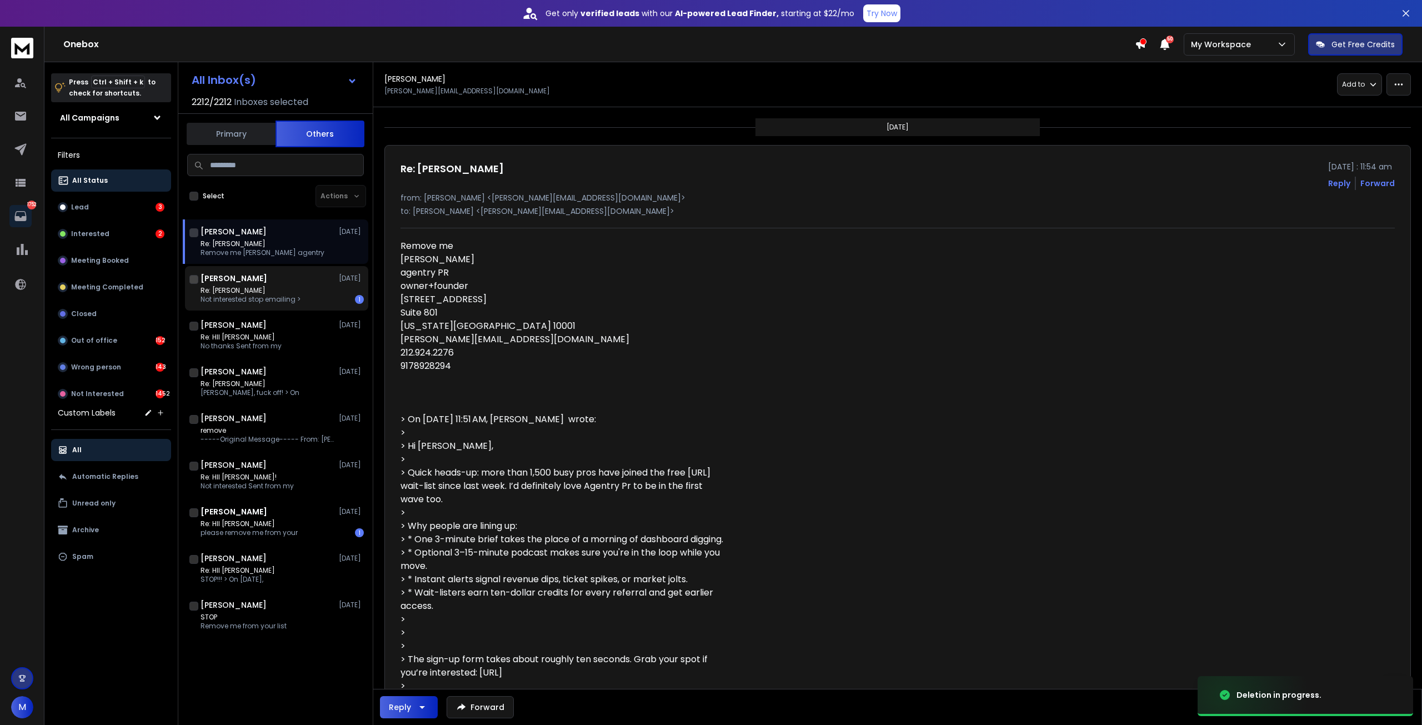
click at [276, 290] on p "Re: [PERSON_NAME]" at bounding box center [251, 290] width 100 height 9
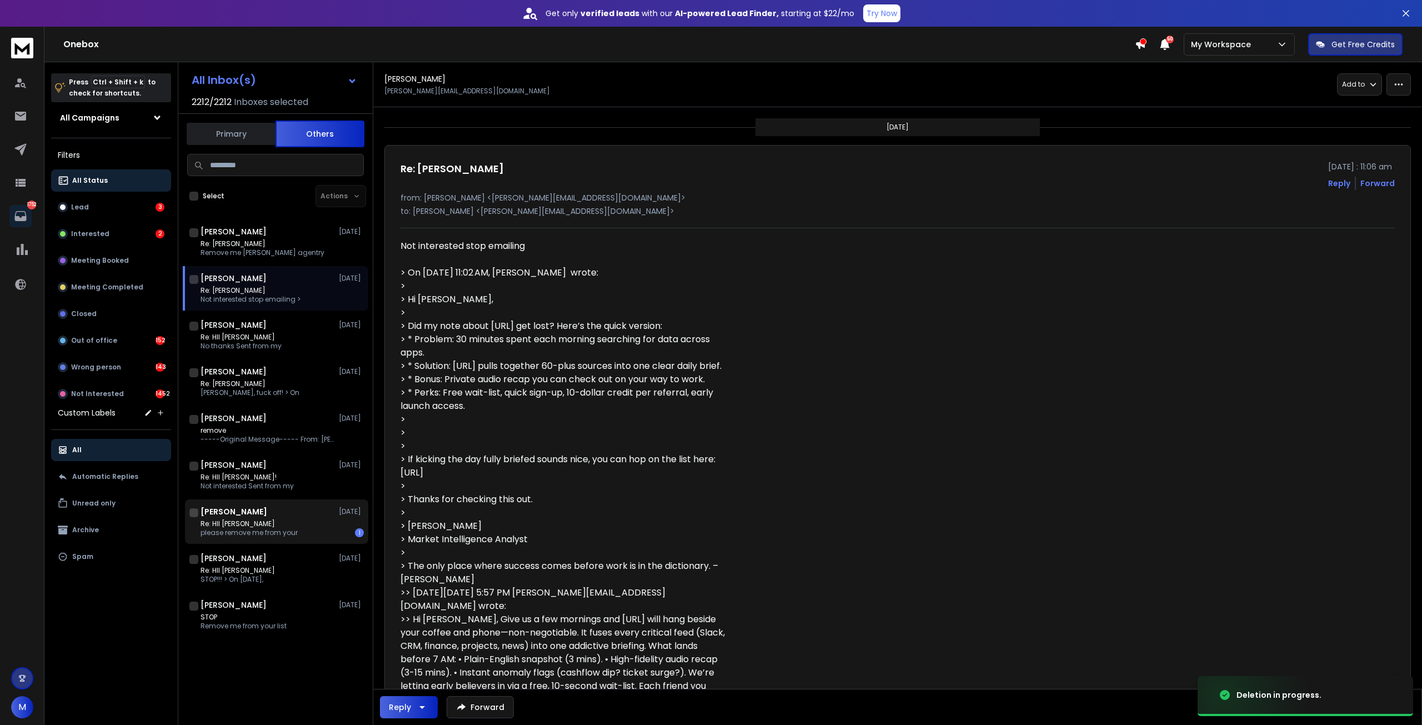
click at [273, 528] on p "Re: HII [PERSON_NAME]" at bounding box center [249, 523] width 97 height 9
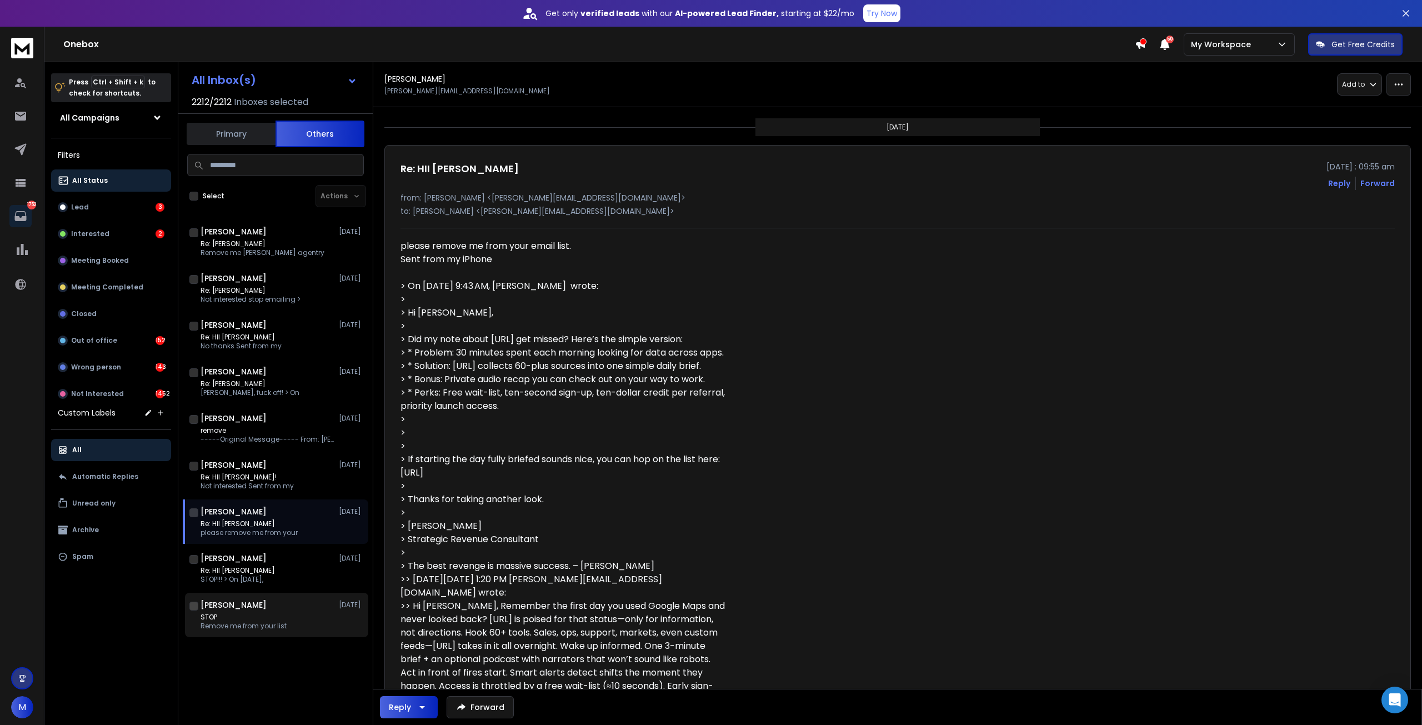
click at [269, 613] on p "STOP" at bounding box center [244, 617] width 86 height 9
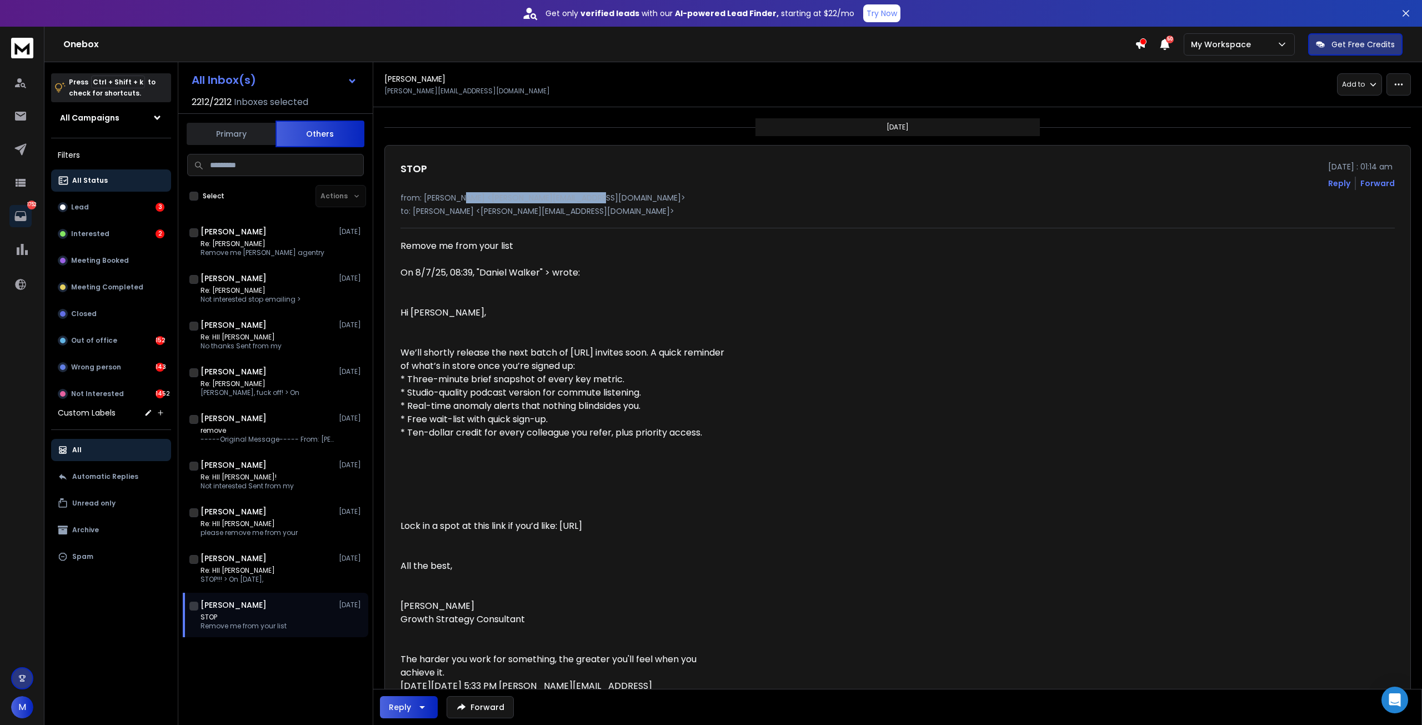
drag, startPoint x: 460, startPoint y: 198, endPoint x: 610, endPoint y: 199, distance: 150.0
click at [610, 199] on p "from: [PERSON_NAME] <[PERSON_NAME][EMAIL_ADDRESS][DOMAIN_NAME]>" at bounding box center [898, 197] width 995 height 11
copy p "[PERSON_NAME][EMAIL_ADDRESS][DOMAIN_NAME]"
click at [17, 146] on icon at bounding box center [20, 149] width 13 height 13
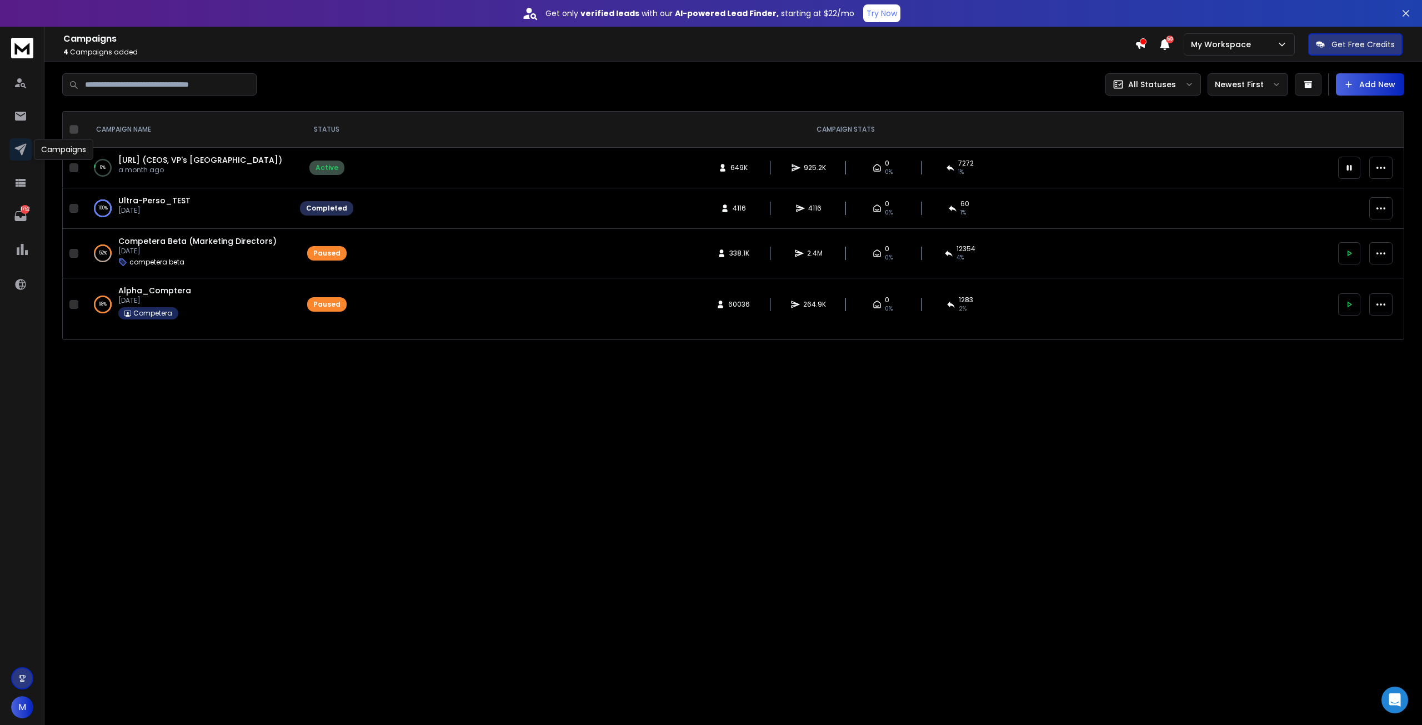
click at [186, 168] on p "a month ago" at bounding box center [200, 170] width 164 height 9
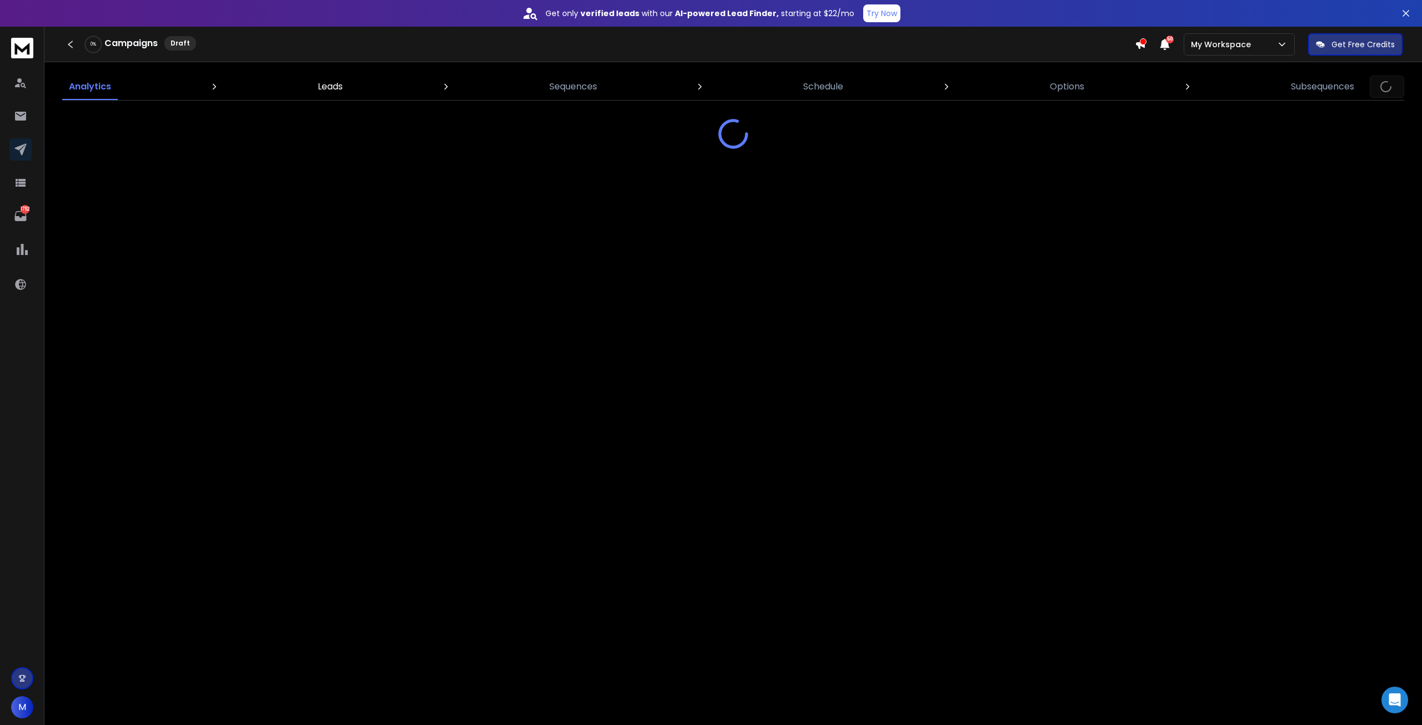
click at [314, 91] on link "Leads" at bounding box center [330, 86] width 38 height 27
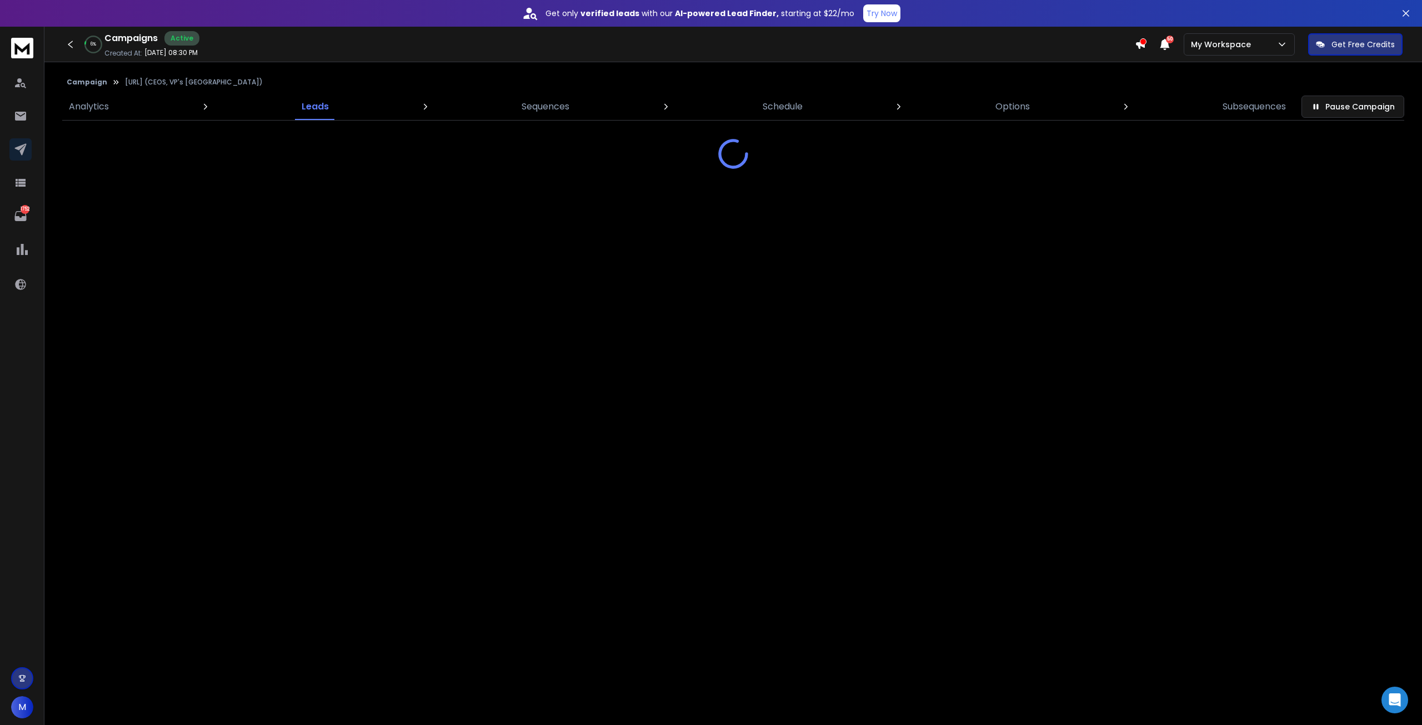
click at [309, 111] on p "Leads" at bounding box center [315, 106] width 27 height 13
click at [295, 93] on link "Leads" at bounding box center [315, 106] width 41 height 27
click at [309, 111] on p "Leads" at bounding box center [315, 106] width 27 height 13
